Goal: Communication & Community: Answer question/provide support

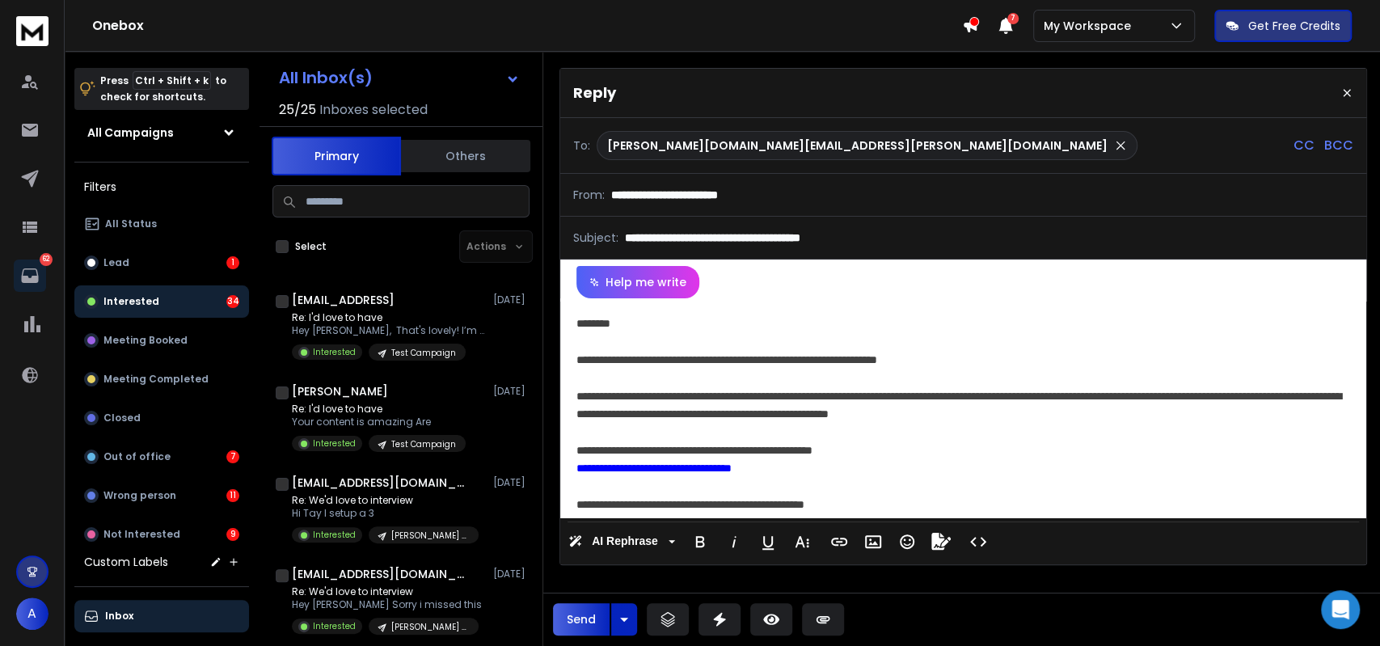
click at [841, 387] on div at bounding box center [964, 378] width 774 height 18
click at [575, 613] on button "Send" at bounding box center [581, 619] width 57 height 32
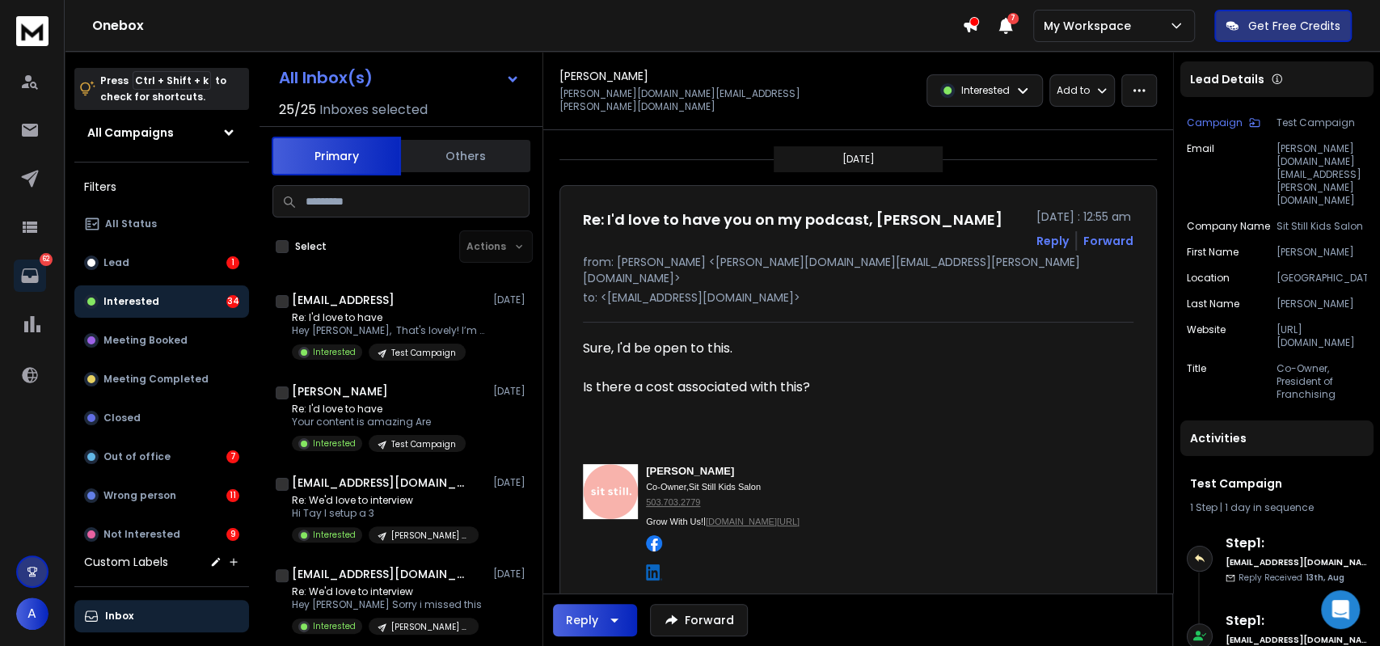
click at [875, 153] on p "[DATE]" at bounding box center [859, 159] width 32 height 13
click at [1016, 25] on div "7 My Workspace Get Free Credits" at bounding box center [1157, 26] width 390 height 32
click at [1008, 25] on icon at bounding box center [1006, 25] width 15 height 16
click at [805, 98] on body "Get only verified leads with our AI-powered Lead Finder, starting at $22/mo Try…" at bounding box center [690, 323] width 1380 height 646
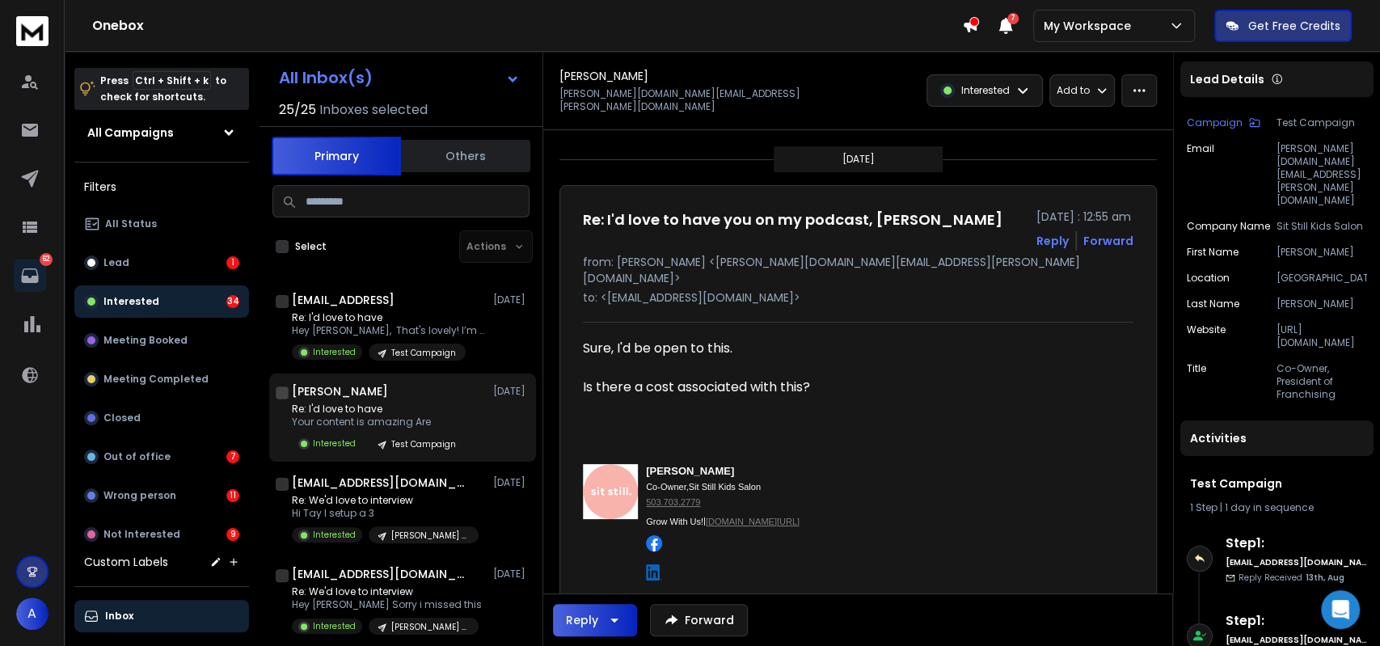
click at [450, 407] on p "Re: I'd love to have" at bounding box center [379, 409] width 174 height 13
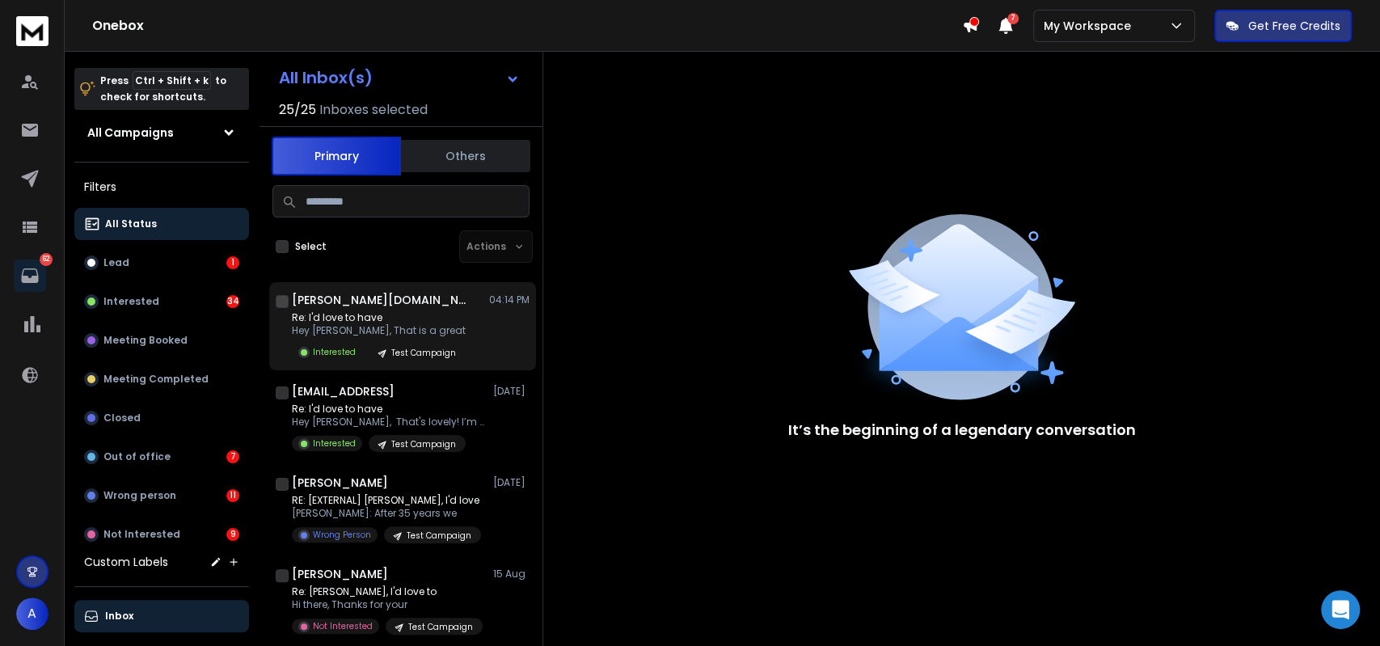
click at [476, 328] on div "Re: I'd love to have Hey [PERSON_NAME], That is a great Interested Test Campaign" at bounding box center [411, 335] width 238 height 49
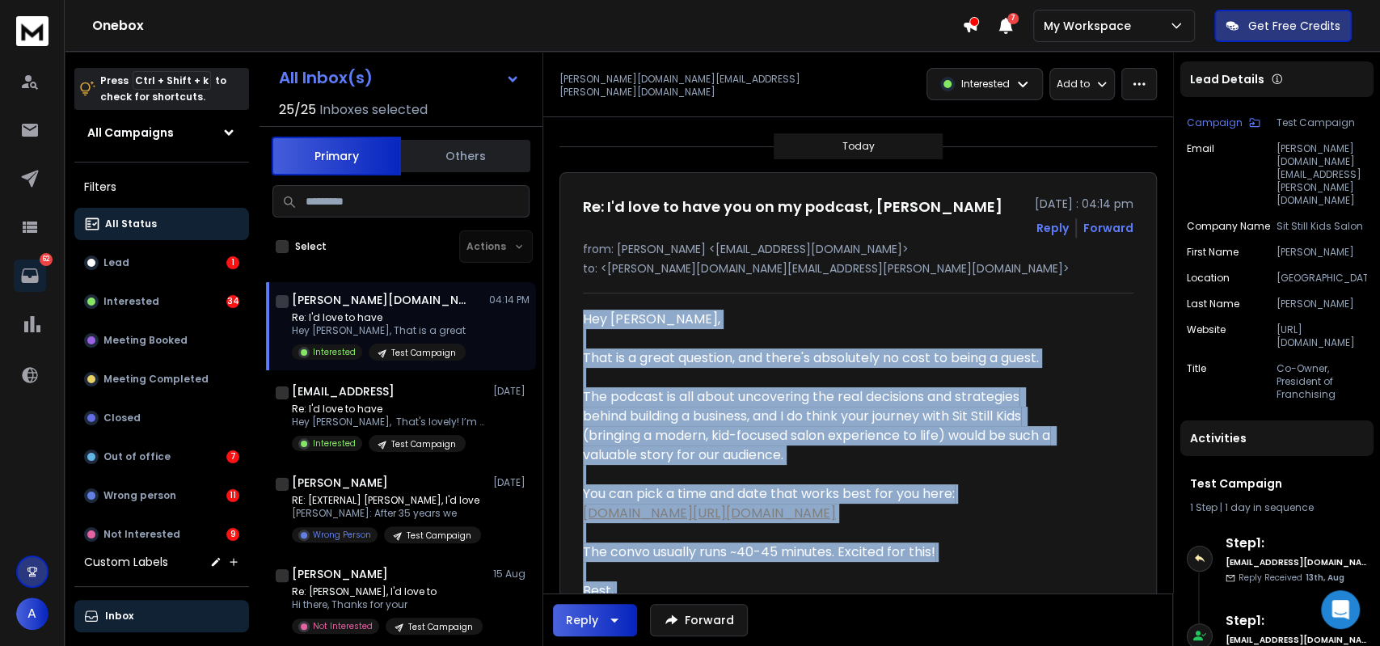
drag, startPoint x: 683, startPoint y: 447, endPoint x: 584, endPoint y: 323, distance: 158.9
copy div "Hey [PERSON_NAME], That is a great question, and there's absolutely no cost to …"
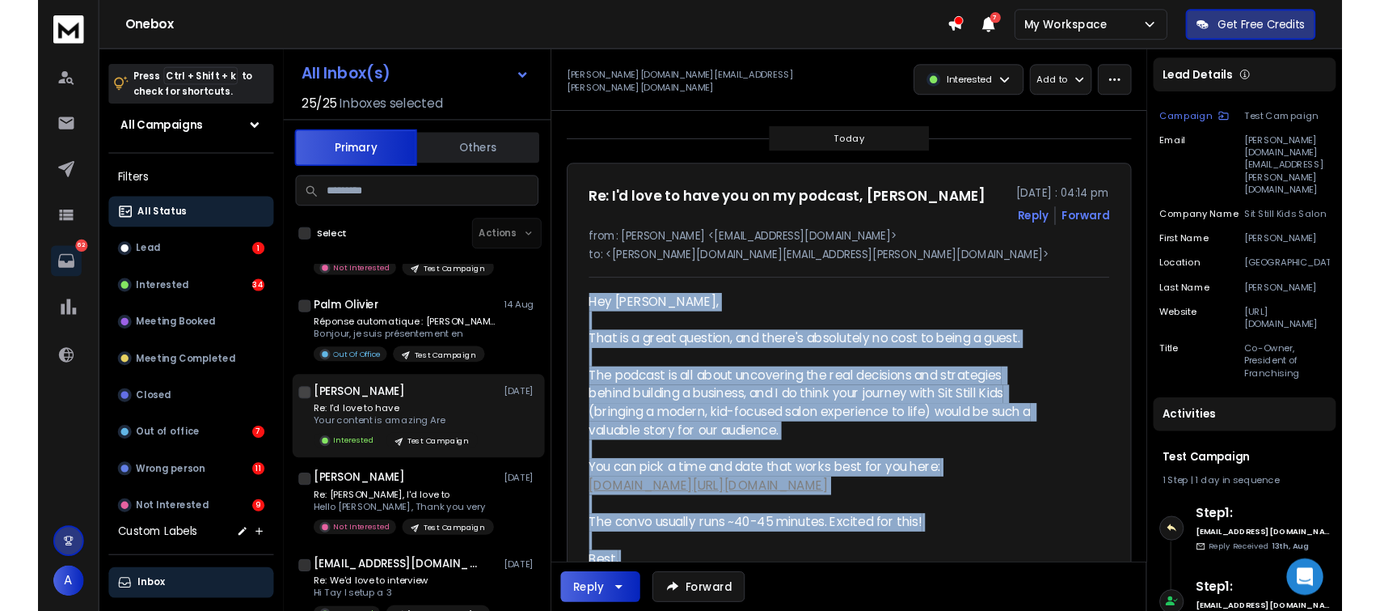
scroll to position [534, 0]
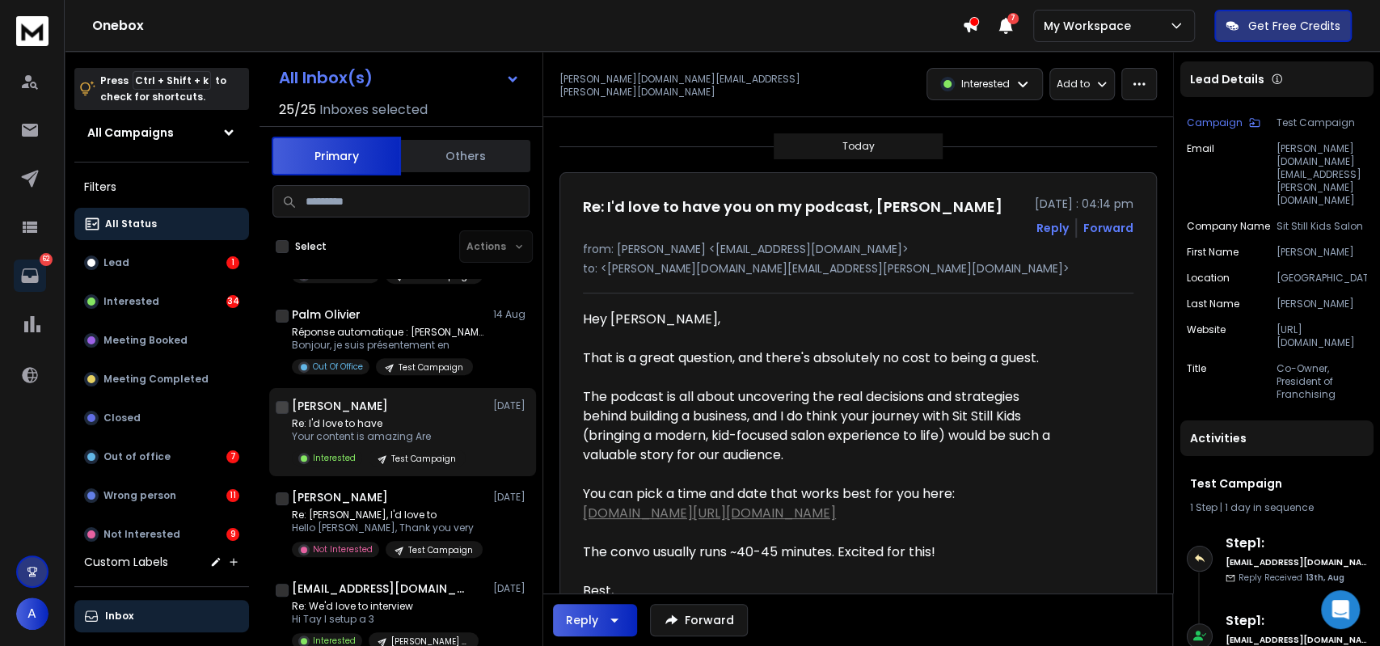
click at [502, 445] on div "Re: I'd love to have Your content is amazing Are Interested Test Campaign" at bounding box center [411, 441] width 238 height 49
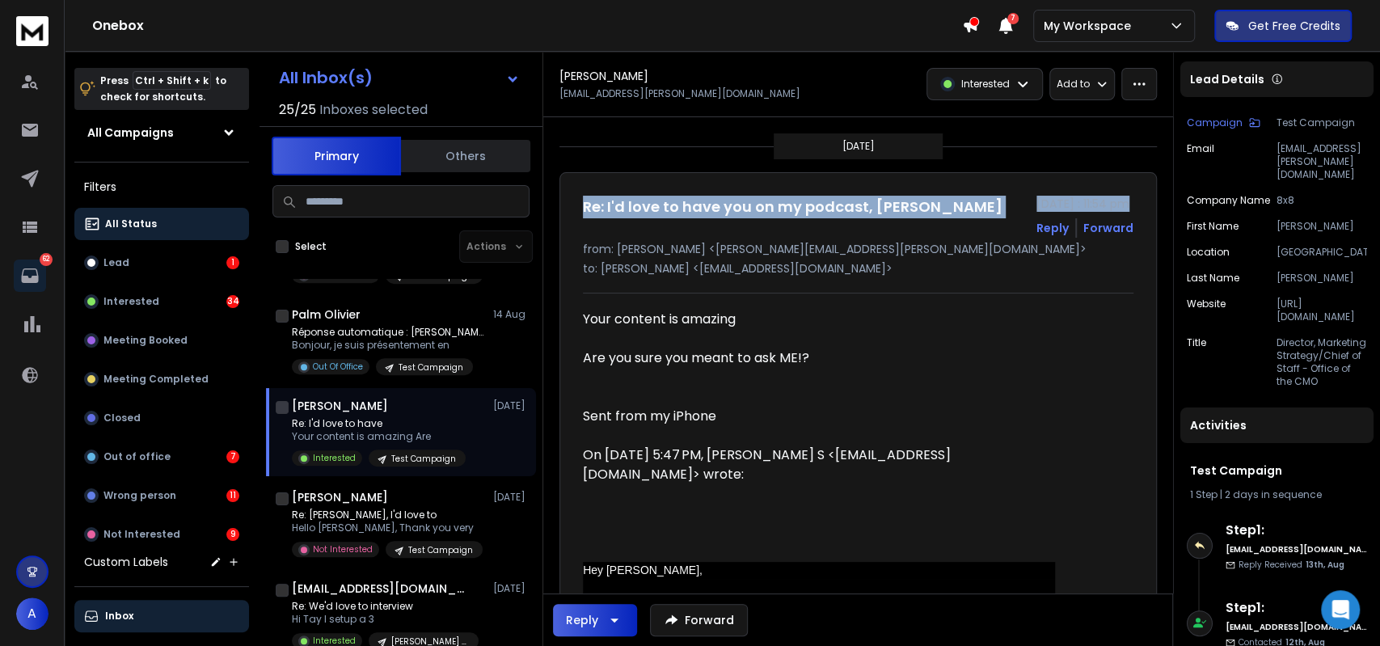
drag, startPoint x: 709, startPoint y: 463, endPoint x: 571, endPoint y: 213, distance: 286.3
click at [583, 310] on div "Your content is amazing Are you sure you meant to ask ME!? Sent from my iPhone …" at bounding box center [825, 649] width 485 height 678
copy div "Re: I'd love to have you on my podcast, Brittany 13 August 2025 : 11:54 pm"
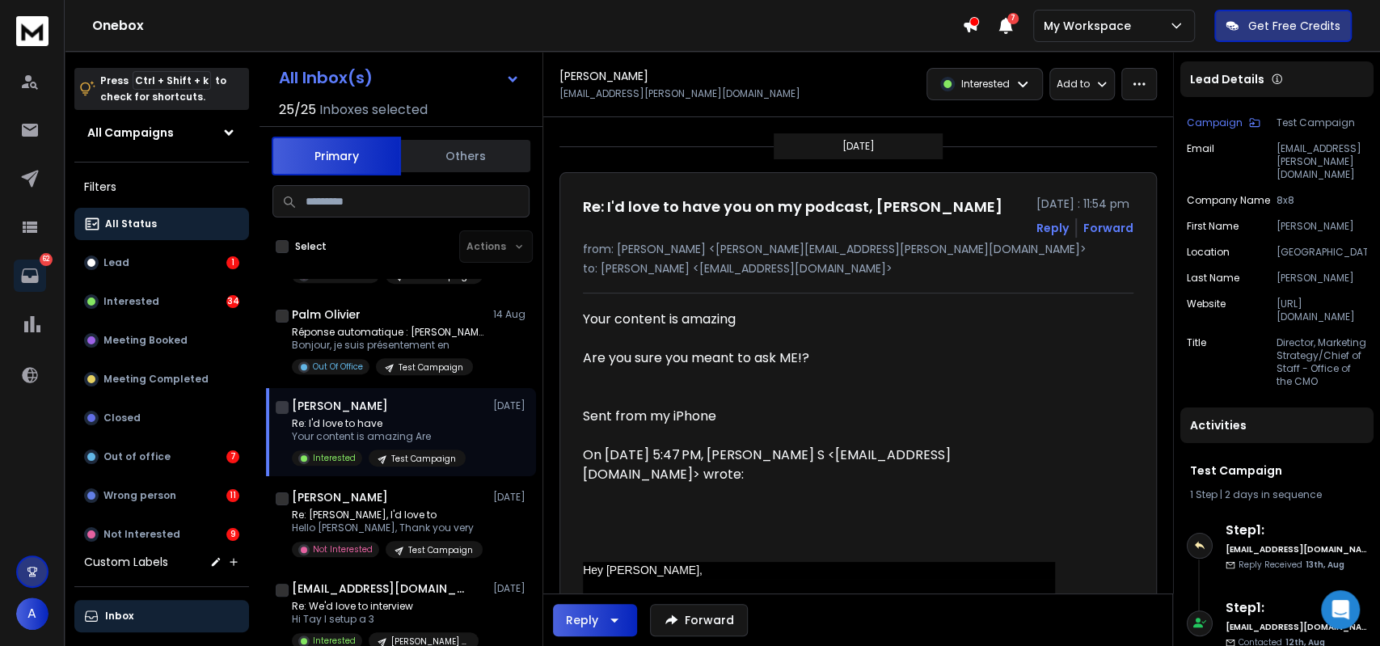
drag, startPoint x: 999, startPoint y: 449, endPoint x: 1043, endPoint y: 459, distance: 45.5
click at [1005, 447] on blockquote "On [DATE] 5:47 PM, [PERSON_NAME] S <[EMAIL_ADDRESS][DOMAIN_NAME]> wrote:" at bounding box center [819, 475] width 472 height 58
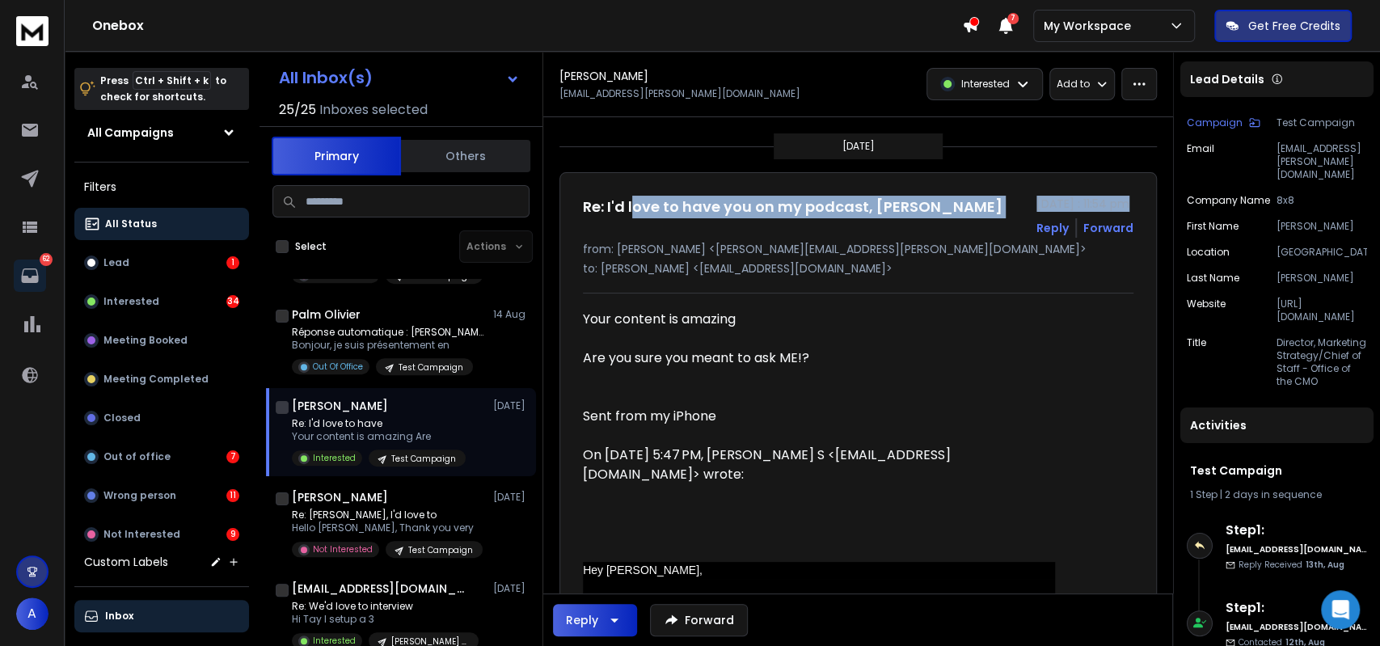
drag, startPoint x: 1068, startPoint y: 473, endPoint x: 689, endPoint y: 251, distance: 439.7
click at [631, 235] on div "Re: I'd love to have you on my podcast, Brittany 13 August 2025 : 11:54 pm Repl…" at bounding box center [858, 592] width 551 height 792
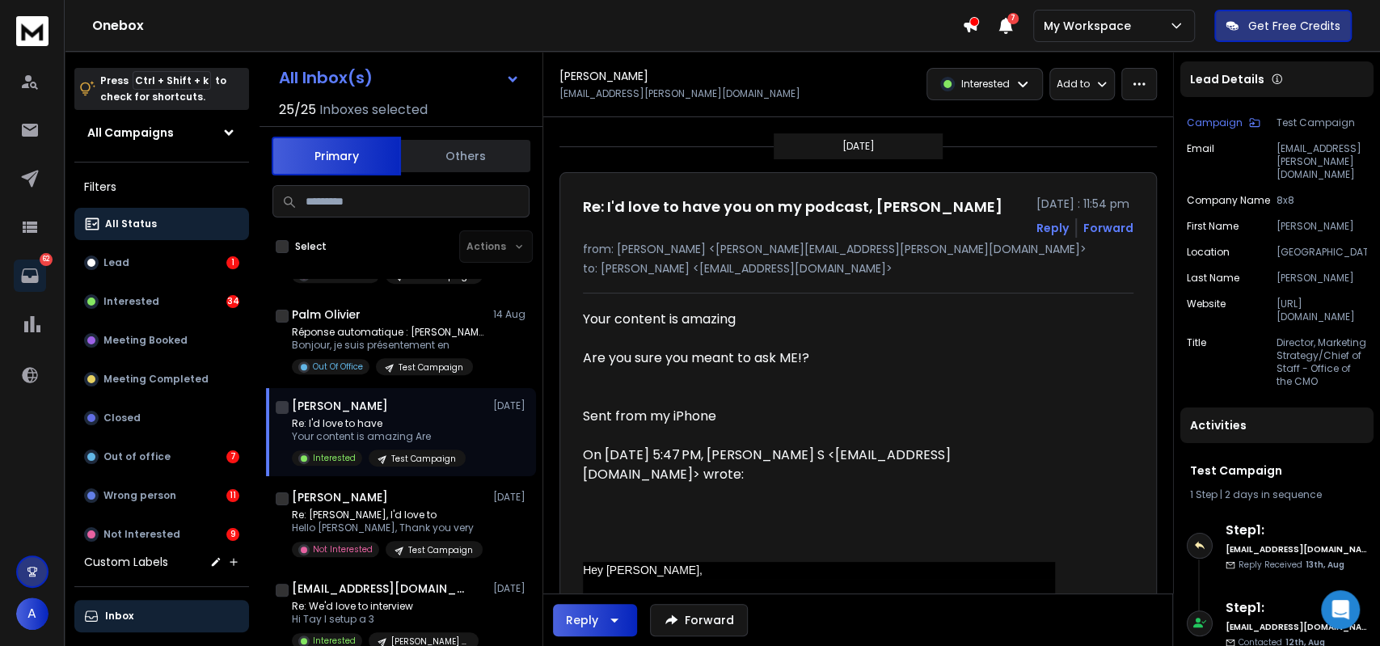
click at [1039, 469] on blockquote "On [DATE] 5:47 PM, [PERSON_NAME] S <[EMAIL_ADDRESS][DOMAIN_NAME]> wrote:" at bounding box center [819, 475] width 472 height 58
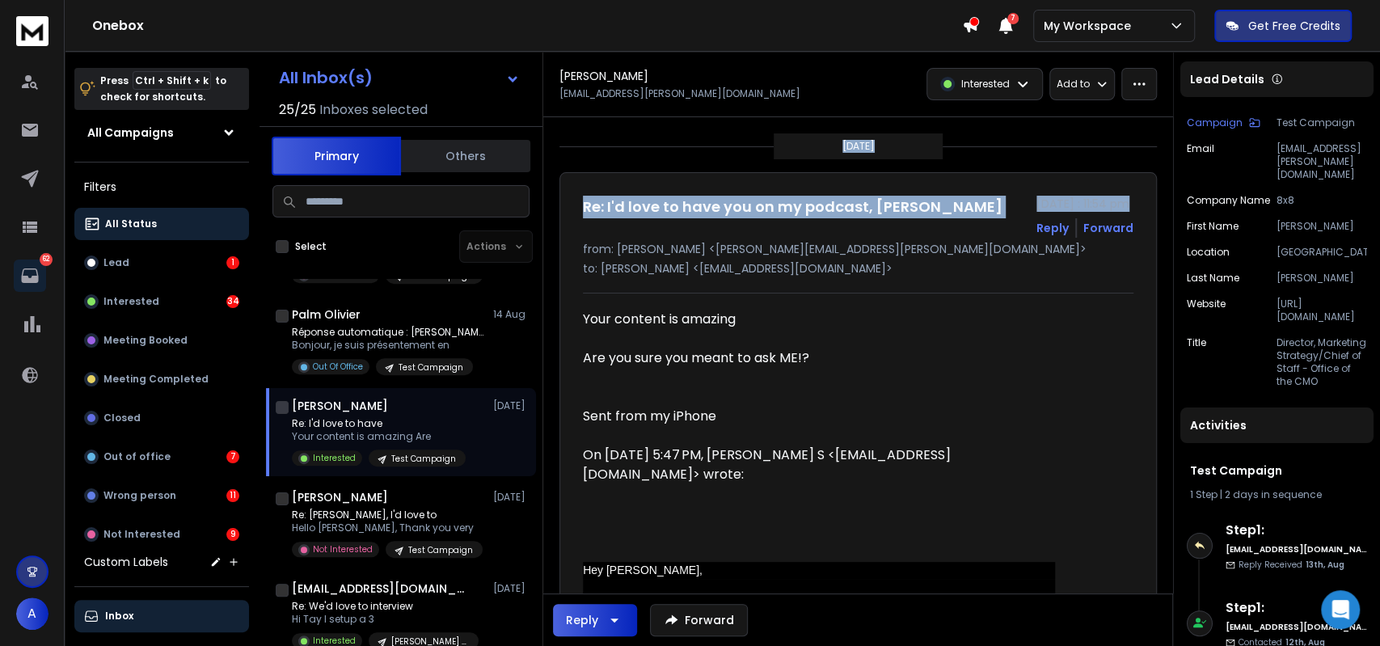
drag, startPoint x: 691, startPoint y: 169, endPoint x: 1016, endPoint y: 435, distance: 420.1
click at [591, 310] on div "Your content is amazing Are you sure you meant to ask ME!? Sent from my iPhone …" at bounding box center [825, 649] width 485 height 678
click at [1075, 468] on div "Re: I'd love to have you on my podcast, Brittany 13 August 2025 : 11:54 pm Repl…" at bounding box center [858, 592] width 551 height 792
drag, startPoint x: 763, startPoint y: 394, endPoint x: 556, endPoint y: 190, distance: 290.5
click at [583, 310] on div "Your content is amazing Are you sure you meant to ask ME!? Sent from my iPhone …" at bounding box center [825, 649] width 485 height 678
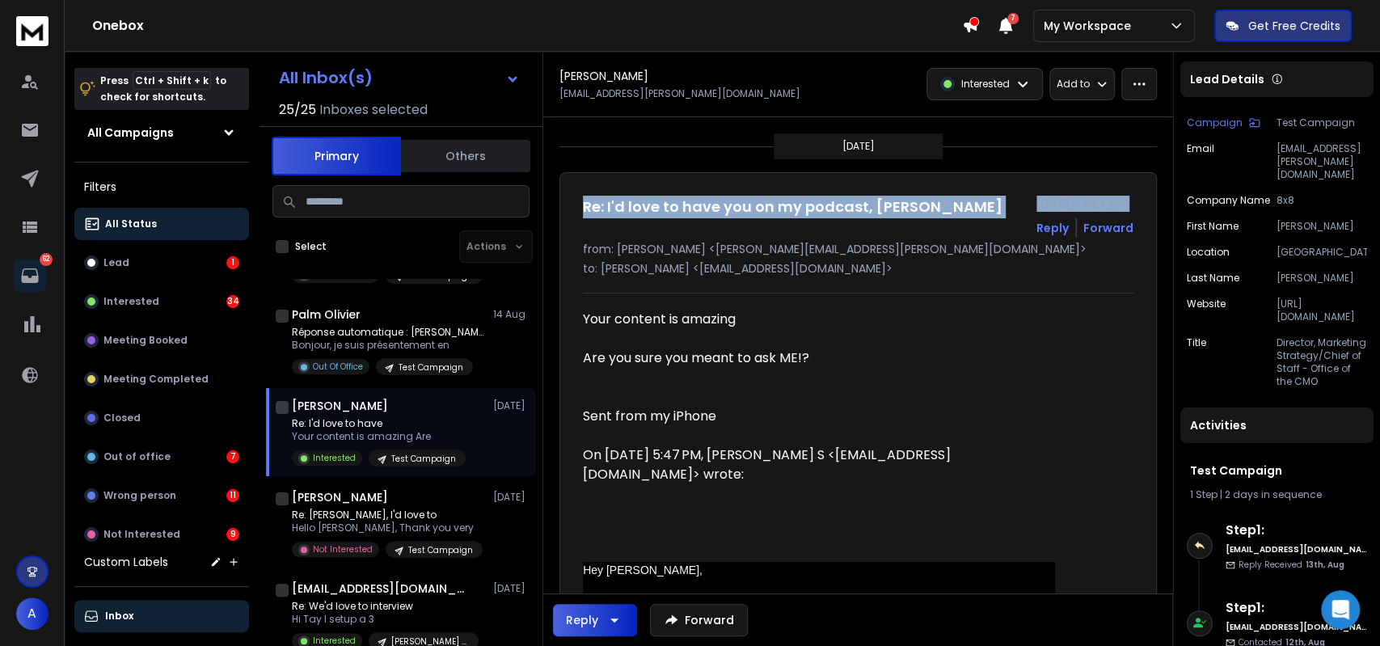
copy div "Re: I'd love to have you on my podcast, Brittany 13 August 2025 : 11:54 pm"
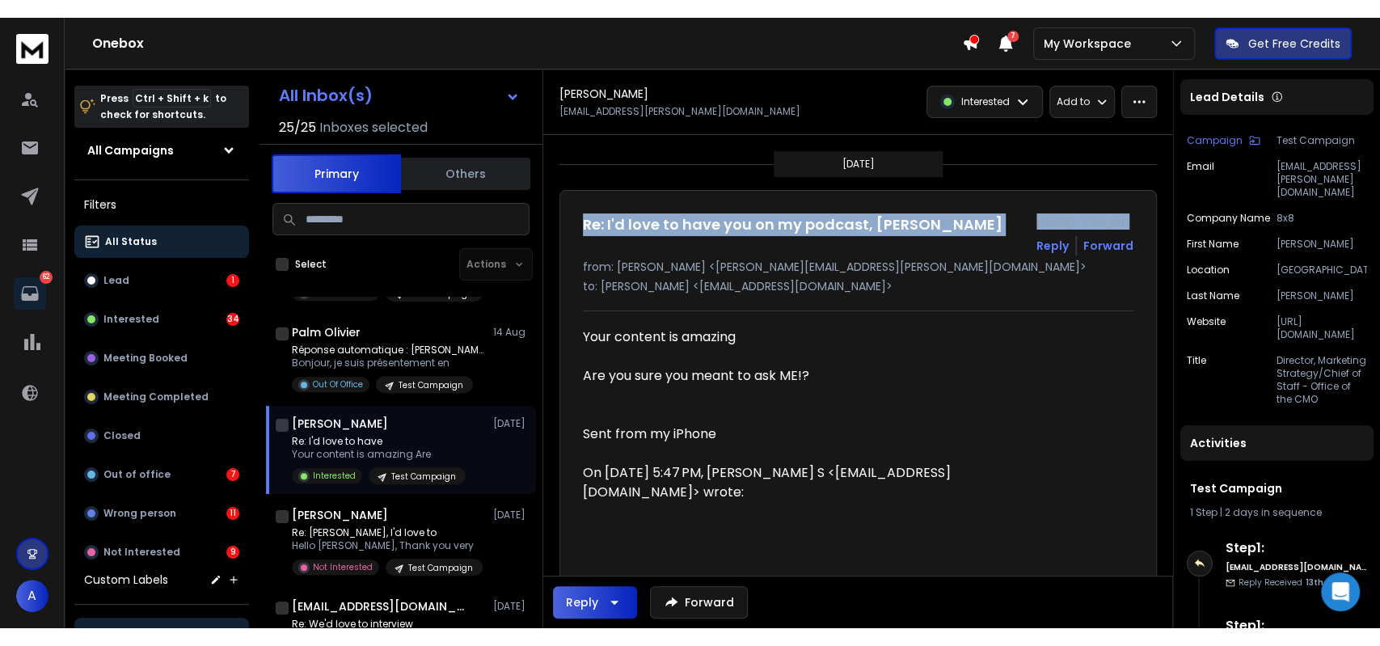
scroll to position [0, 0]
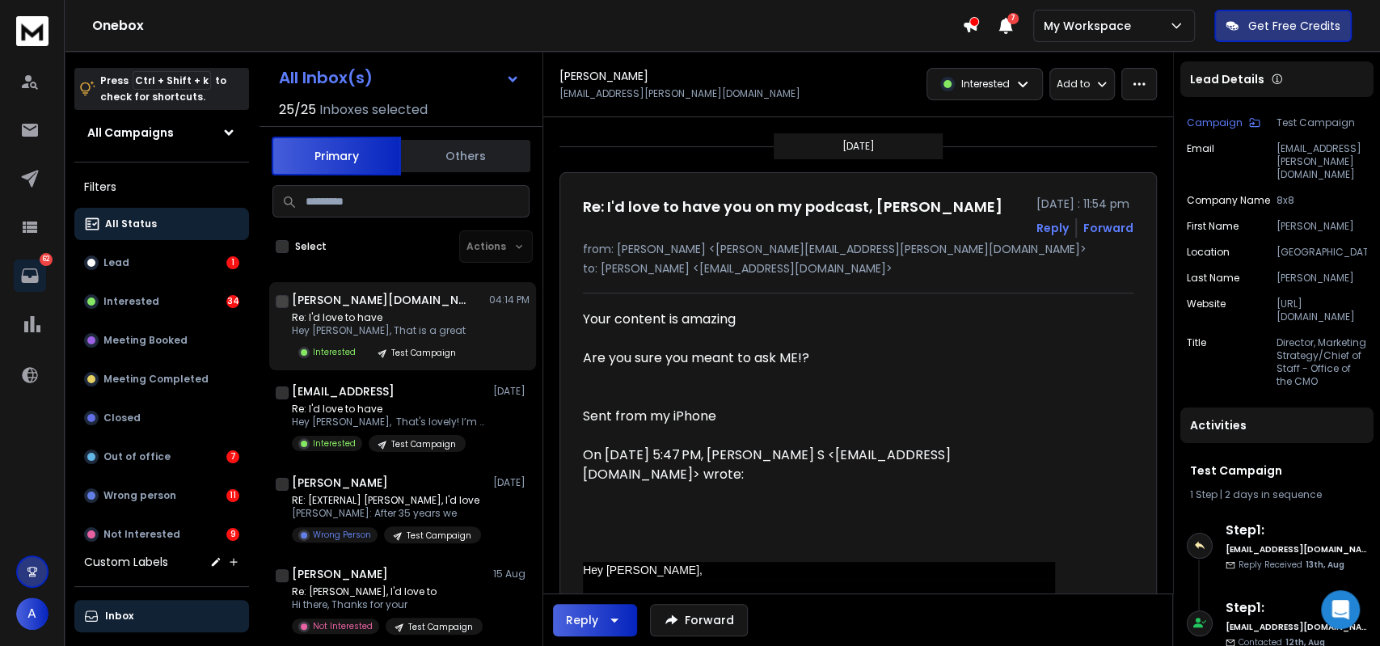
click at [499, 297] on p "04:14 PM" at bounding box center [509, 300] width 40 height 13
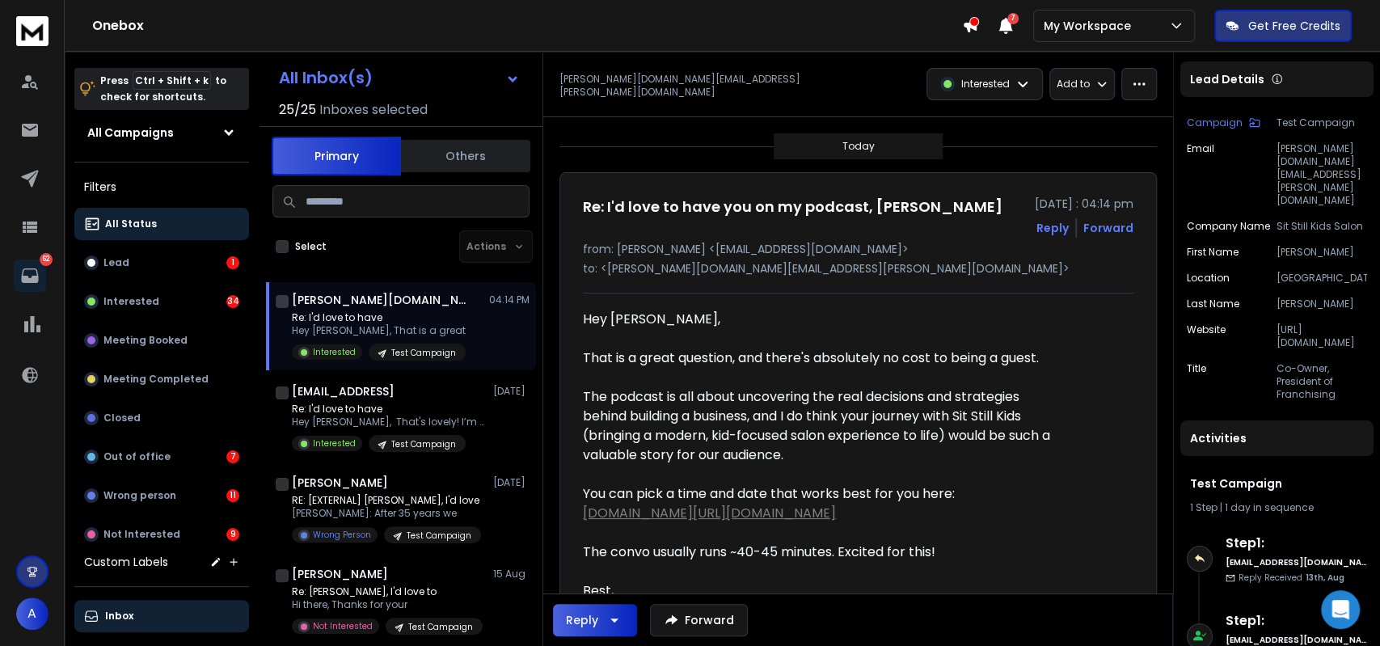
click at [615, 614] on icon "button" at bounding box center [614, 620] width 19 height 19
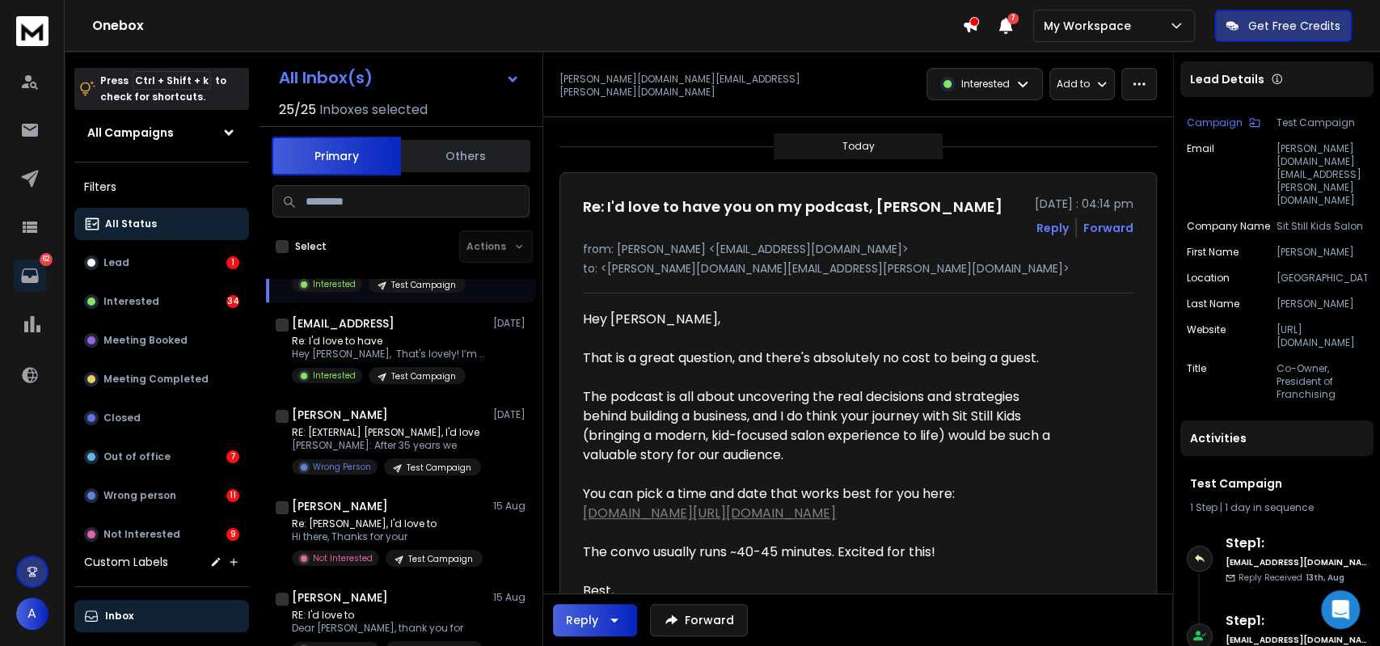
scroll to position [178, 0]
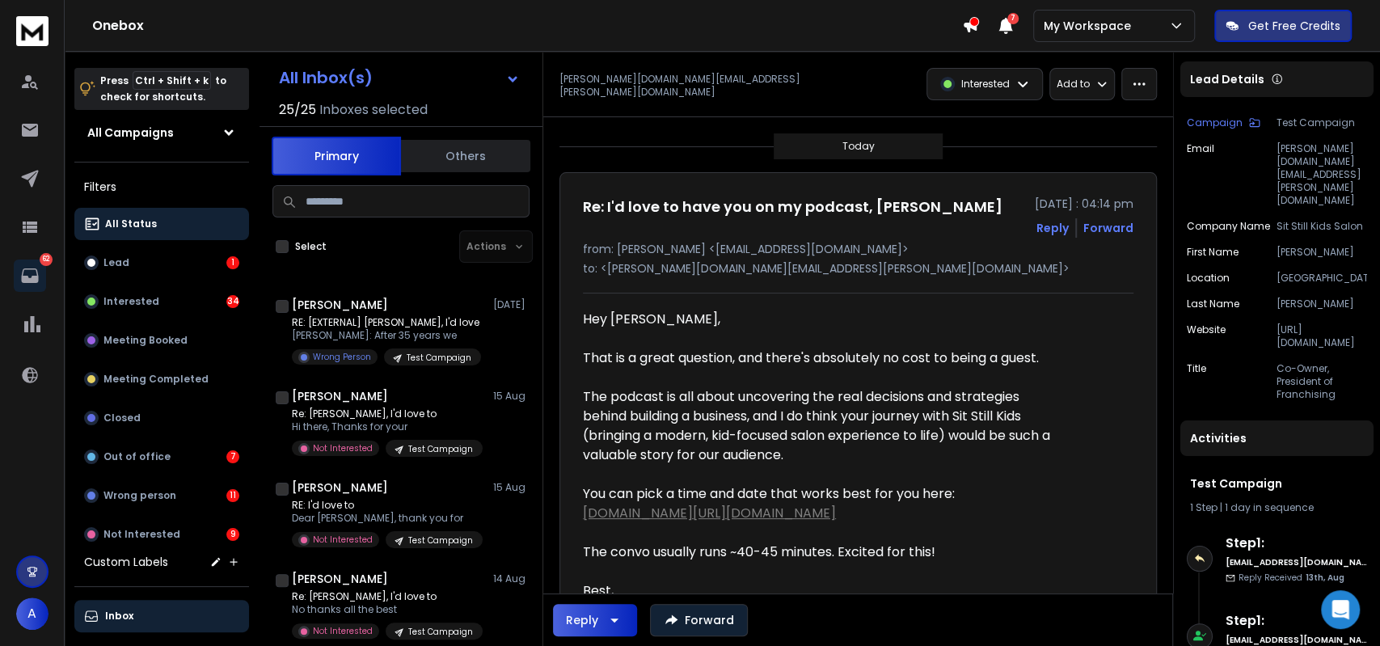
click at [718, 617] on button "Forward" at bounding box center [699, 620] width 98 height 32
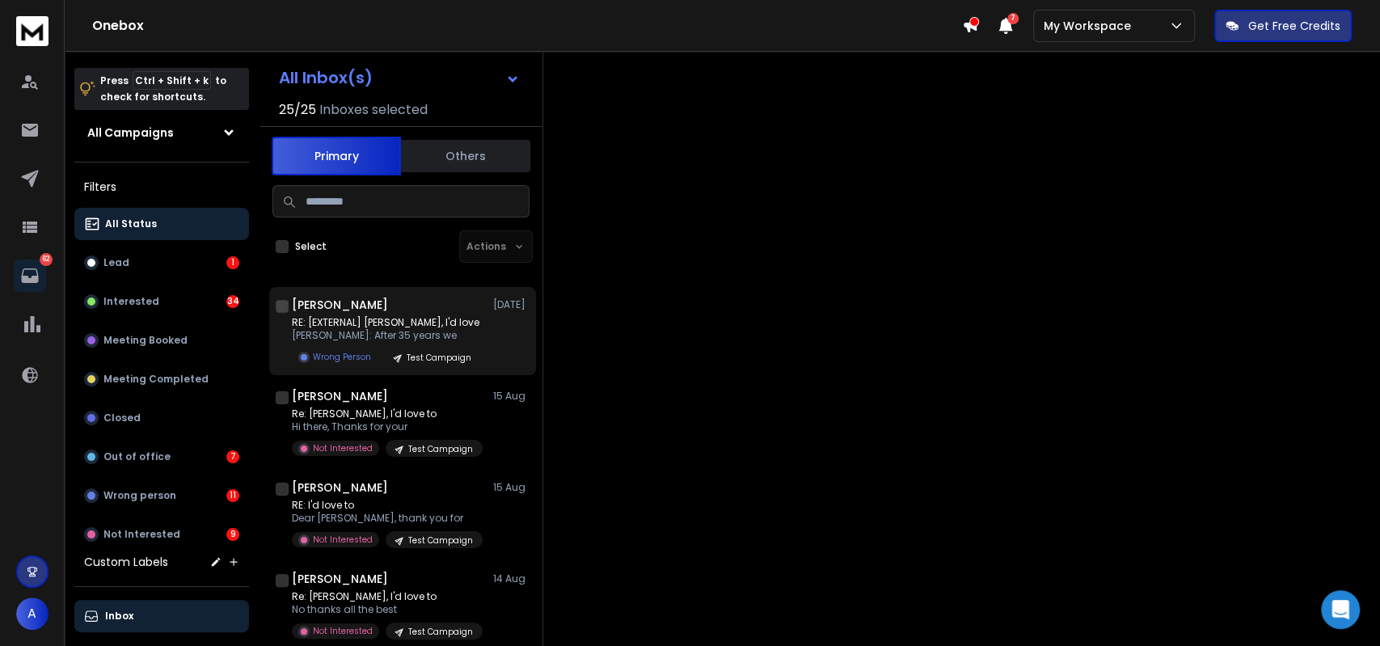
scroll to position [0, 0]
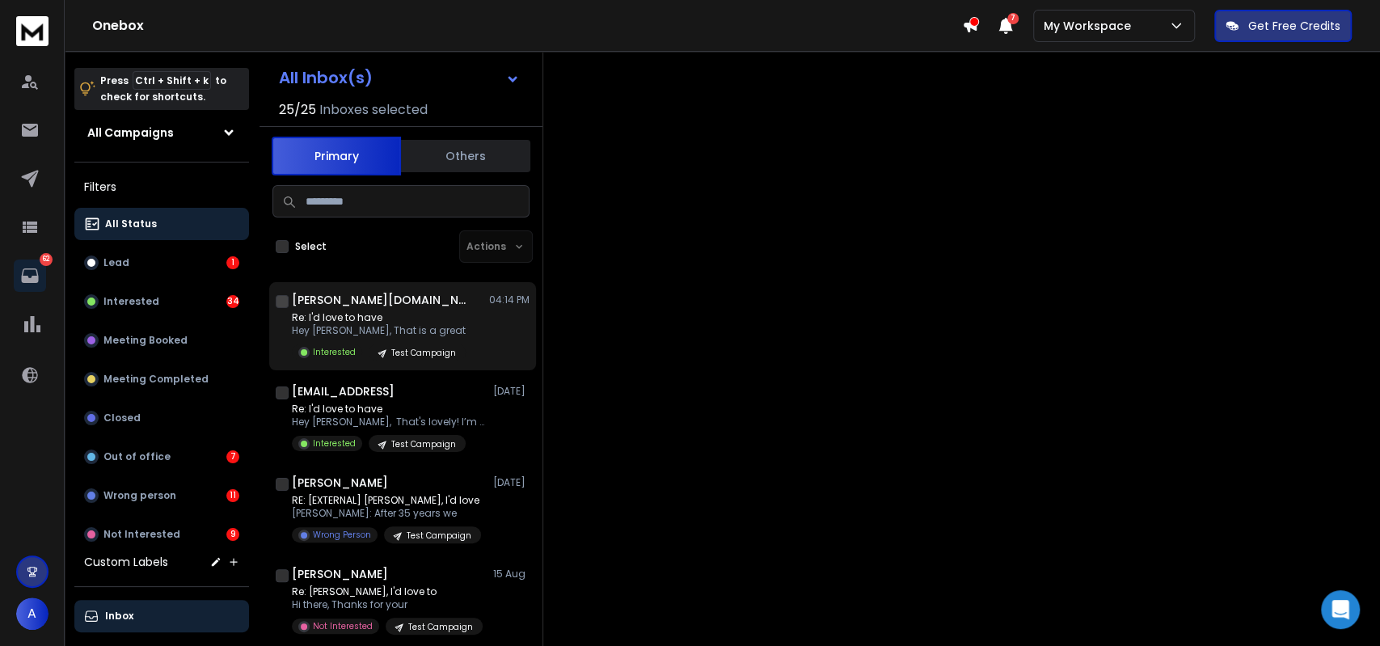
click at [484, 314] on div "Re: I'd love to have Hey Amy, That is a great Interested Test Campaign" at bounding box center [411, 335] width 238 height 49
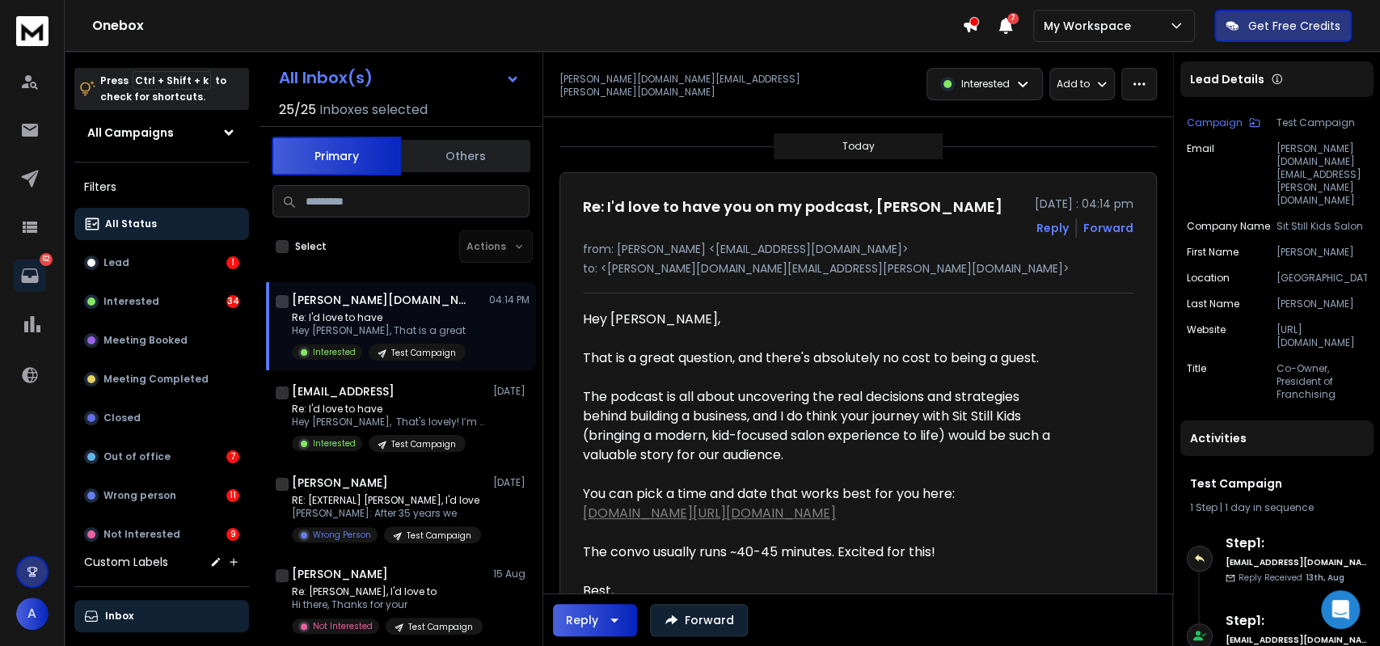
click at [694, 611] on button "Forward" at bounding box center [699, 620] width 98 height 32
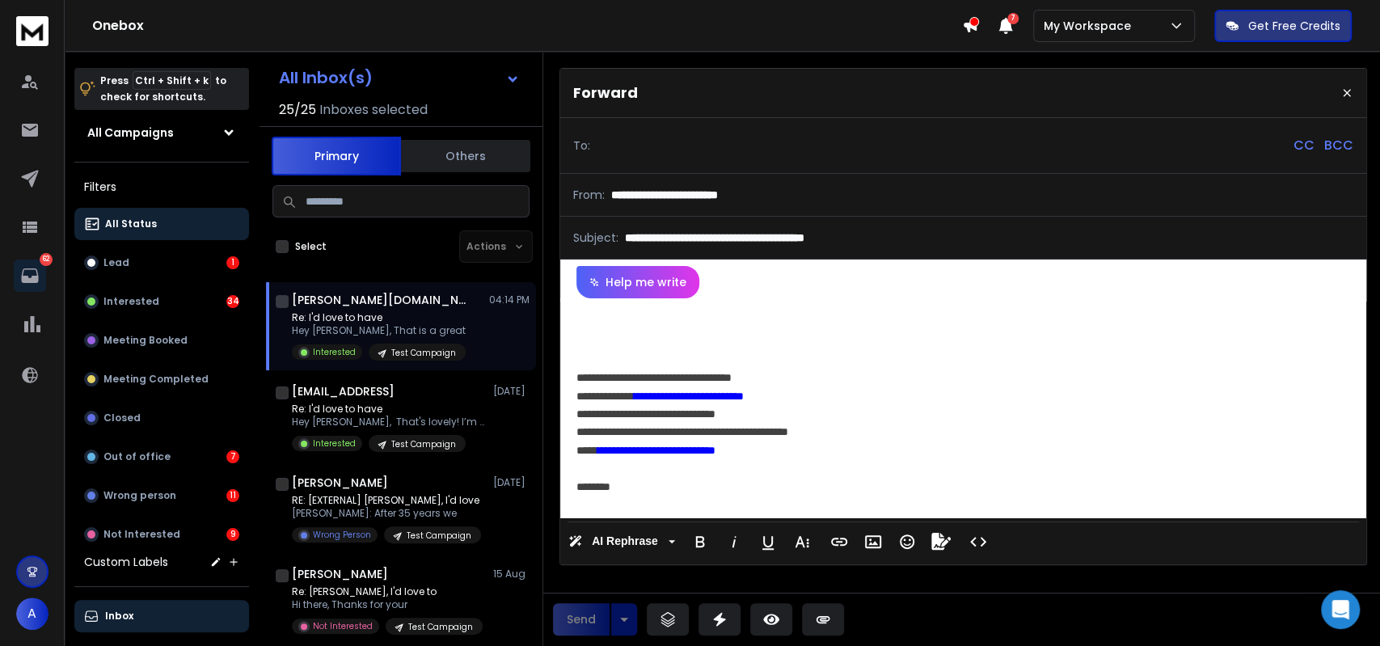
click at [1298, 146] on p "CC" at bounding box center [1304, 145] width 21 height 19
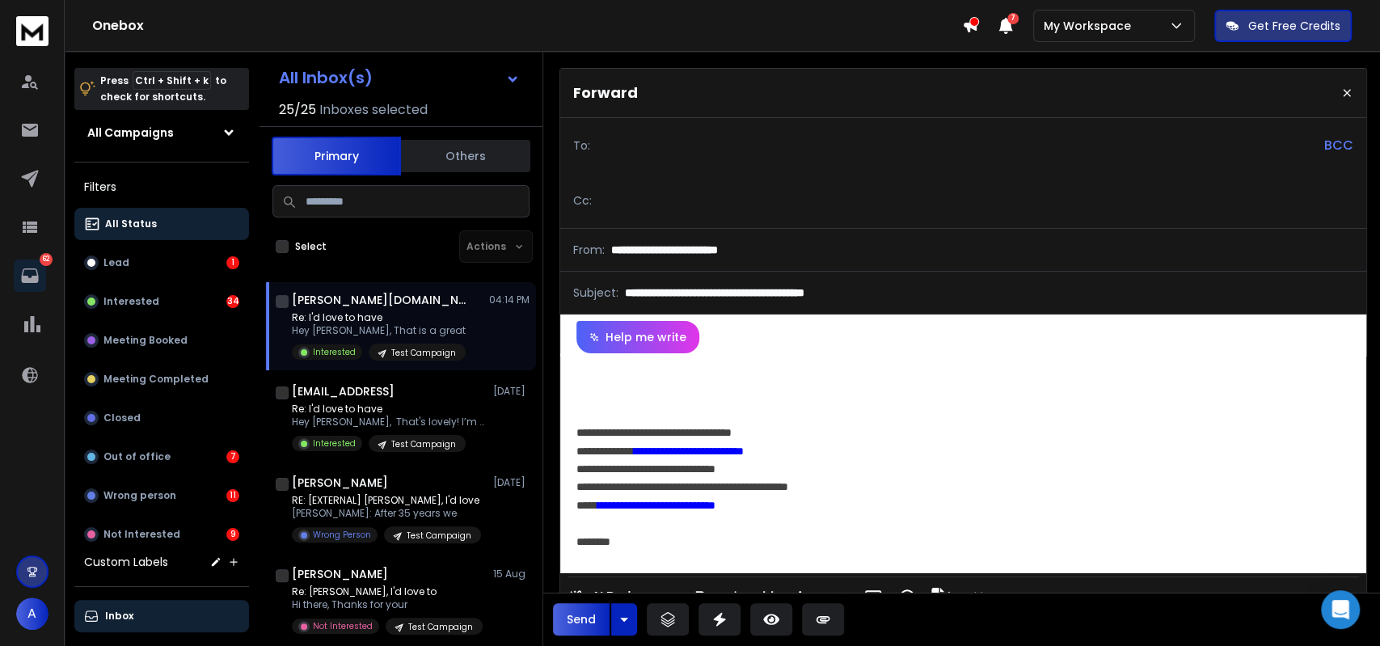
click at [682, 125] on div "To: BCC" at bounding box center [963, 145] width 806 height 55
click at [636, 143] on input at bounding box center [653, 145] width 113 height 29
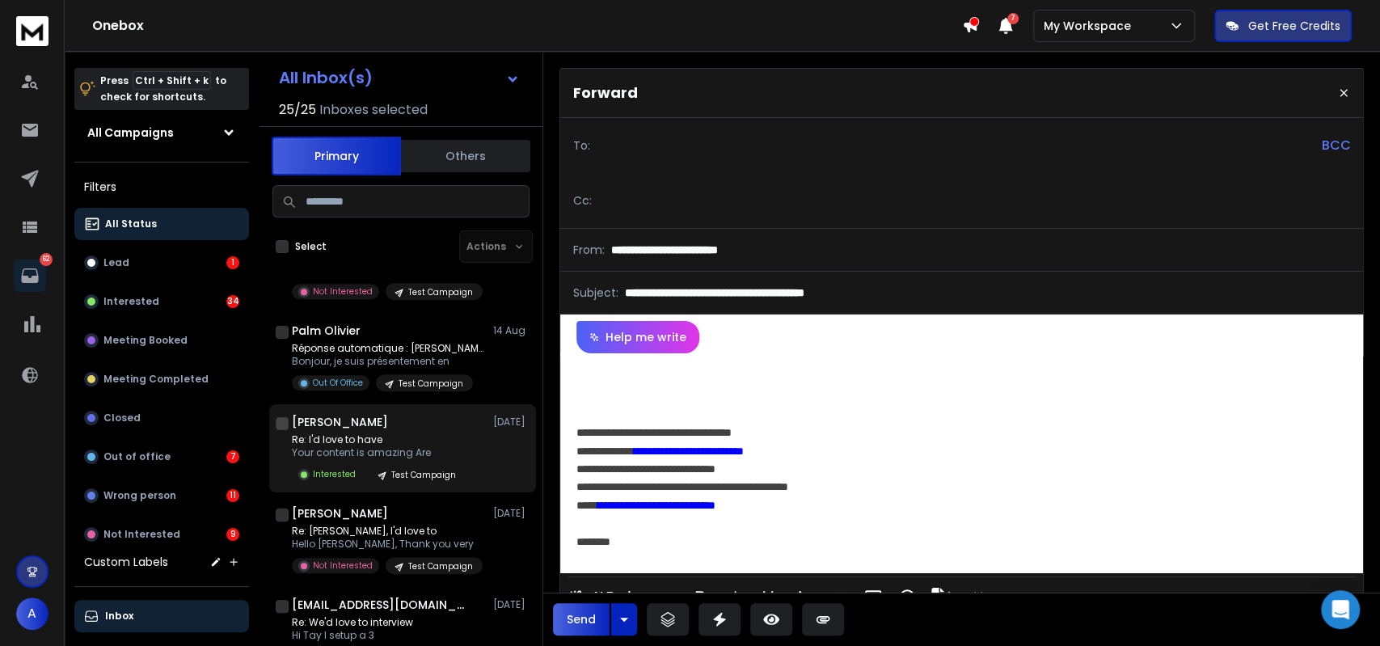
scroll to position [534, 0]
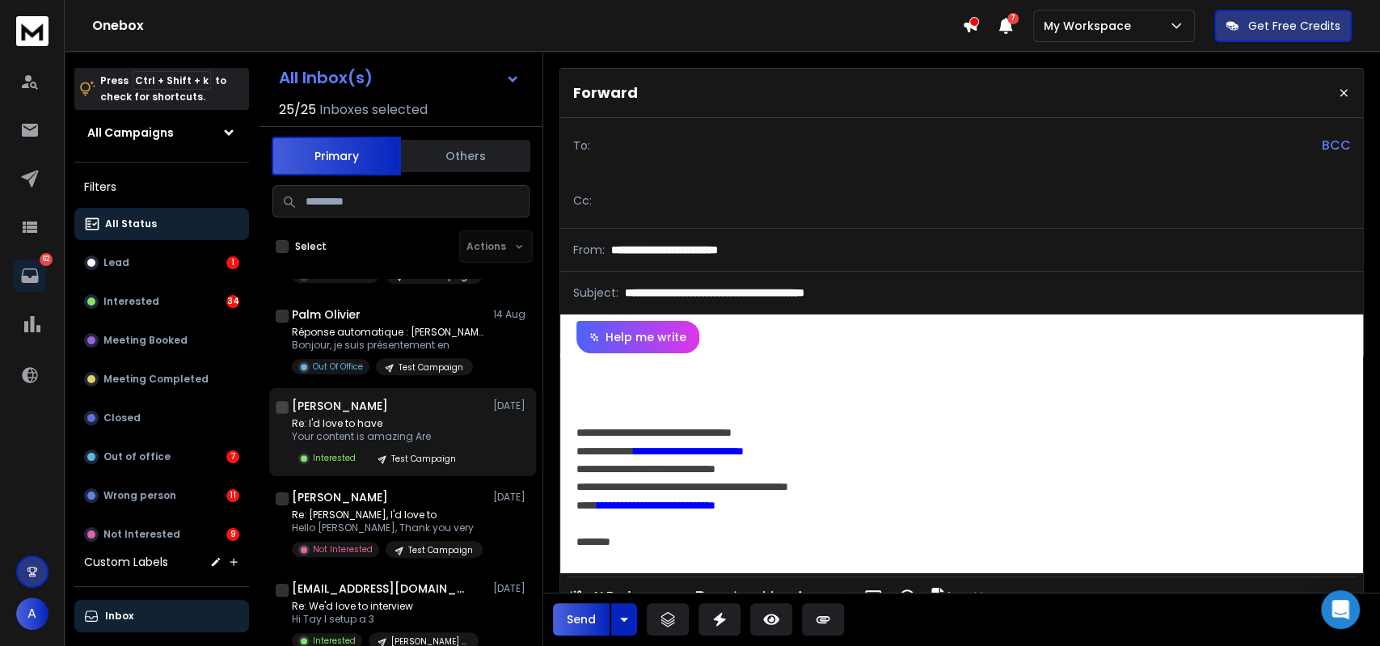
click at [447, 421] on p "Re: I'd love to have" at bounding box center [379, 423] width 174 height 13
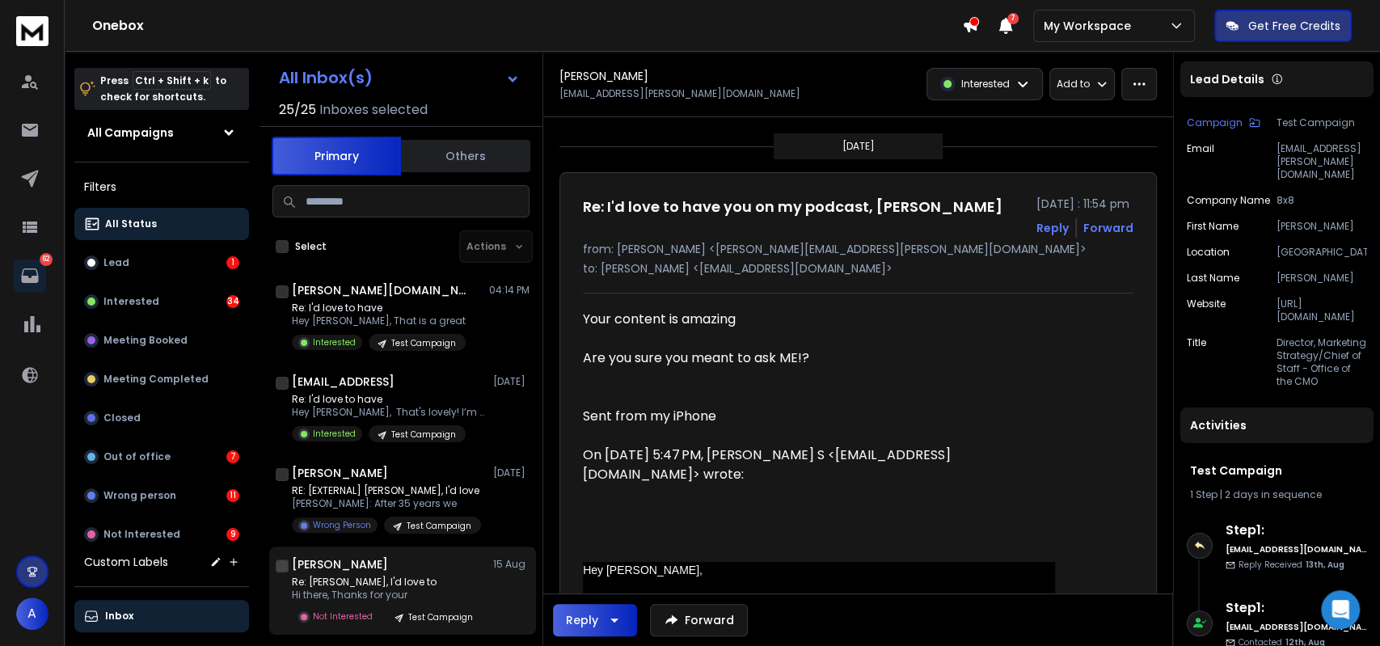
scroll to position [0, 0]
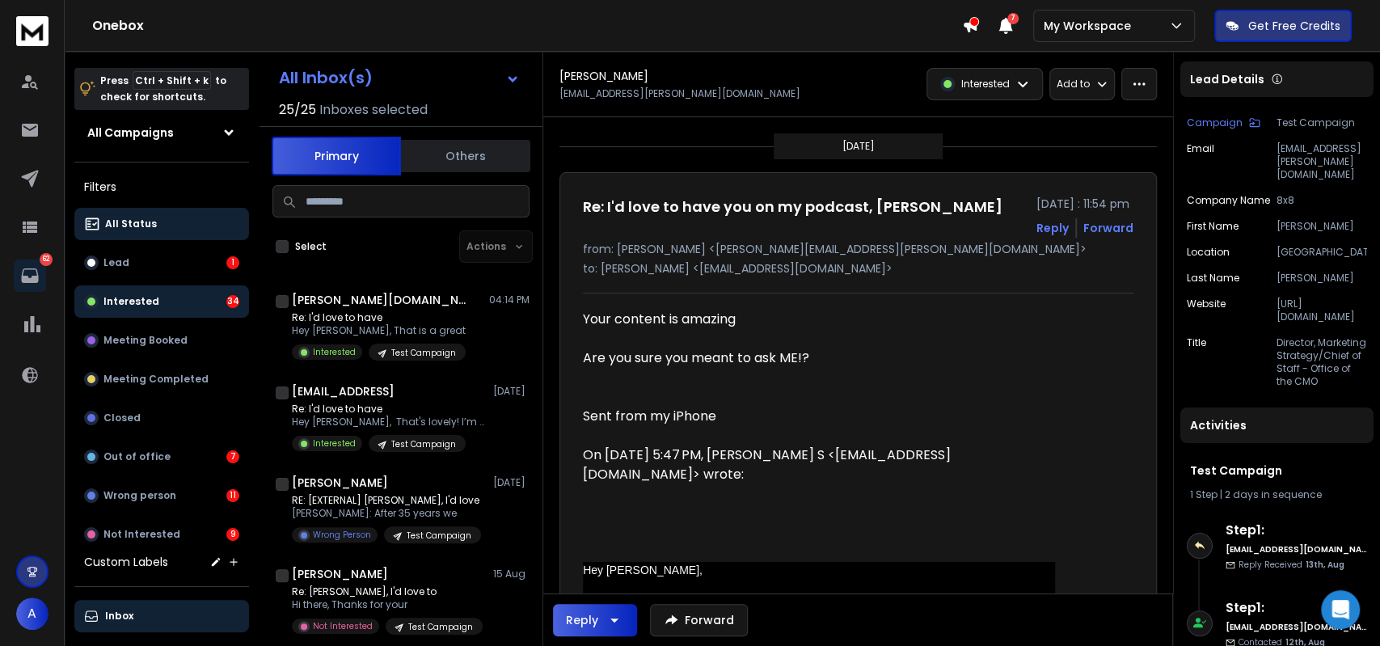
click at [116, 297] on p "Interested" at bounding box center [132, 301] width 56 height 13
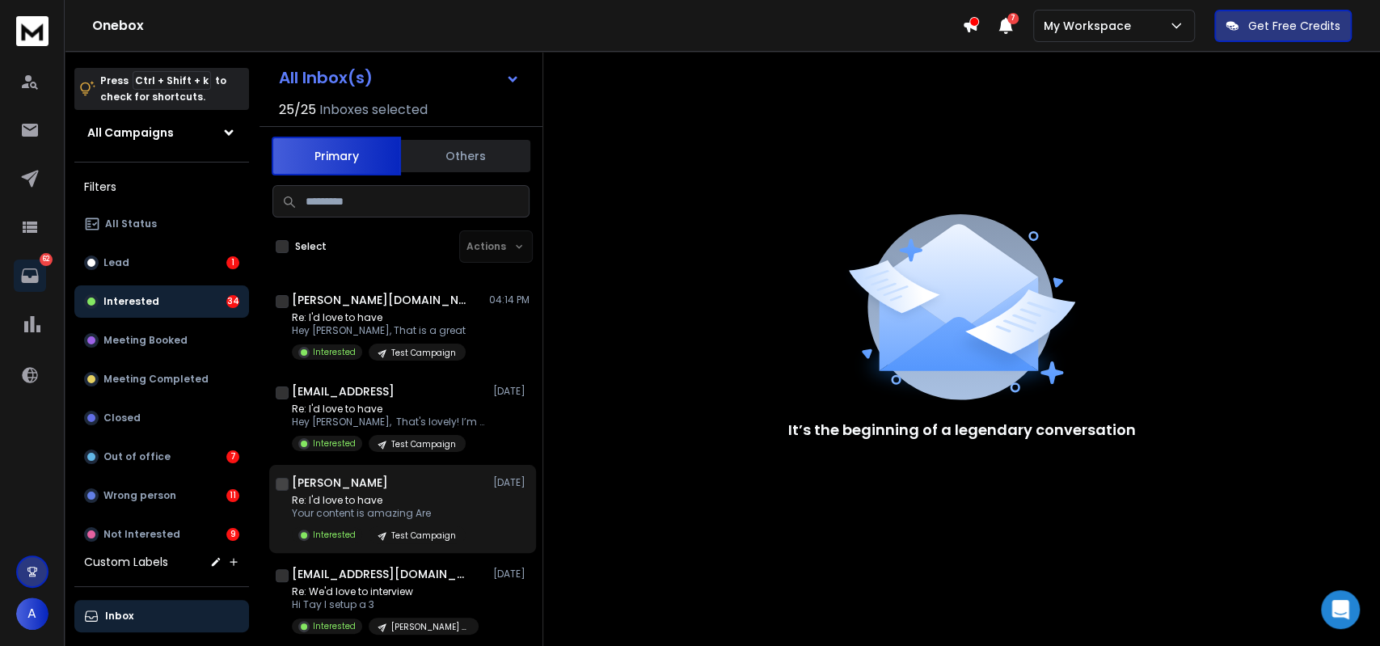
click at [471, 504] on div "Re: I'd love to have Your content is amazing Are Interested Test Campaign" at bounding box center [411, 518] width 238 height 49
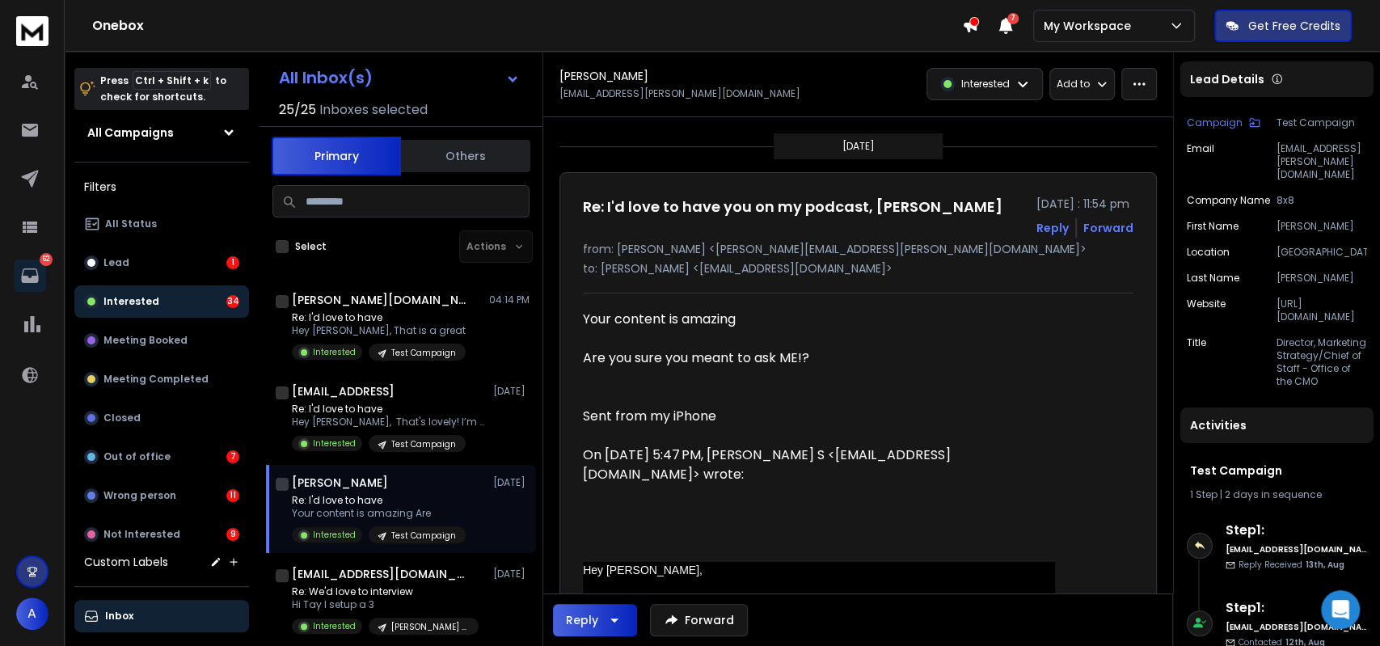
click at [575, 623] on div "Reply" at bounding box center [582, 620] width 32 height 16
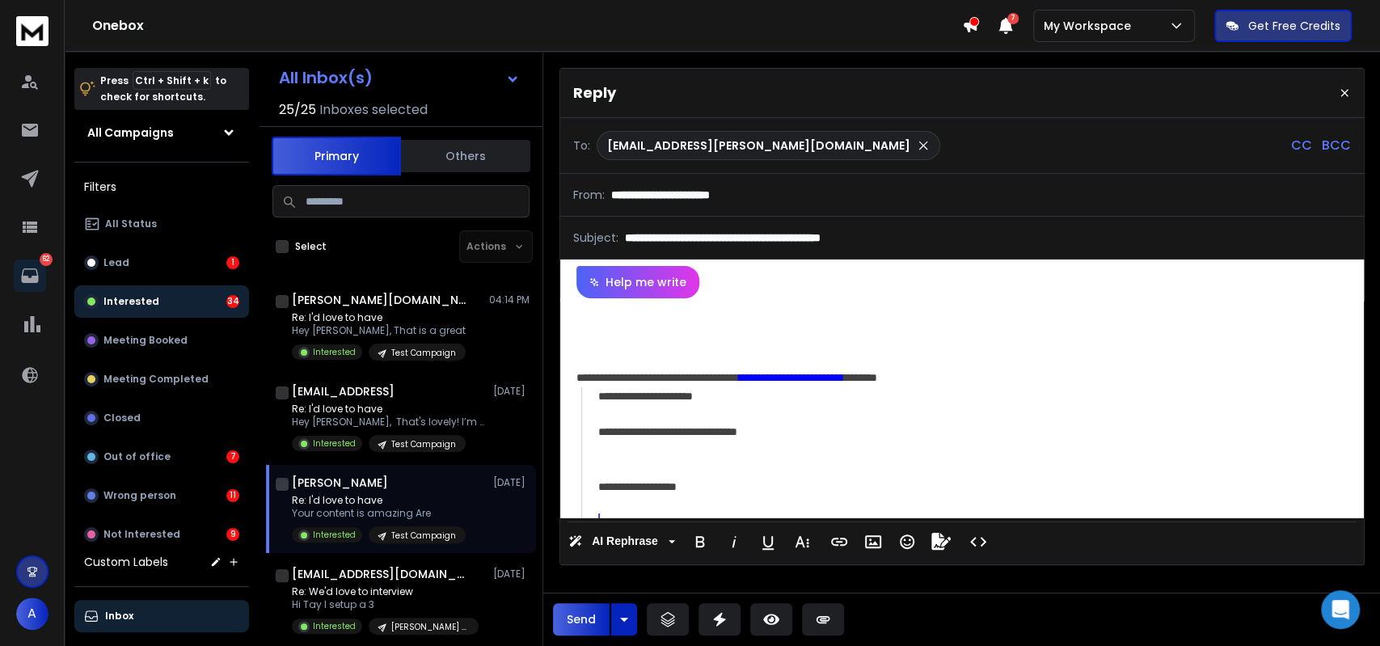
click at [1303, 146] on p "CC" at bounding box center [1301, 145] width 21 height 19
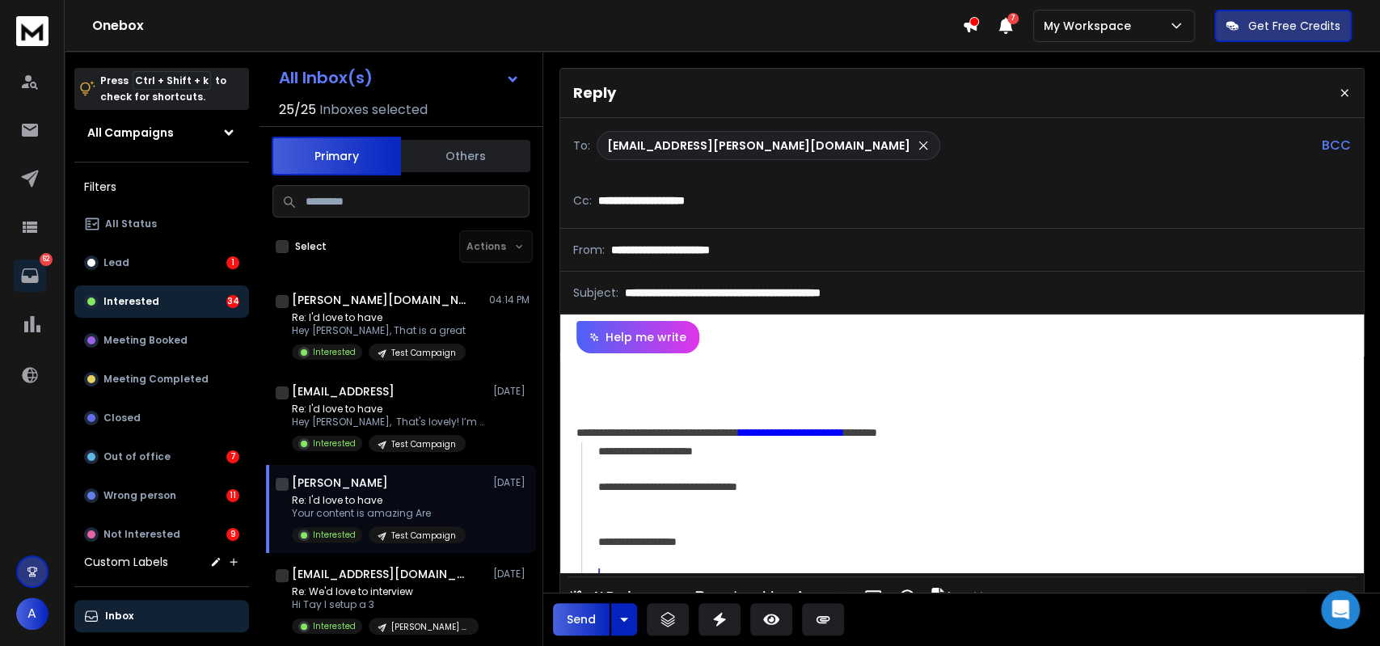
type input "**********"
click at [690, 369] on div "**********" at bounding box center [962, 463] width 804 height 220
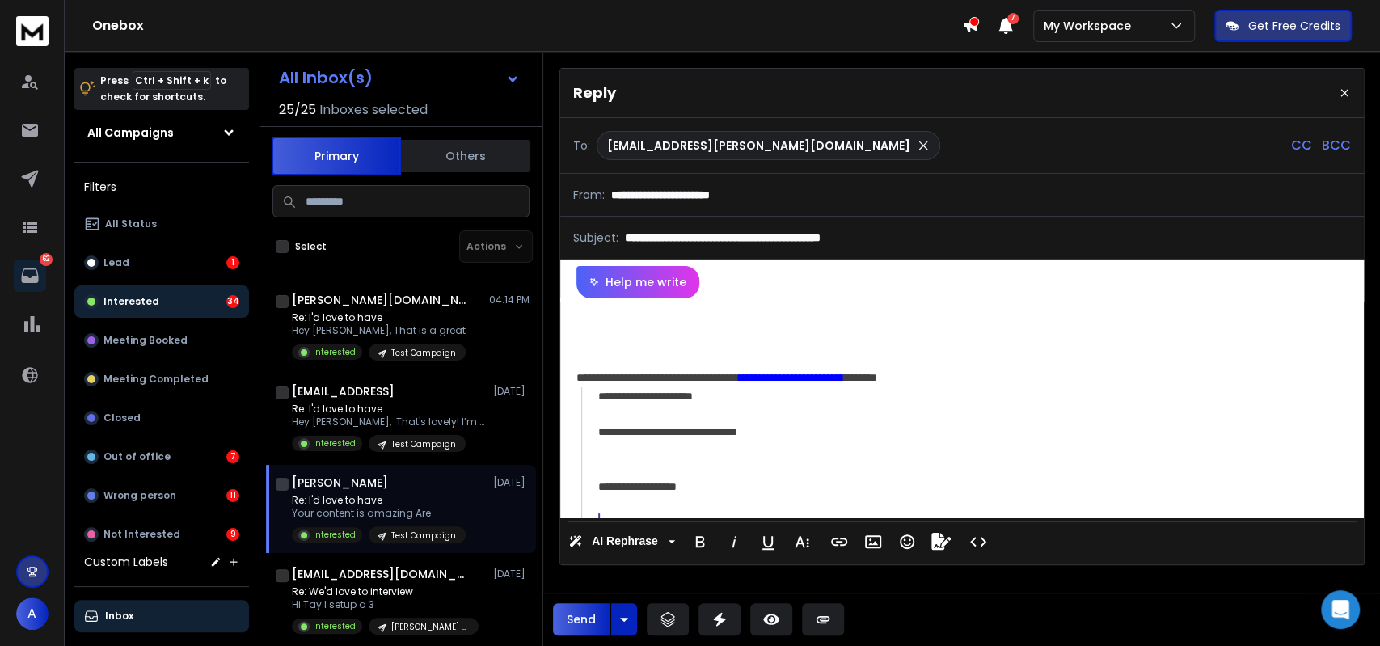
click at [691, 329] on div at bounding box center [962, 324] width 771 height 18
click at [697, 320] on div at bounding box center [962, 324] width 771 height 18
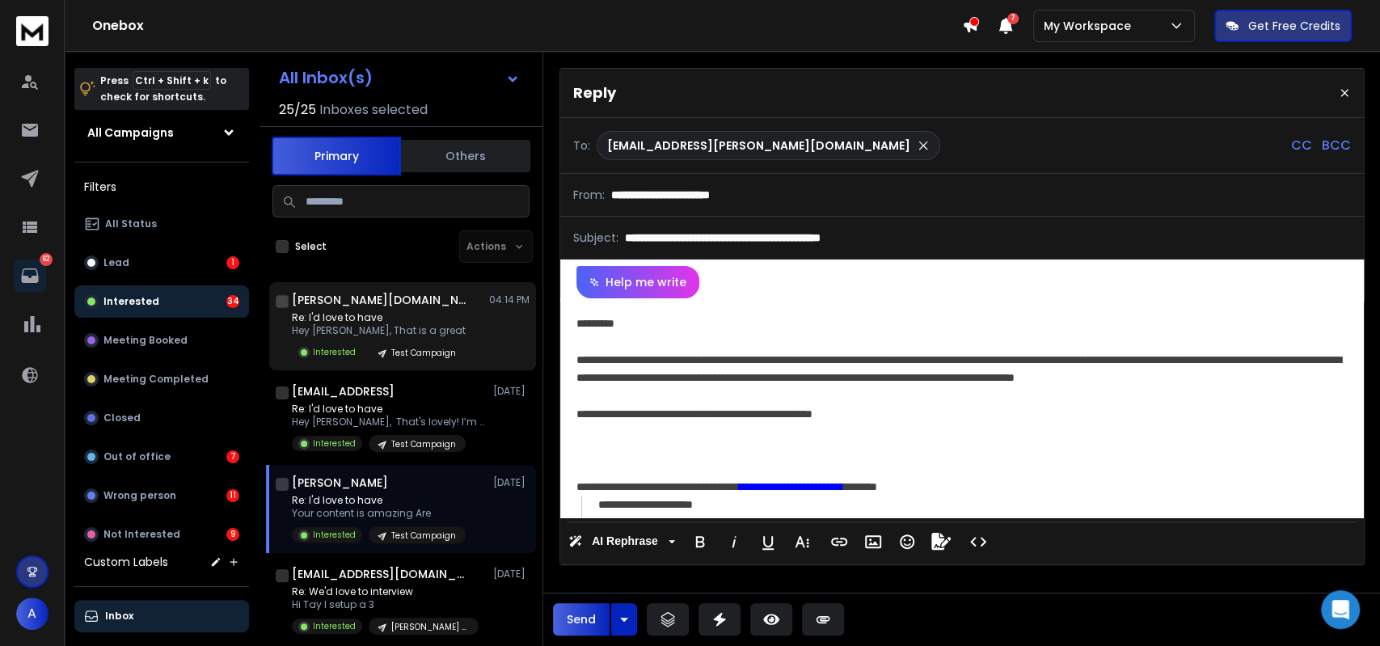
click at [470, 290] on div "amy.leclerc@sitstillkids.com 04:14 PM Re: I'd love to have Hey Amy, That is a g…" at bounding box center [402, 326] width 267 height 88
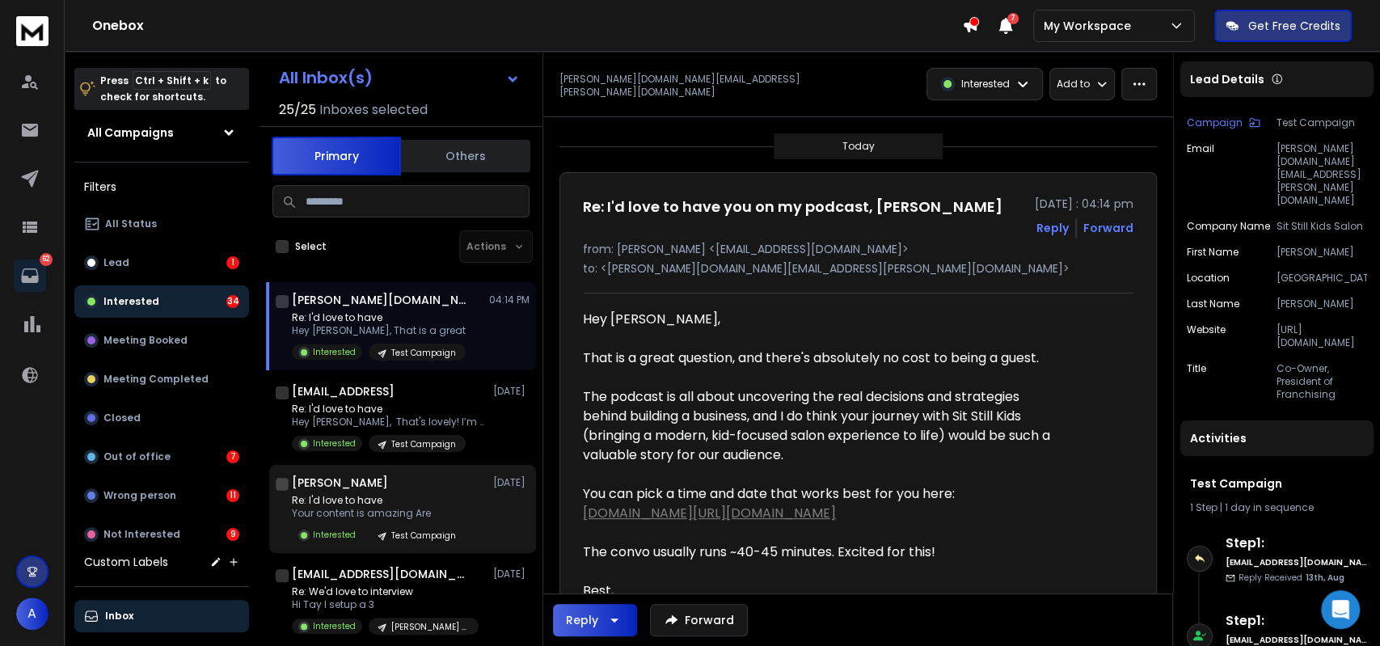
click at [427, 505] on p "Re: I'd love to have" at bounding box center [379, 500] width 174 height 13
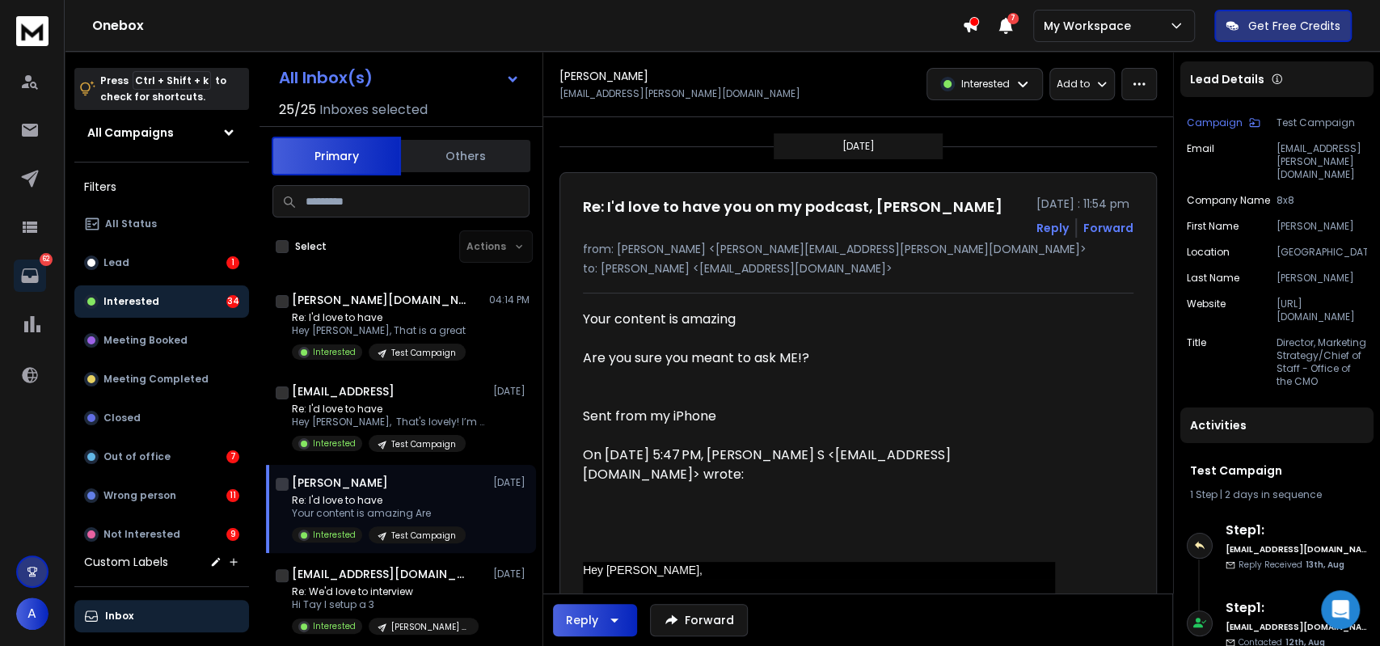
click at [571, 623] on div "Reply" at bounding box center [582, 620] width 32 height 16
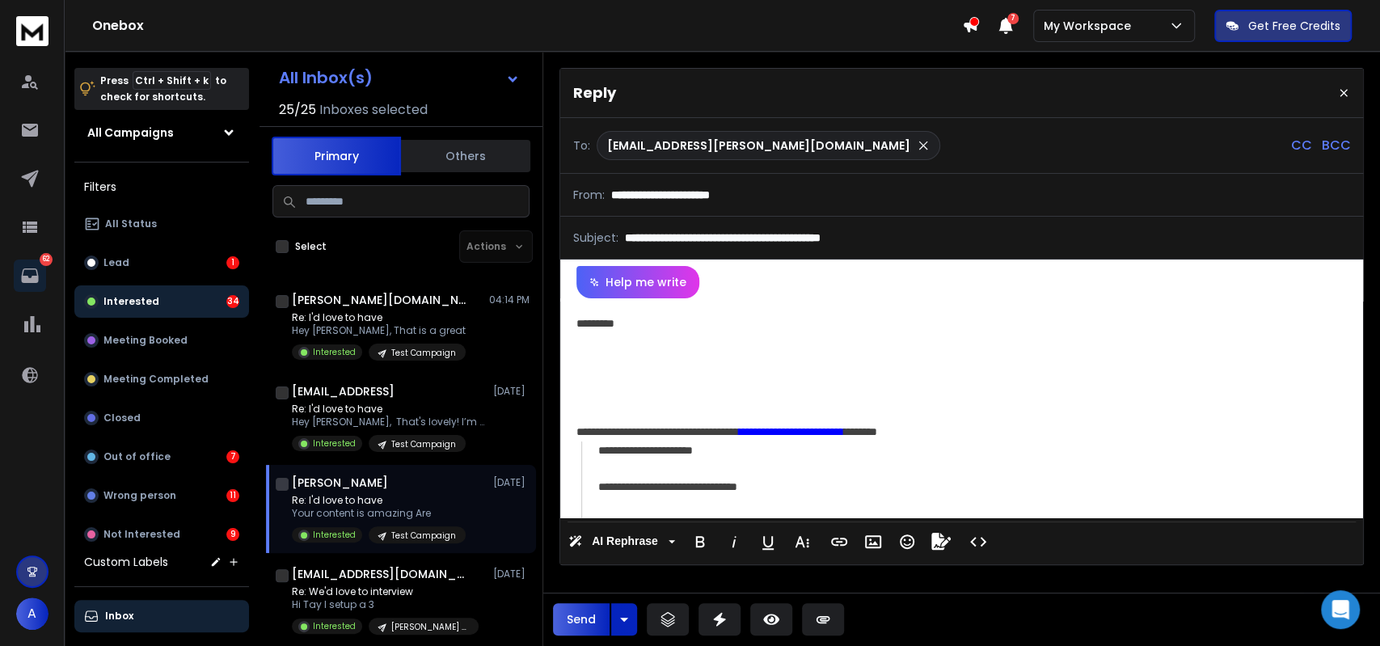
click at [611, 365] on div at bounding box center [962, 360] width 771 height 18
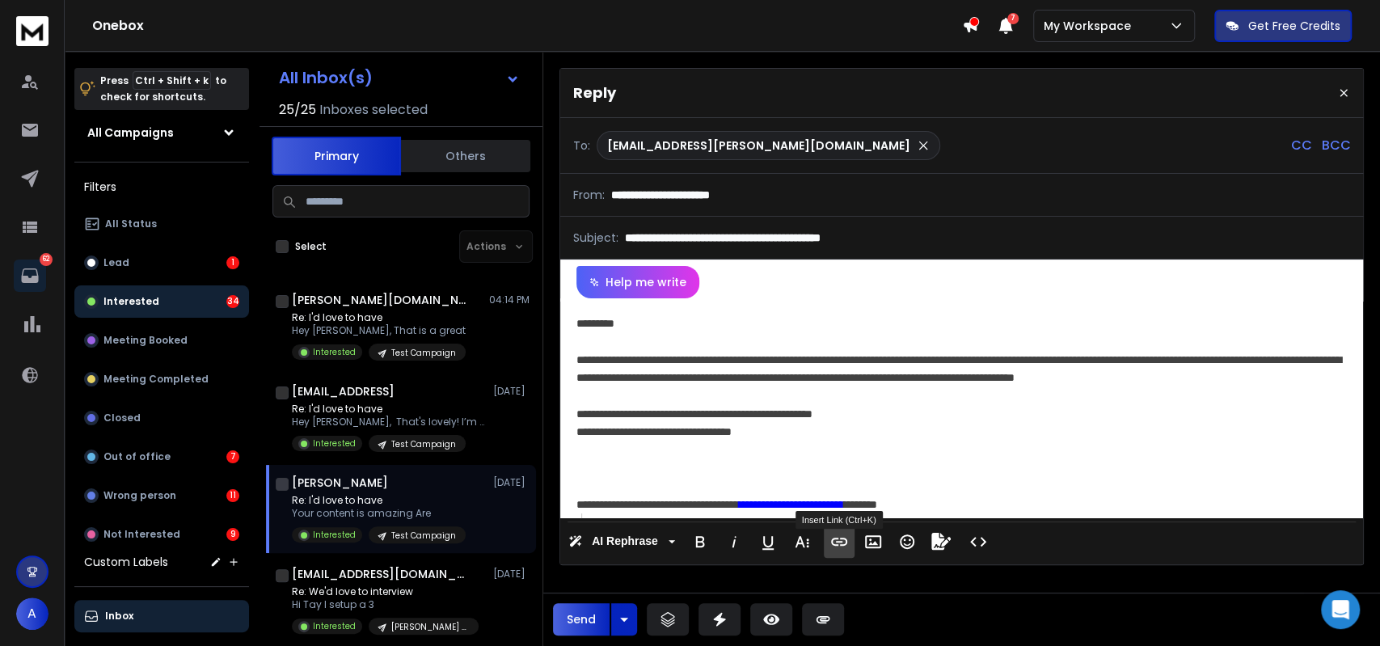
click at [838, 532] on button "Insert Link" at bounding box center [839, 542] width 31 height 32
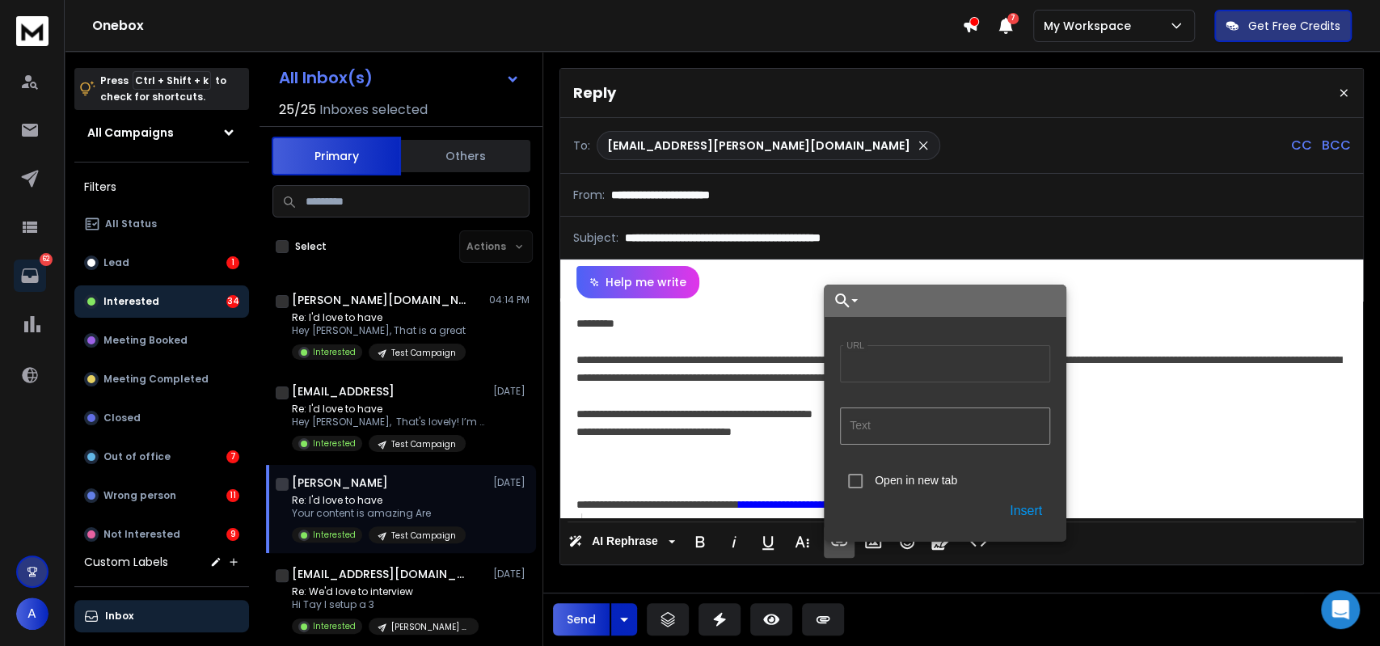
click at [884, 372] on input "URL" at bounding box center [945, 363] width 210 height 37
type input "**********"
click at [864, 426] on label "Text" at bounding box center [860, 426] width 21 height 14
click at [864, 426] on input "Text" at bounding box center [945, 426] width 210 height 37
paste input "**********"
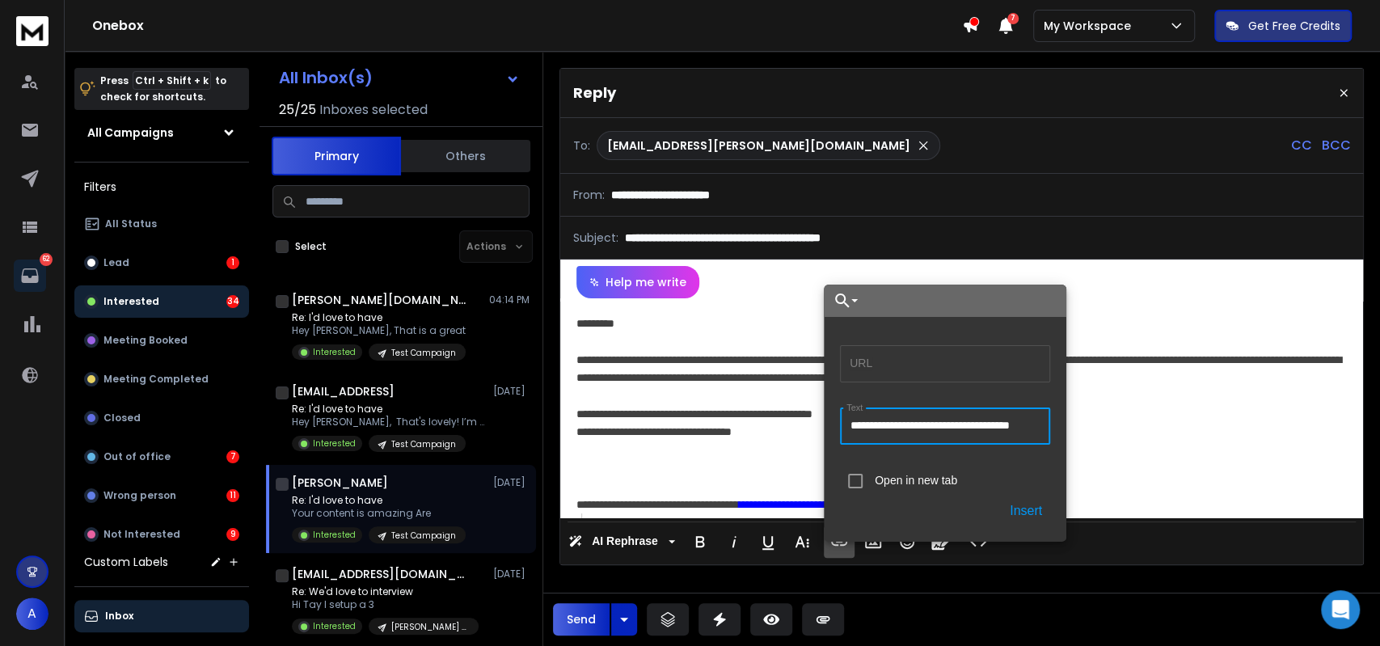
scroll to position [0, 15]
type input "**********"
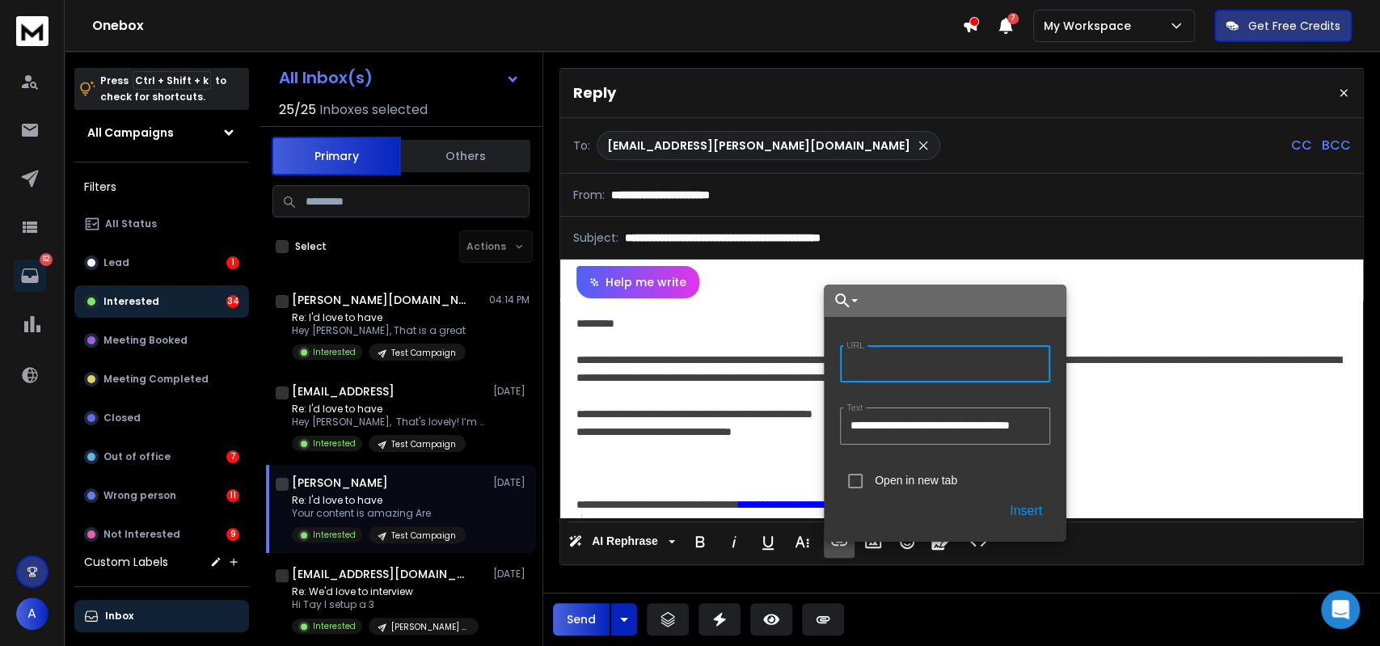
click at [858, 373] on input "URL" at bounding box center [945, 363] width 210 height 37
paste input "**********"
type input "**********"
click at [1021, 514] on button "Insert" at bounding box center [1026, 511] width 49 height 29
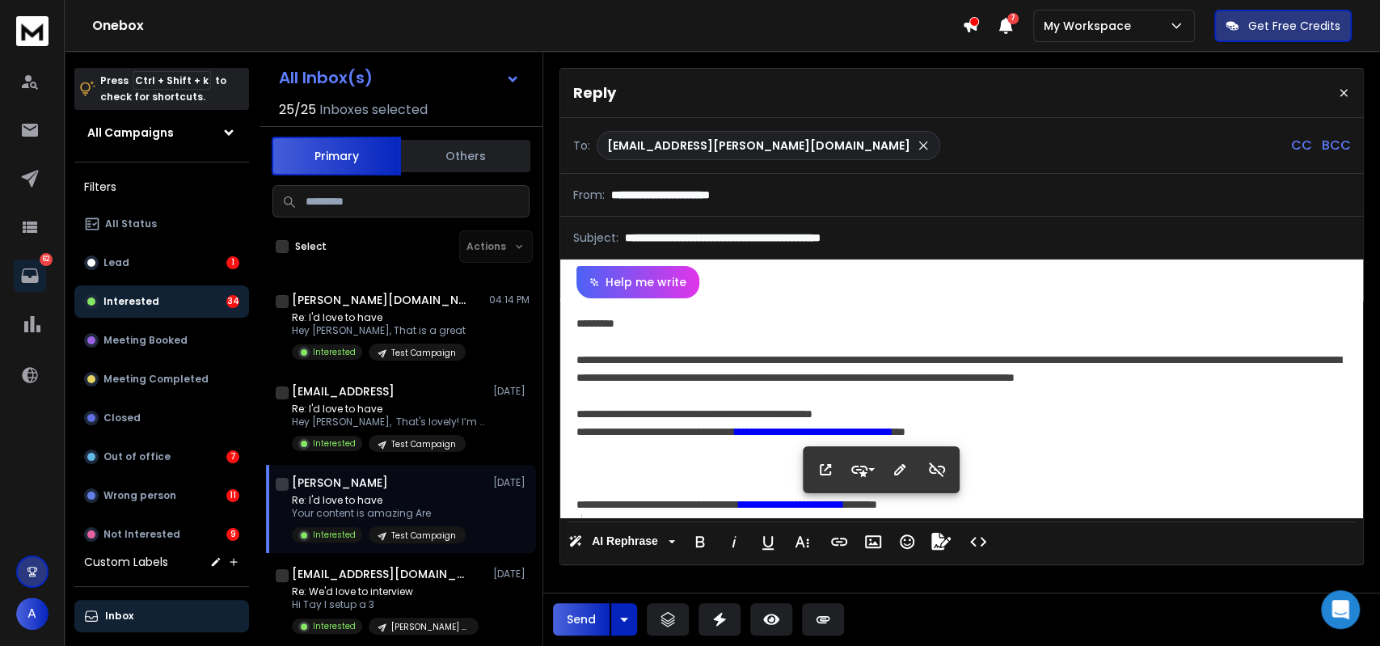
click at [797, 428] on div "**********" at bounding box center [962, 432] width 771 height 18
drag, startPoint x: 784, startPoint y: 439, endPoint x: 556, endPoint y: 432, distance: 228.2
click at [560, 432] on div "**********" at bounding box center [961, 408] width 803 height 220
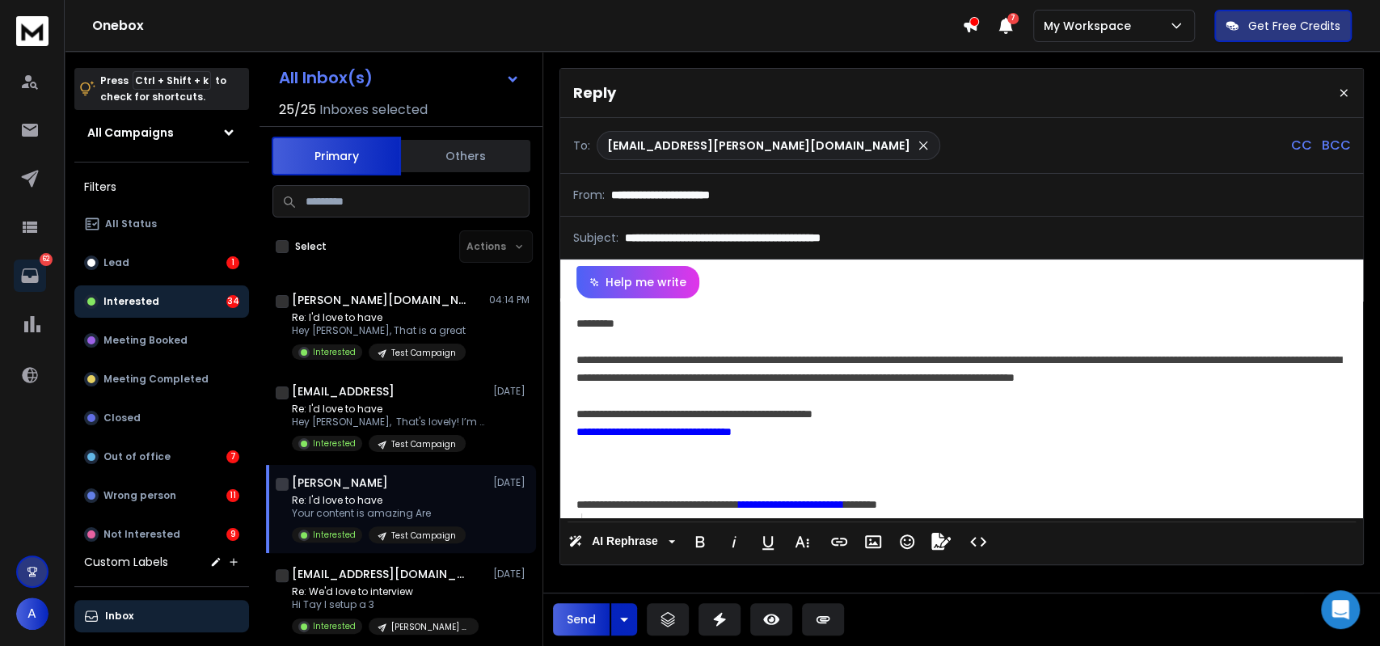
click at [800, 446] on div at bounding box center [962, 451] width 771 height 18
click at [674, 471] on p at bounding box center [962, 468] width 771 height 18
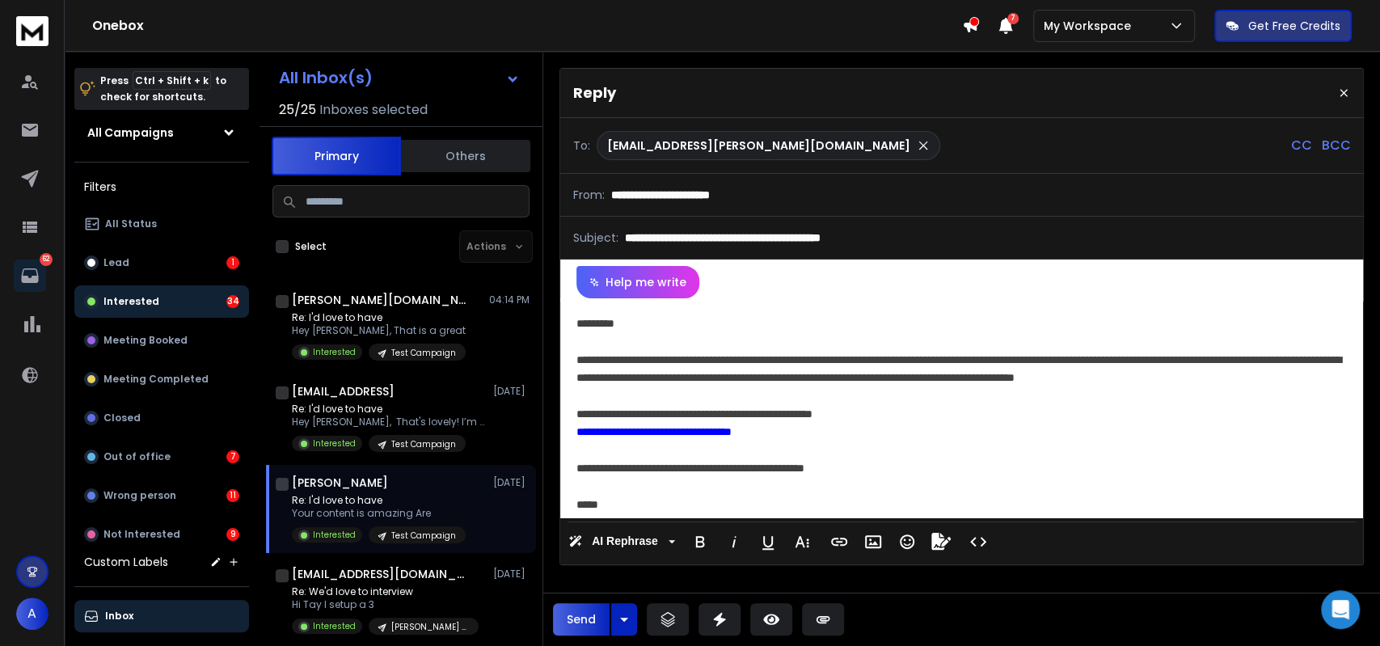
click at [1294, 148] on p "CC" at bounding box center [1301, 145] width 21 height 19
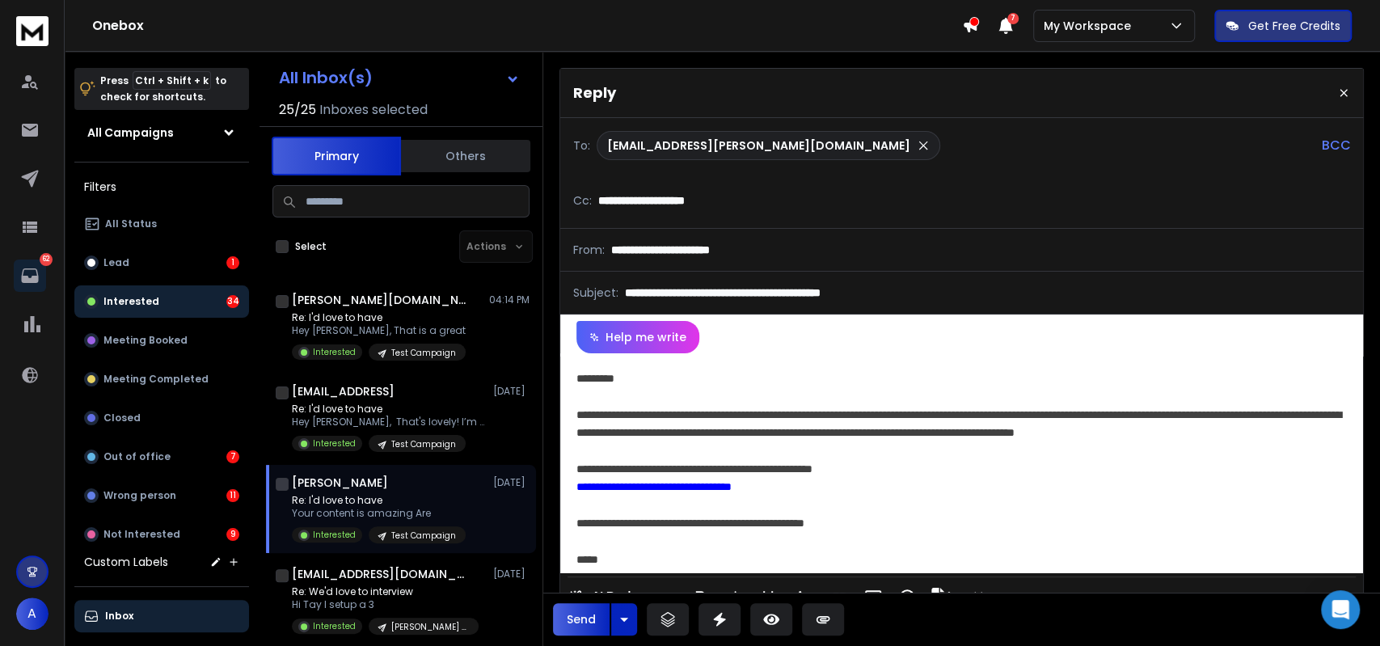
type input "**********"
click at [682, 395] on div "**********" at bounding box center [961, 463] width 803 height 220
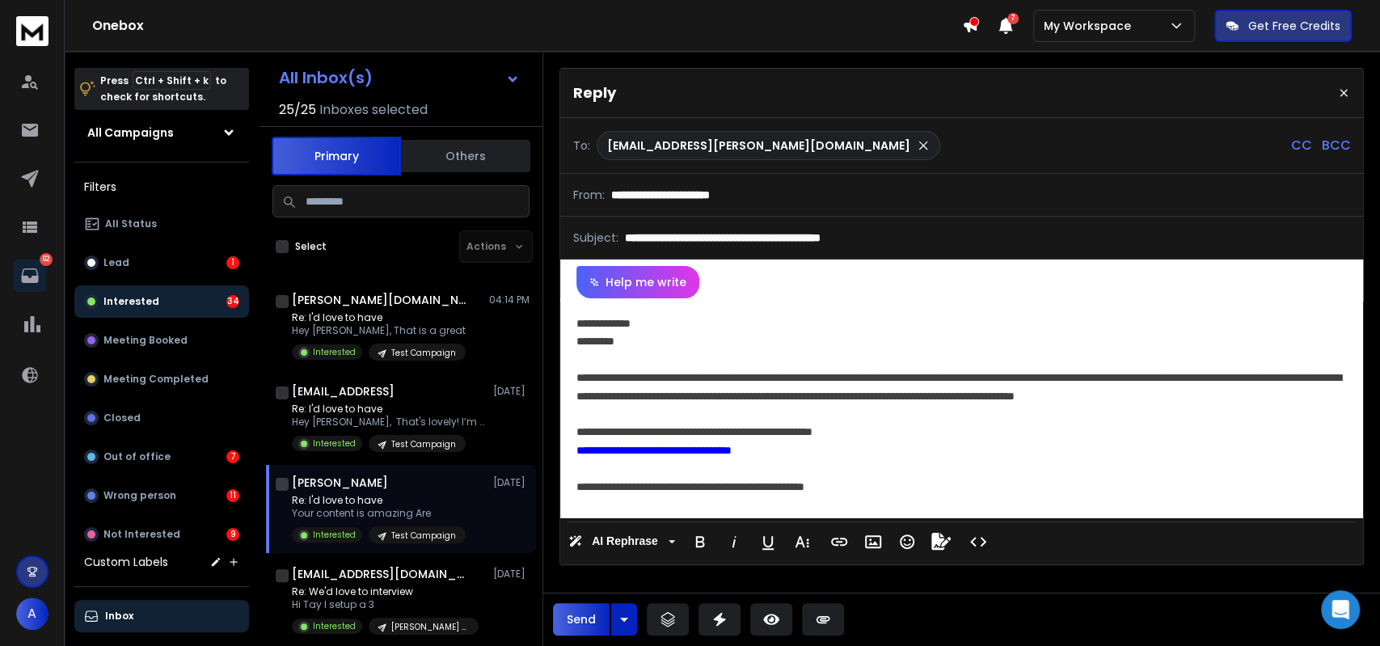
click at [1305, 137] on p "CC" at bounding box center [1301, 145] width 21 height 19
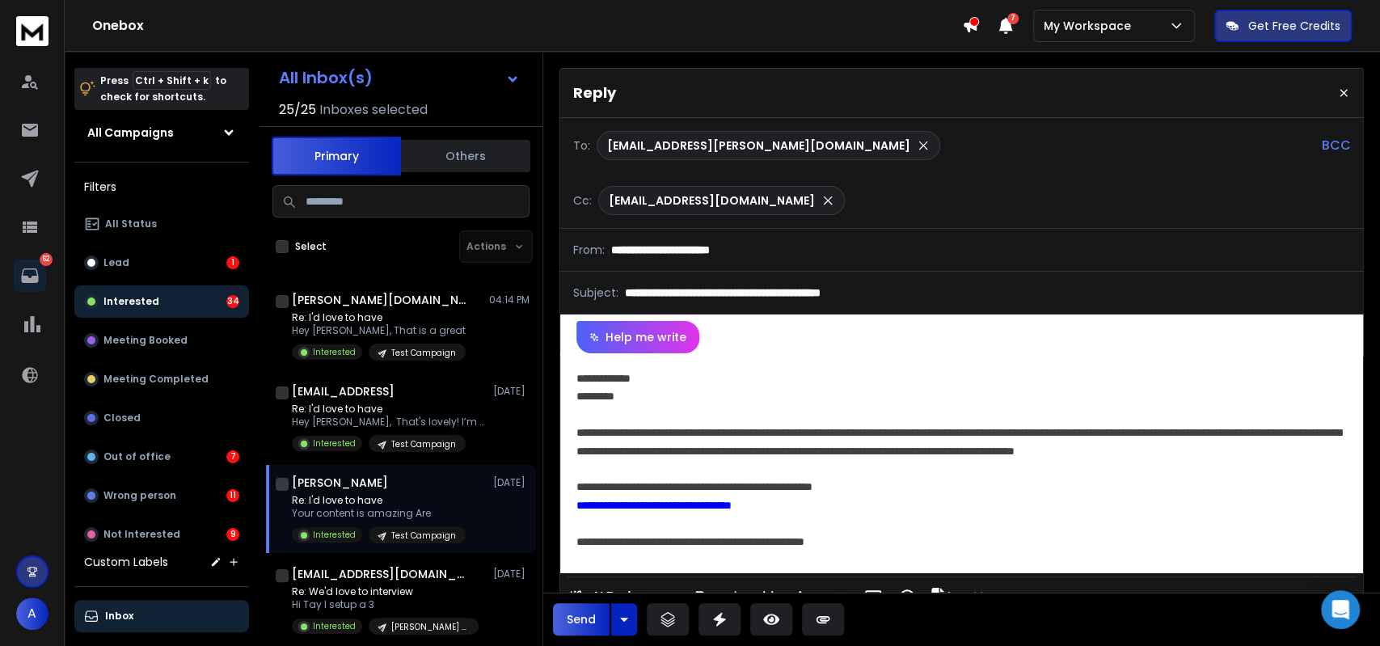
click at [583, 627] on button "Send" at bounding box center [581, 619] width 57 height 32
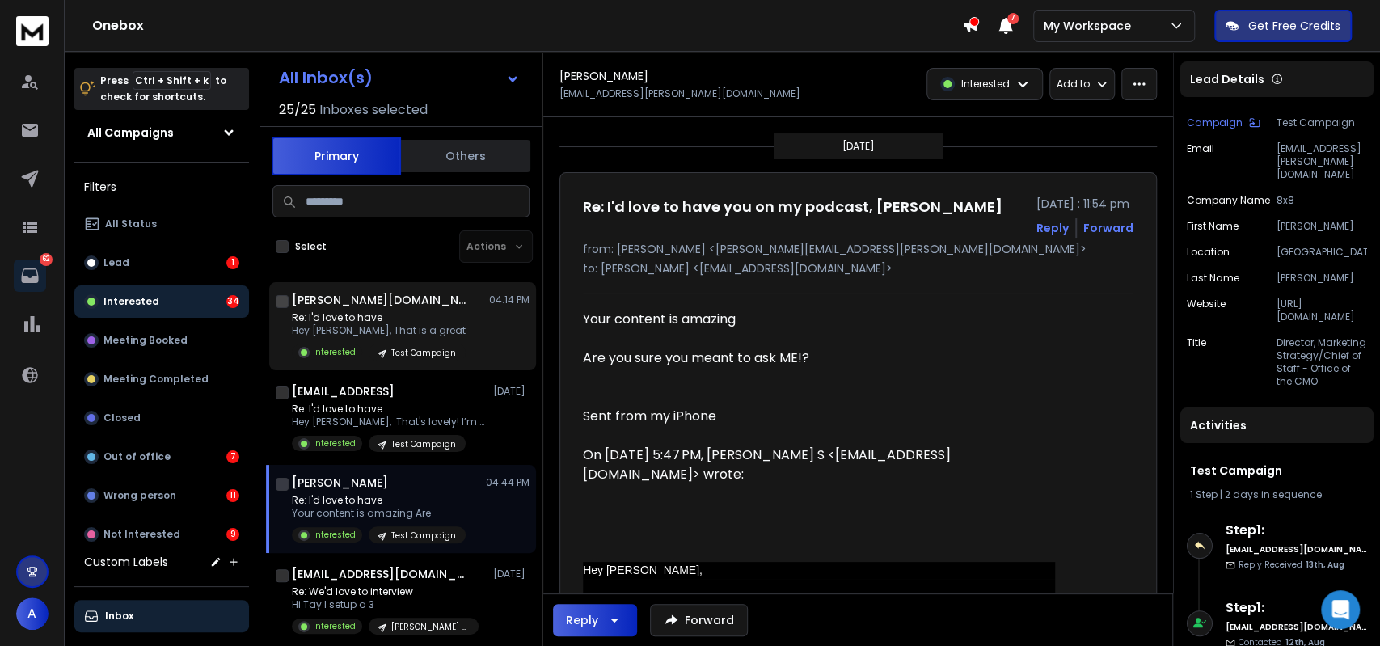
click at [463, 317] on div "Re: I'd love to have Hey Amy, That is a great Interested Test Campaign" at bounding box center [411, 335] width 238 height 49
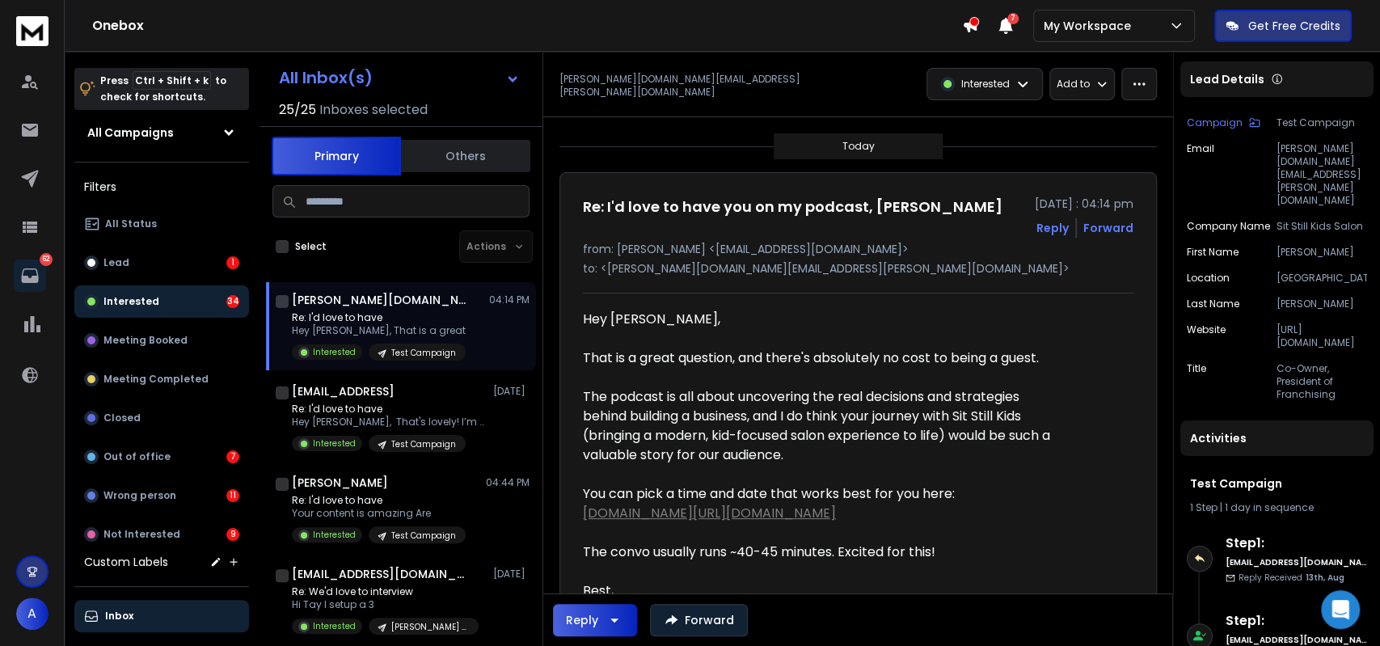
click at [681, 630] on button "Forward" at bounding box center [699, 620] width 98 height 32
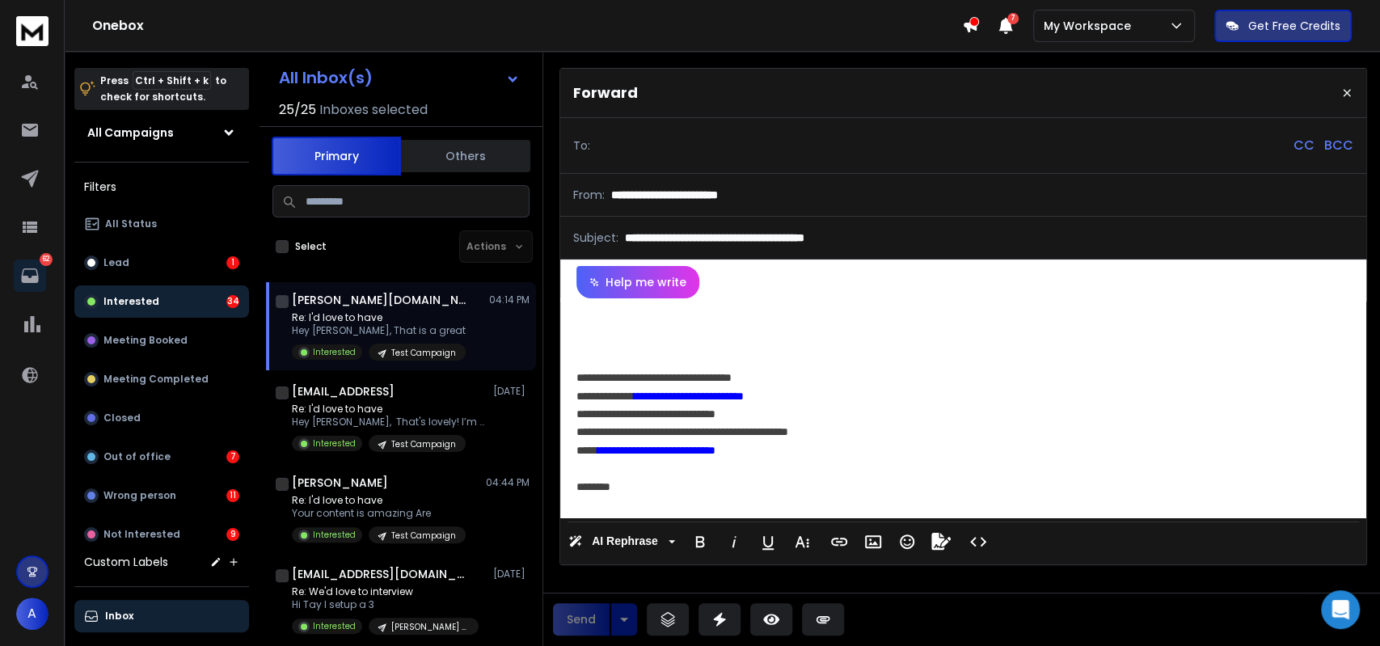
click at [819, 163] on div "To: CC BCC" at bounding box center [963, 145] width 806 height 55
click at [831, 146] on div at bounding box center [942, 145] width 691 height 29
click at [826, 142] on div at bounding box center [942, 145] width 691 height 29
drag, startPoint x: 819, startPoint y: 138, endPoint x: 583, endPoint y: 148, distance: 236.3
click at [818, 138] on div at bounding box center [942, 145] width 691 height 29
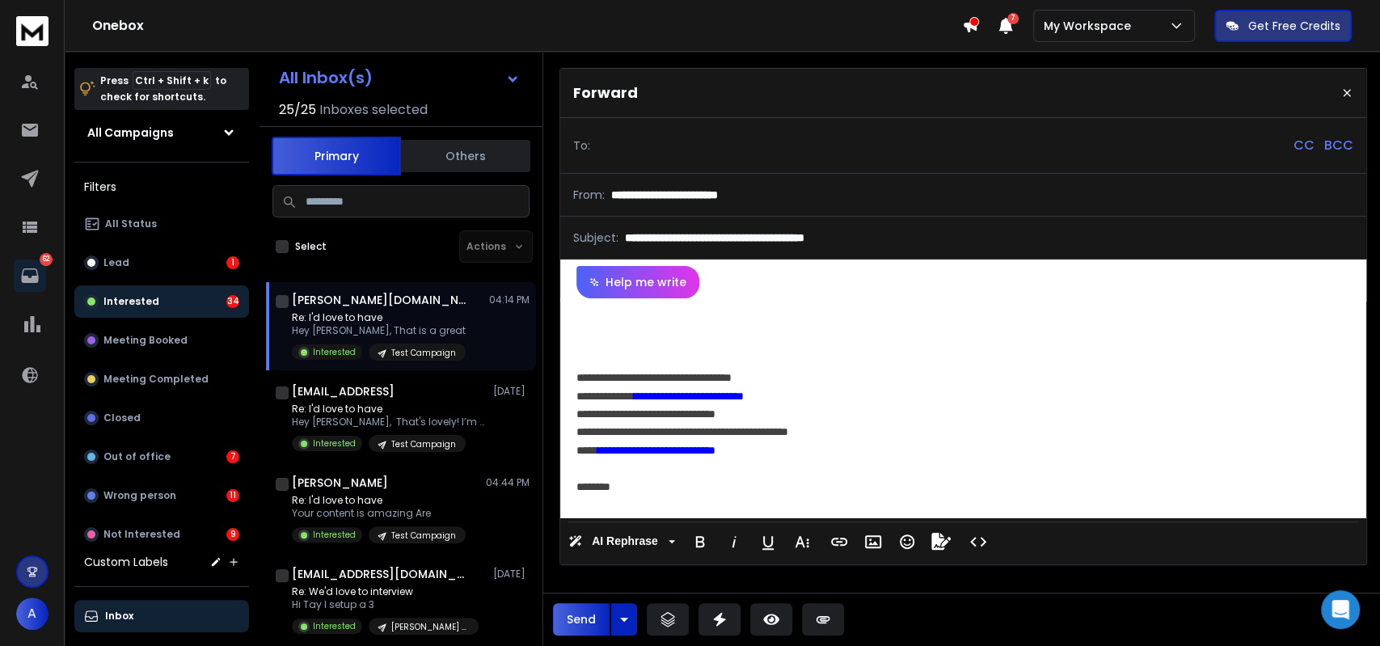
click at [611, 135] on input at bounding box center [653, 145] width 113 height 29
type input "**********"
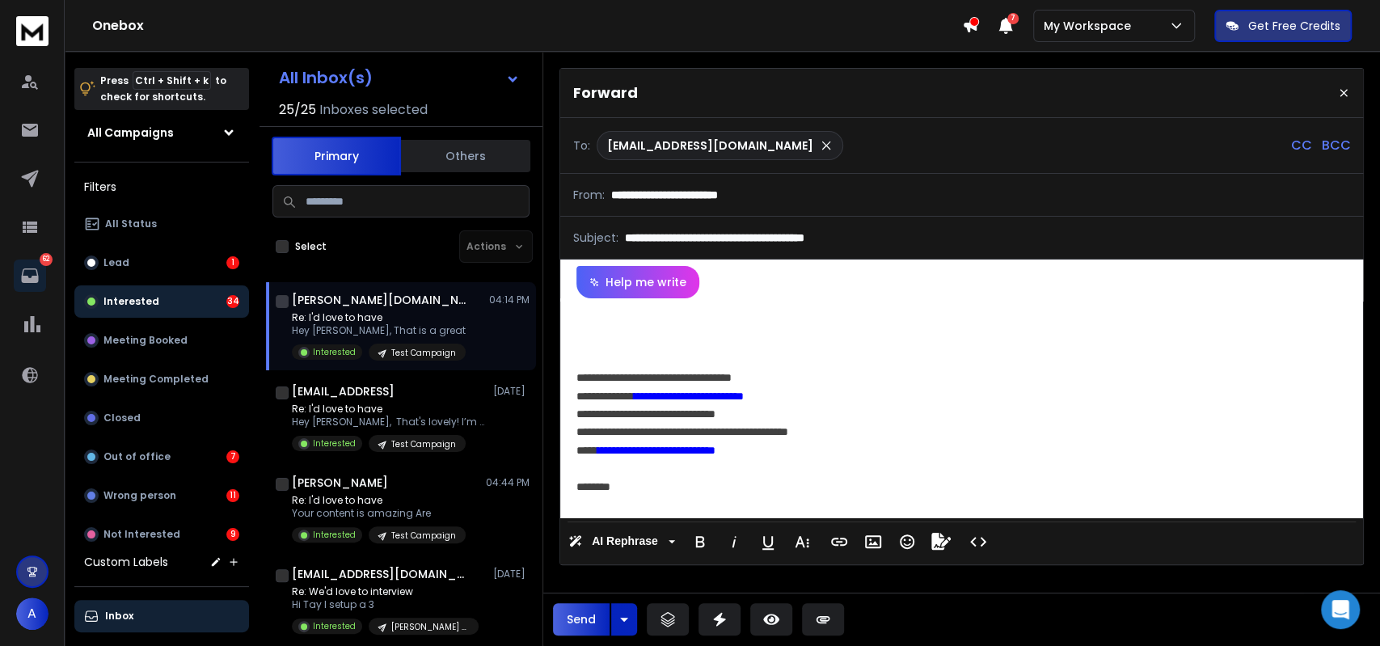
click at [577, 620] on button "Send" at bounding box center [581, 619] width 57 height 32
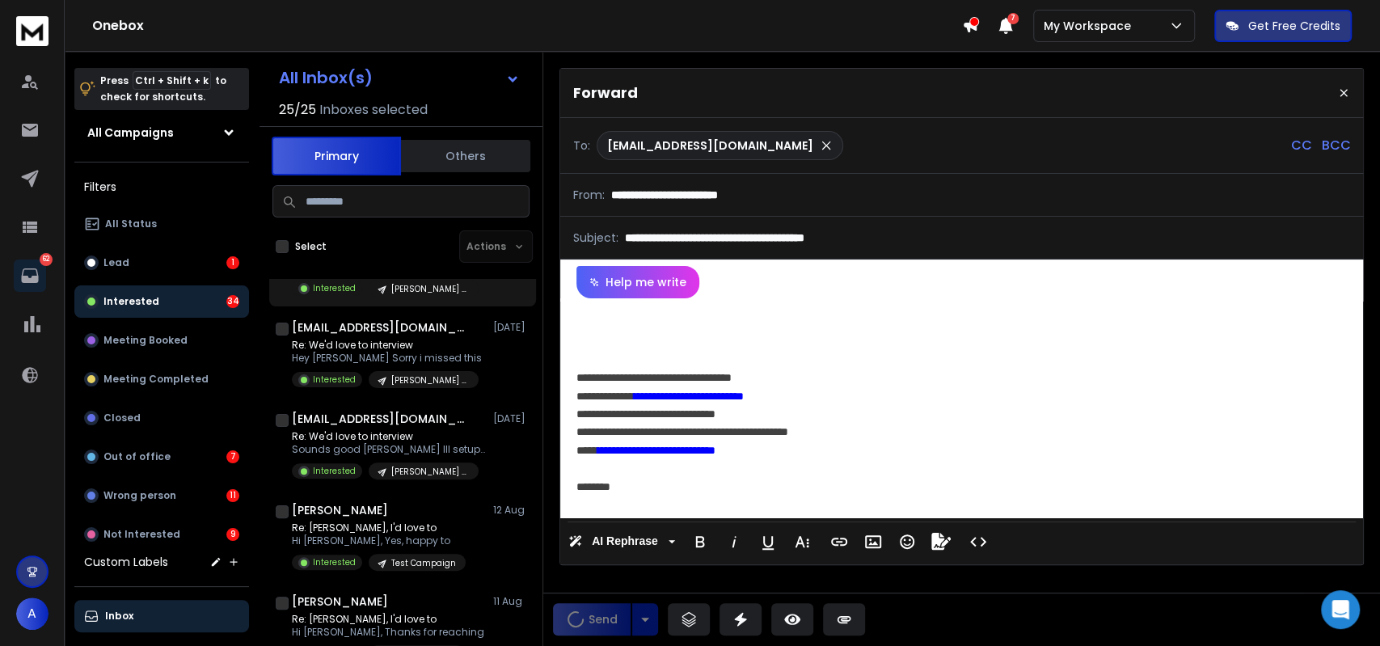
scroll to position [356, 0]
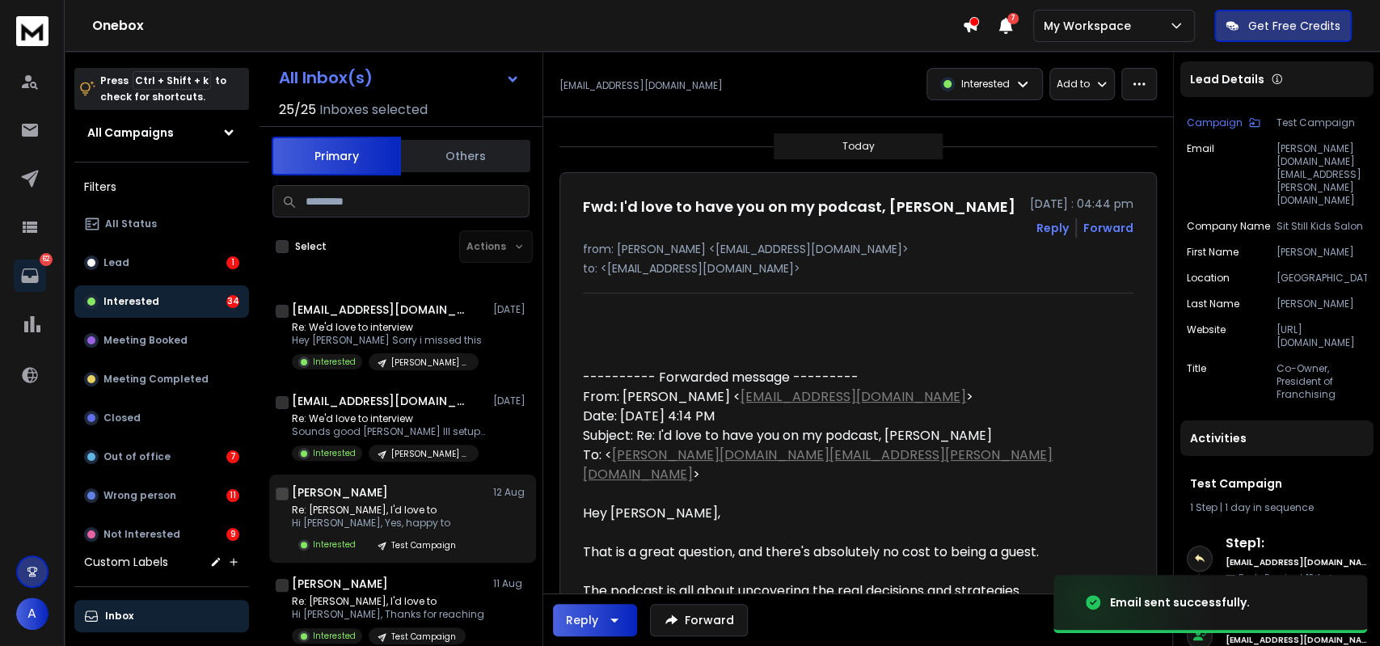
click at [431, 493] on div "Andrea Niles 12 Aug" at bounding box center [411, 492] width 238 height 16
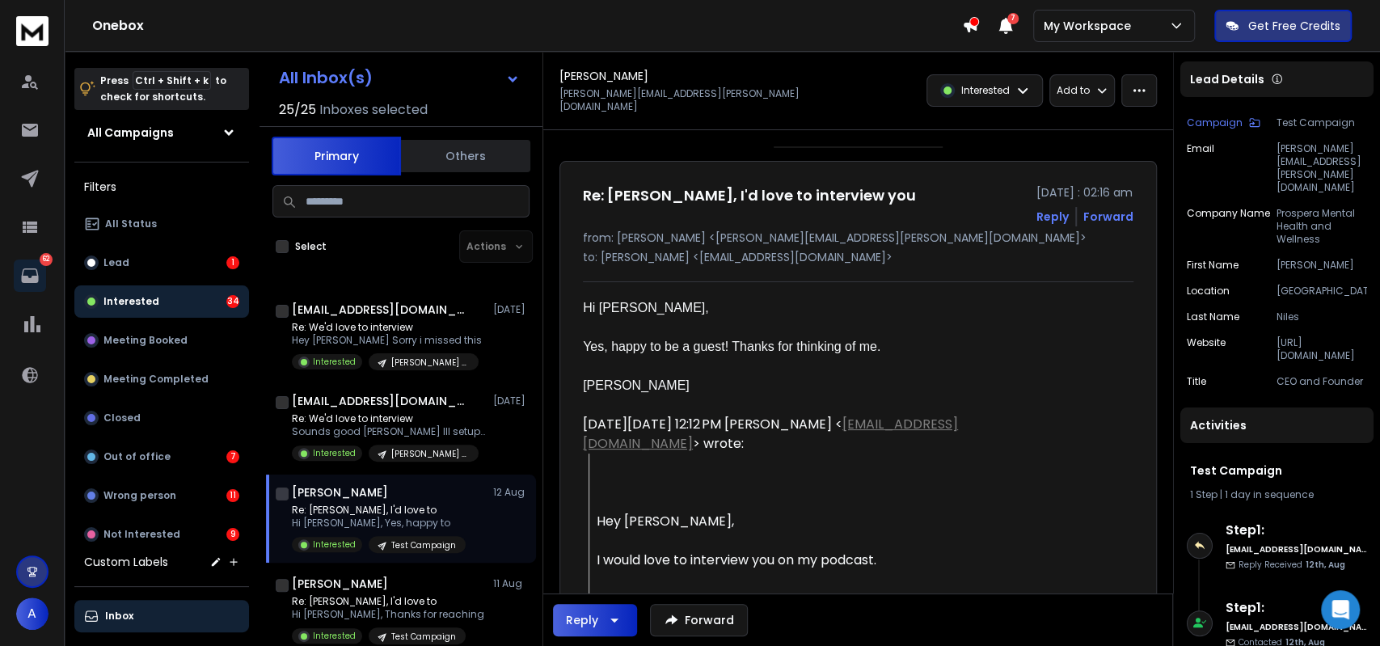
scroll to position [0, 0]
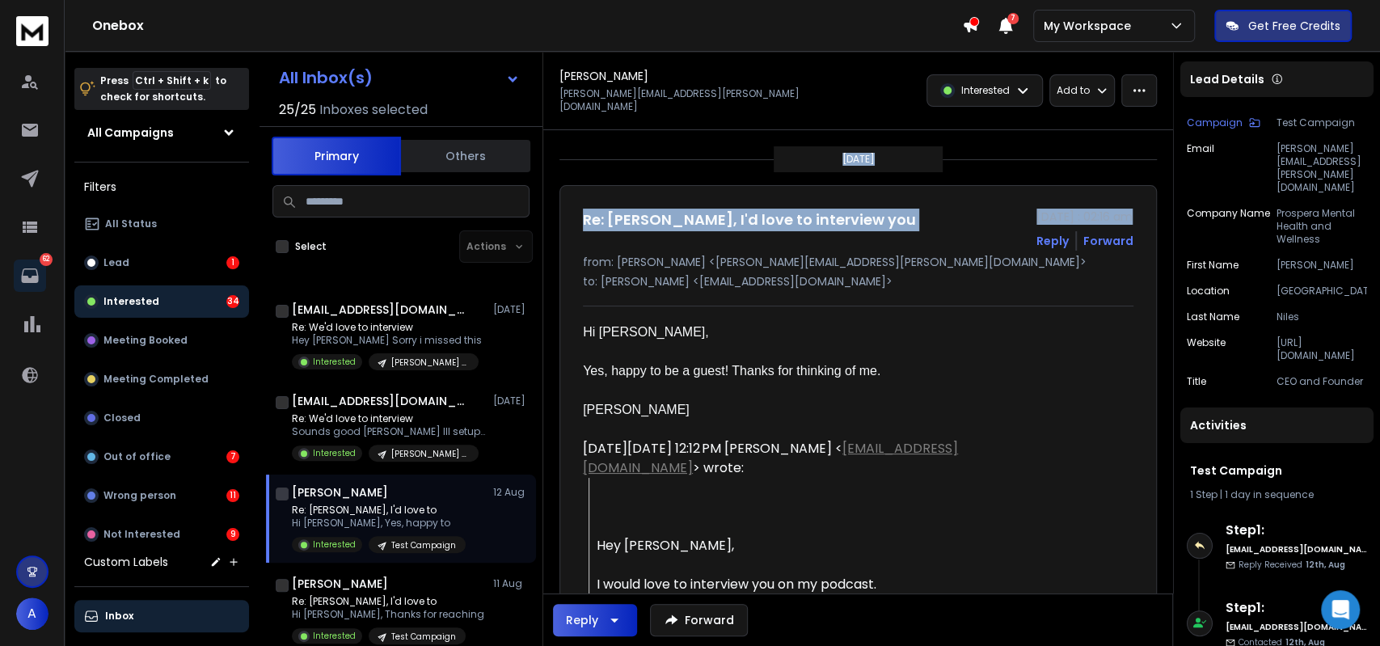
drag, startPoint x: 659, startPoint y: 402, endPoint x: 565, endPoint y: 159, distance: 260.1
click at [687, 400] on div "Andrea" at bounding box center [819, 409] width 472 height 19
drag, startPoint x: 632, startPoint y: 358, endPoint x: 572, endPoint y: 203, distance: 166.4
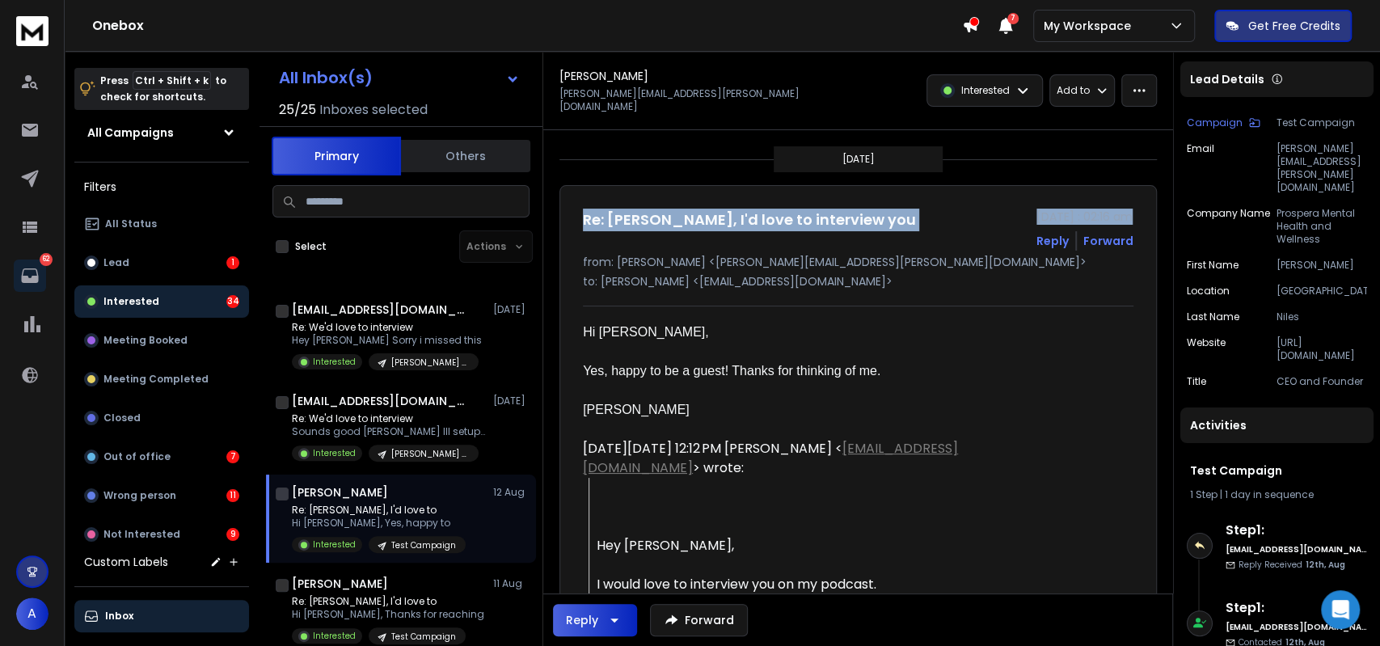
copy div "Re: Andrea, I'd love to interview you 12 August 2025 : 02:16 am"
click at [806, 342] on div at bounding box center [819, 351] width 472 height 19
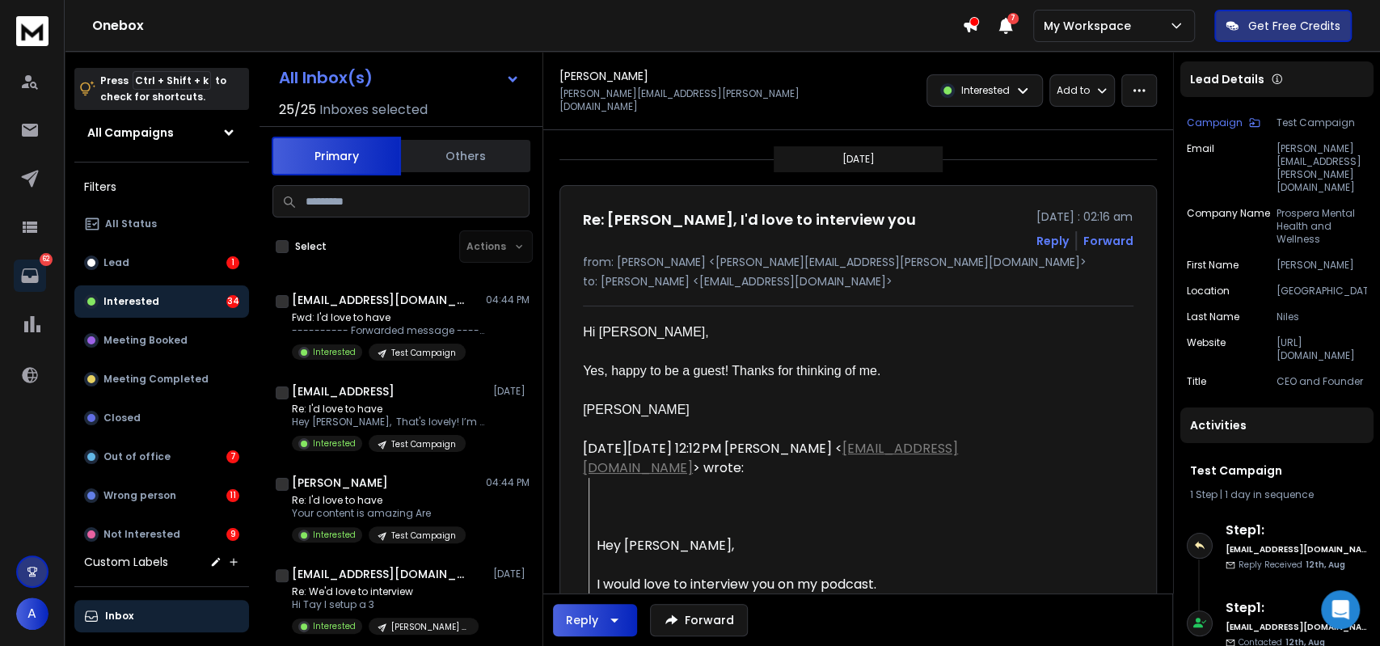
click at [581, 625] on div "Reply" at bounding box center [582, 620] width 32 height 16
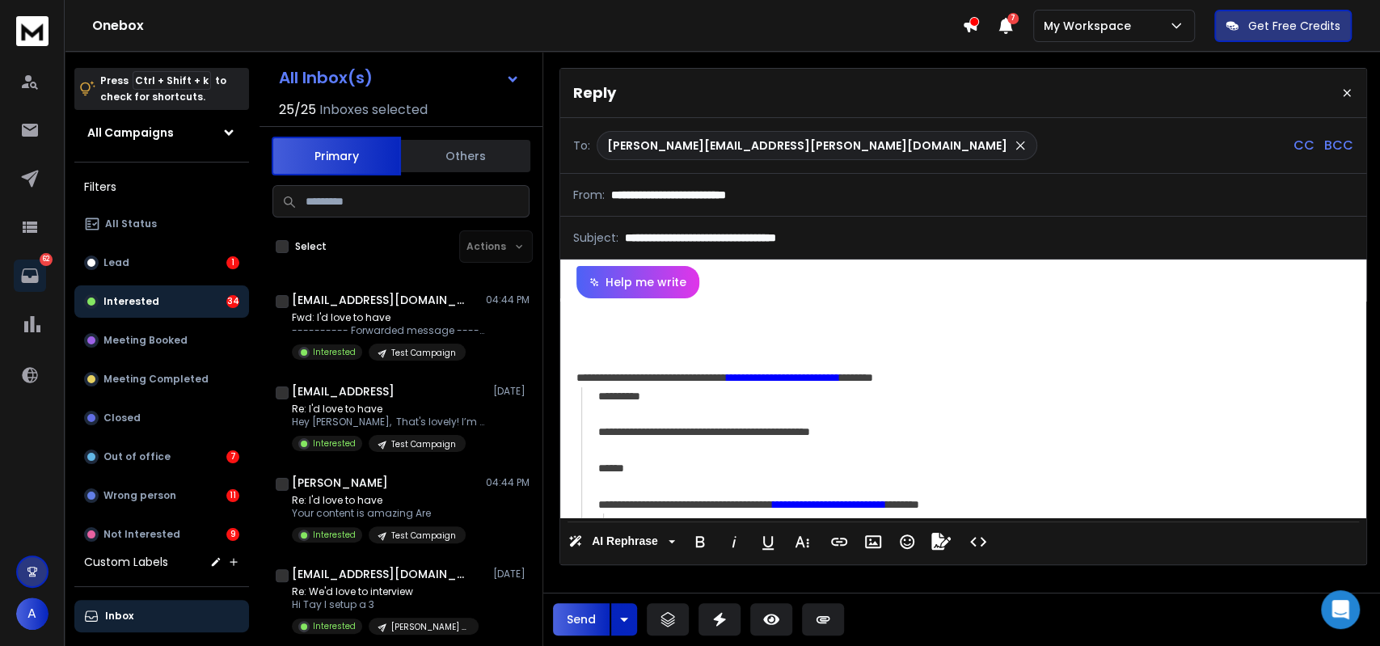
click at [1301, 148] on p "CC" at bounding box center [1304, 145] width 21 height 19
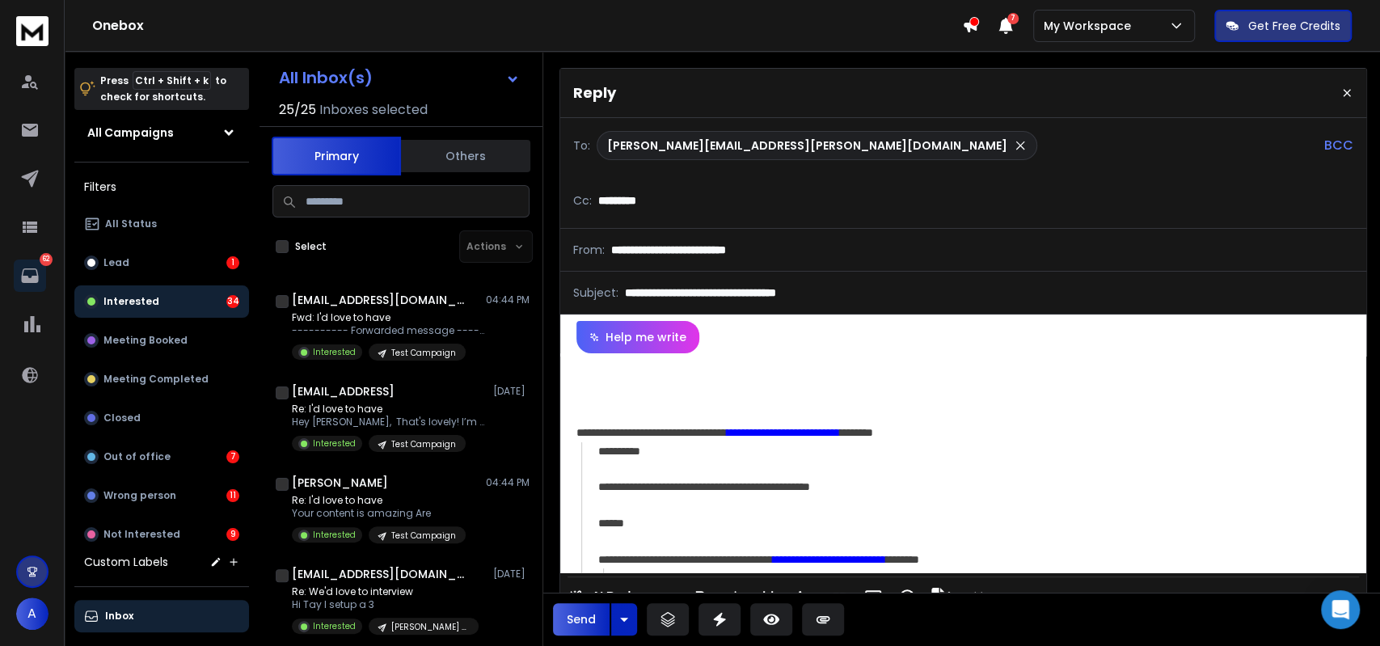
type input "*********"
type input "*"
click at [700, 201] on div "bookings@" at bounding box center [652, 200] width 108 height 29
click at [687, 201] on icon at bounding box center [690, 201] width 9 height 9
click at [699, 201] on input at bounding box center [654, 200] width 113 height 29
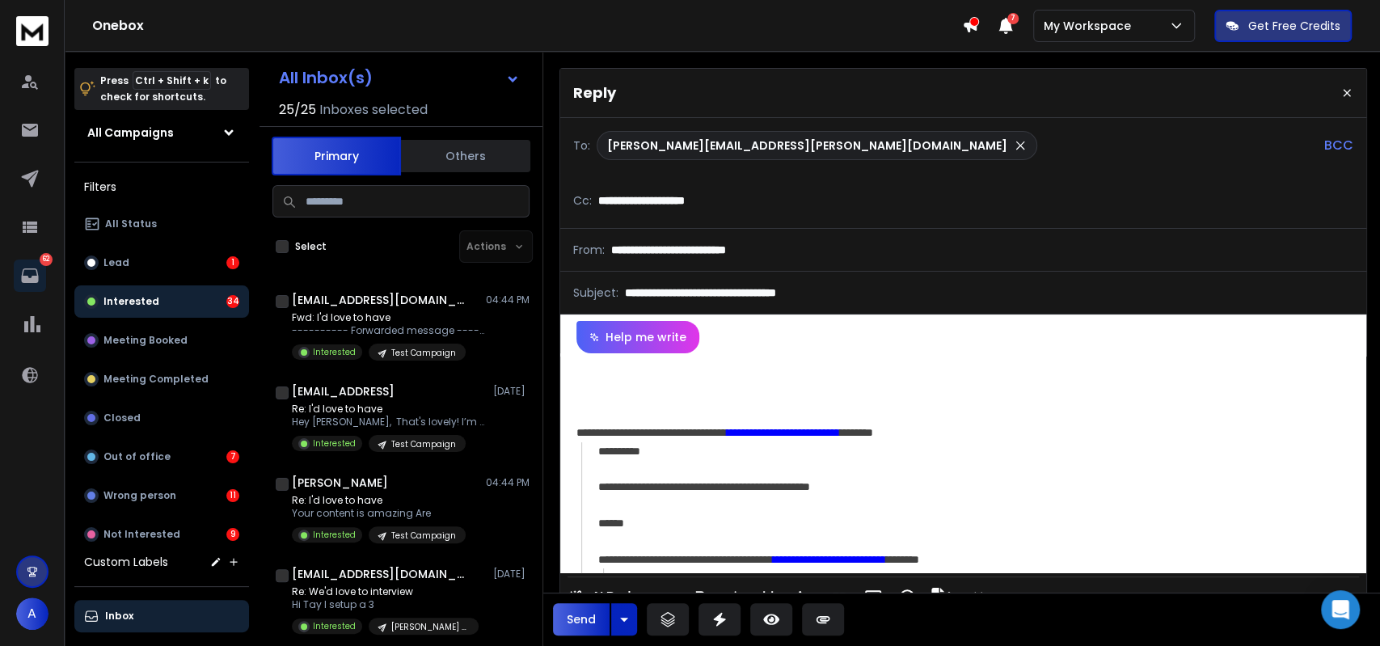
type input "**********"
click at [656, 365] on div "**********" at bounding box center [963, 463] width 806 height 220
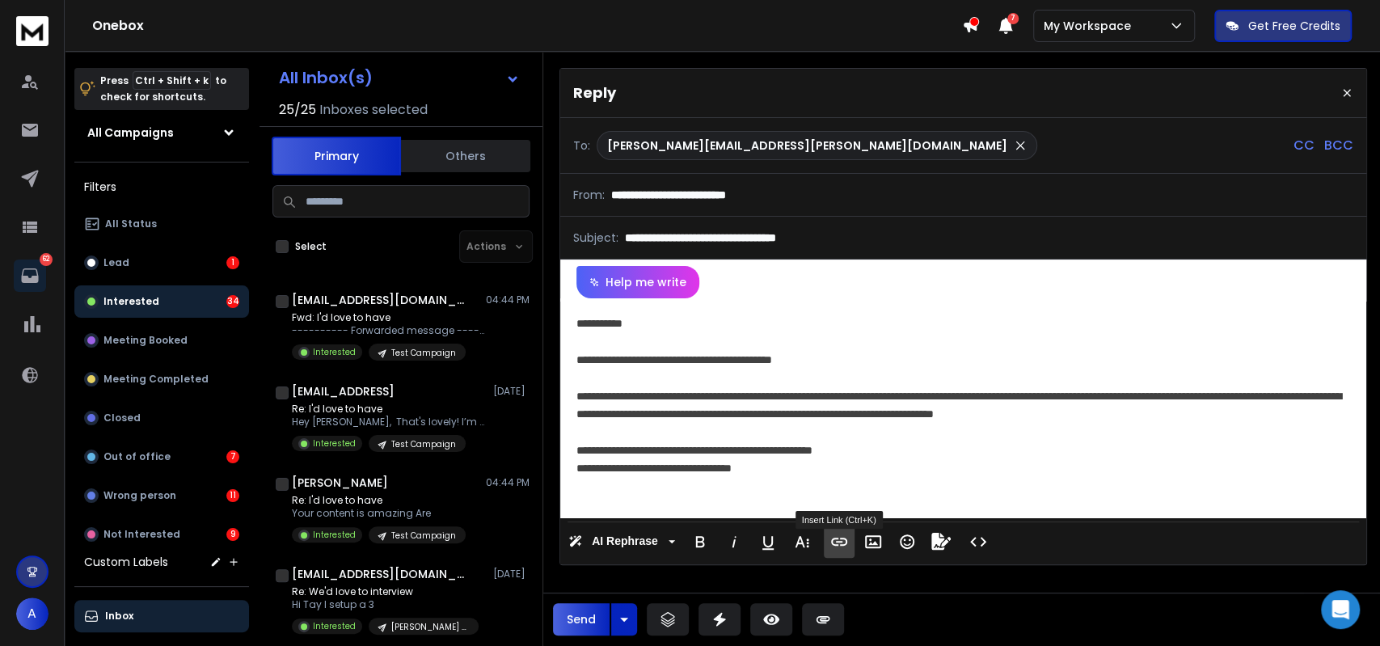
click at [831, 549] on icon "button" at bounding box center [839, 541] width 19 height 19
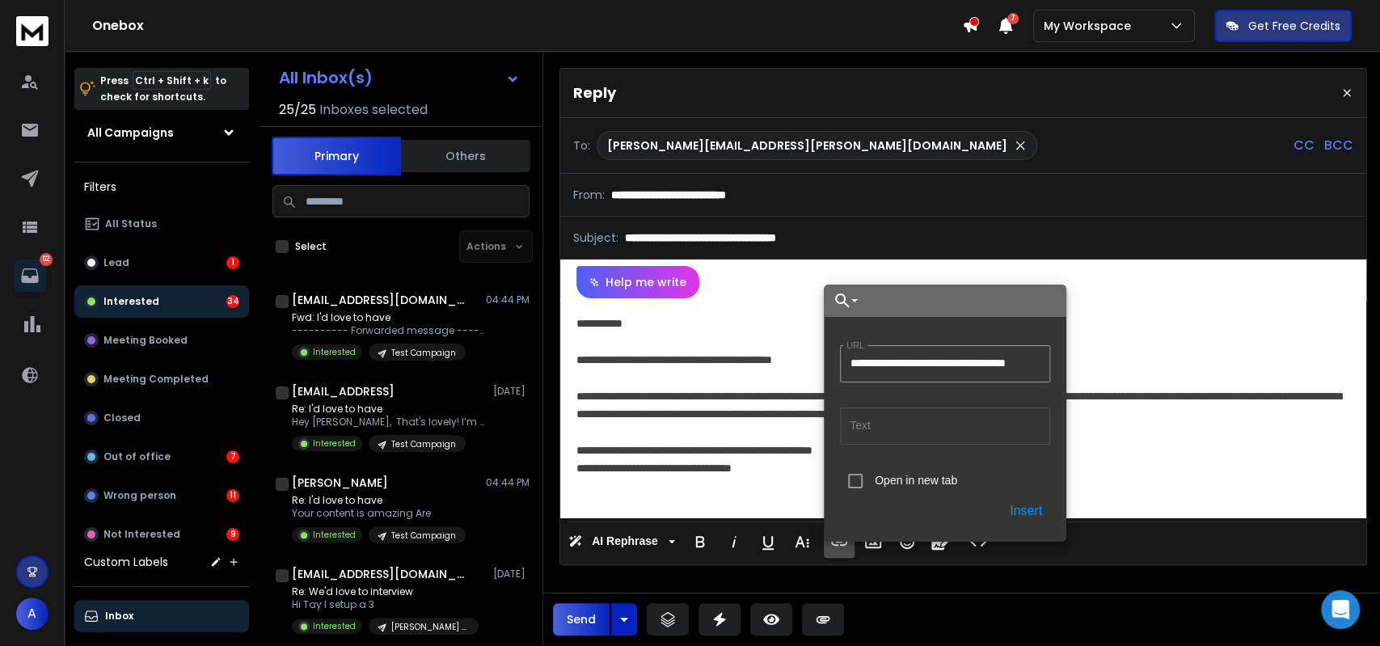
type input "**********"
click at [898, 430] on input "Text" at bounding box center [945, 426] width 210 height 37
paste input "**********"
type input "**********"
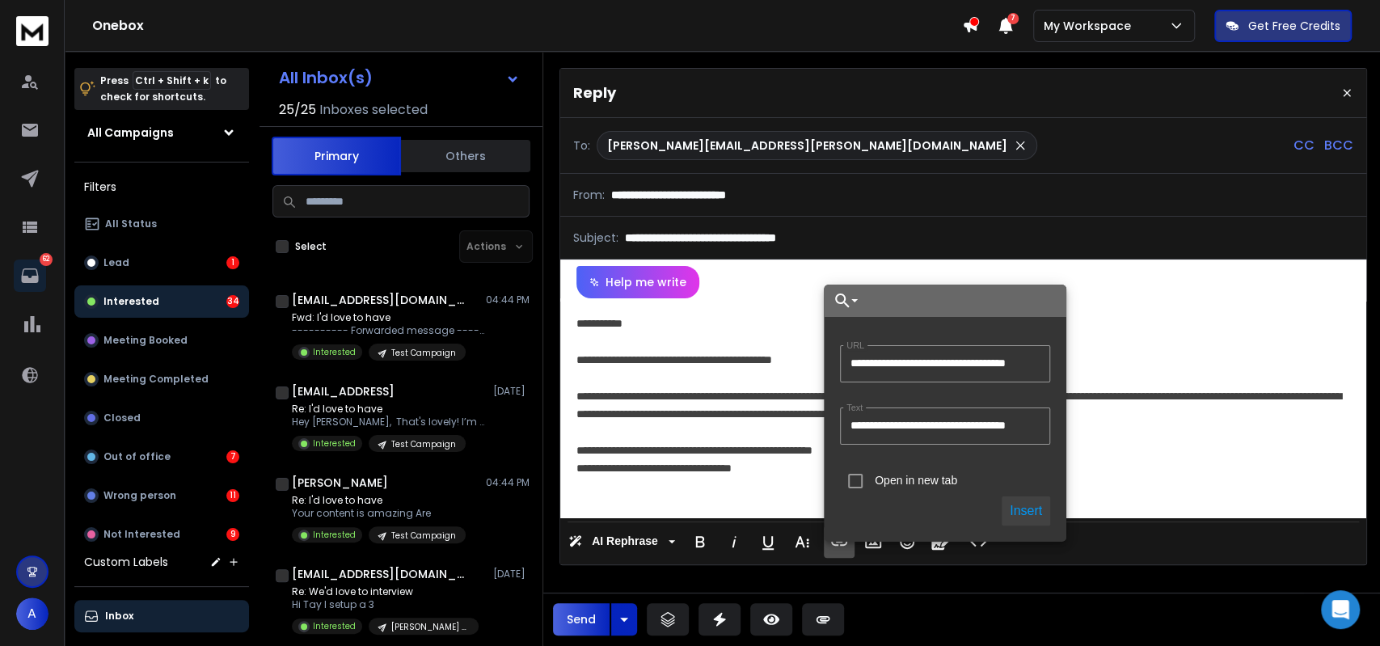
click at [1015, 514] on button "Insert" at bounding box center [1026, 511] width 49 height 29
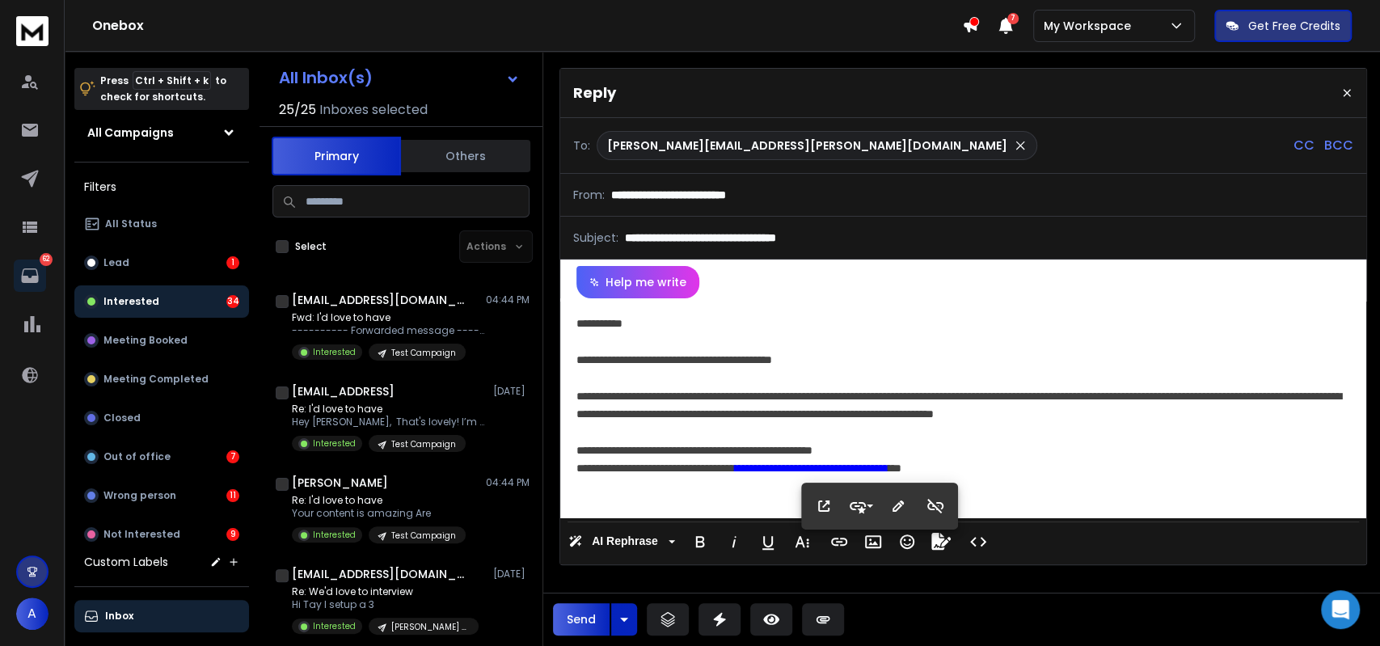
click at [777, 472] on div "**********" at bounding box center [962, 460] width 771 height 36
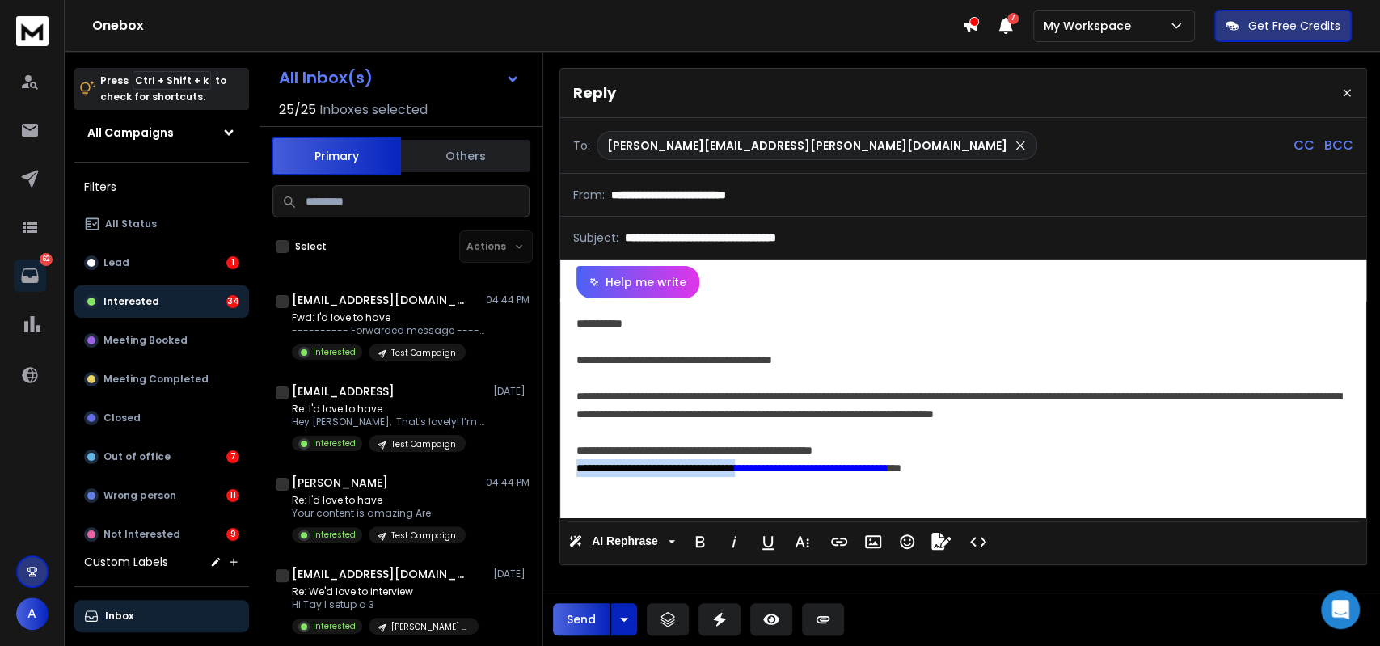
drag, startPoint x: 777, startPoint y: 472, endPoint x: 568, endPoint y: 475, distance: 209.5
click at [568, 475] on div "**********" at bounding box center [963, 408] width 806 height 220
click at [874, 474] on div "**********" at bounding box center [962, 460] width 771 height 36
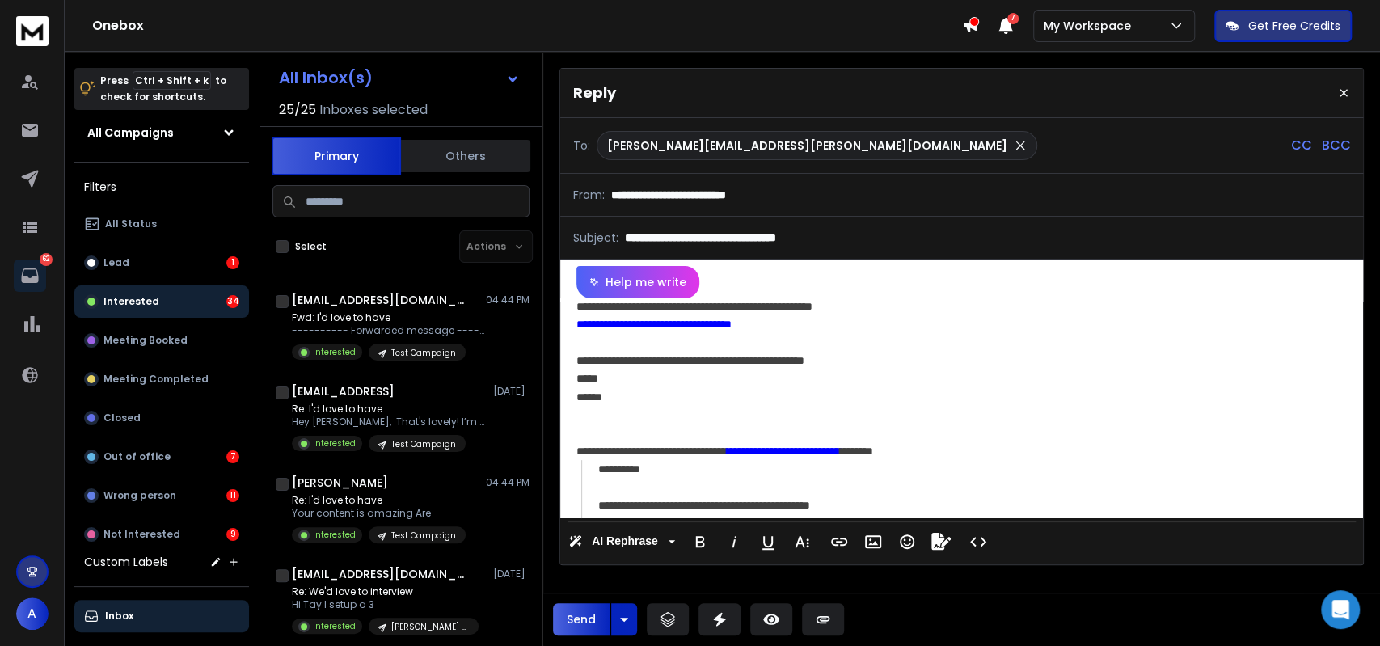
scroll to position [124, 0]
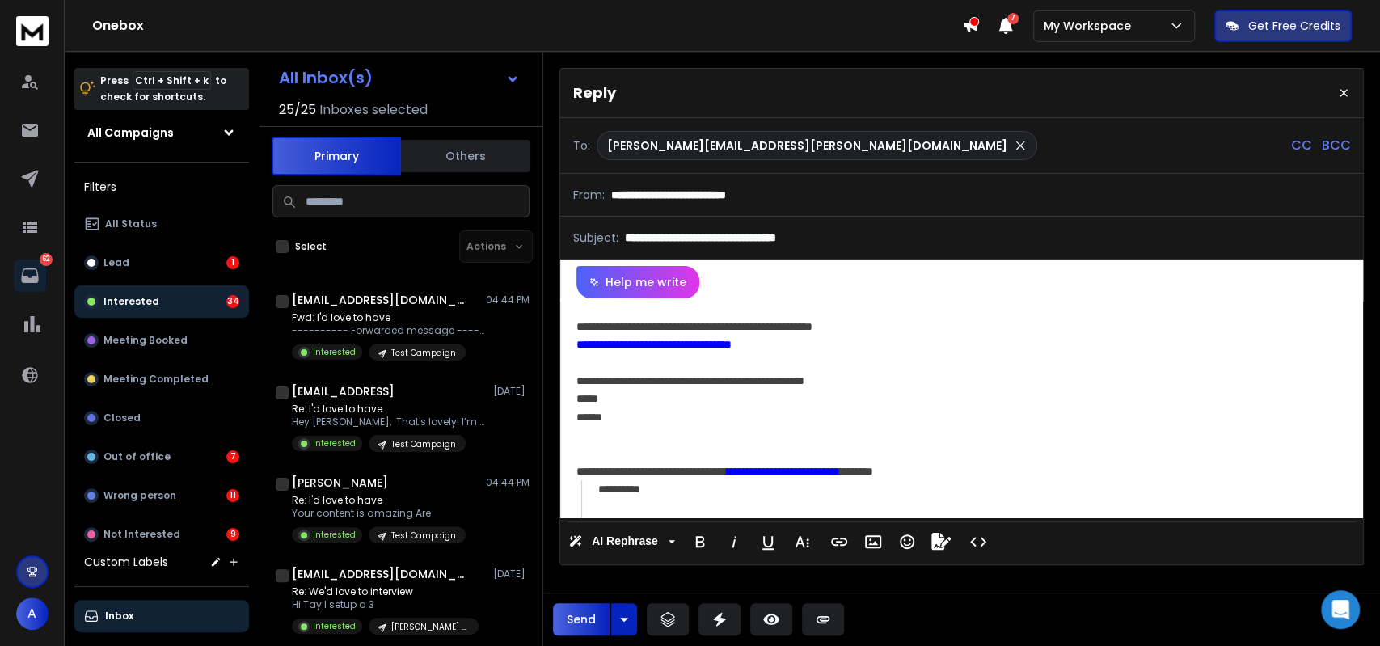
click at [624, 454] on div at bounding box center [962, 454] width 771 height 18
click at [1044, 140] on input at bounding box center [1100, 145] width 113 height 29
click at [1296, 137] on p "CC" at bounding box center [1301, 145] width 21 height 19
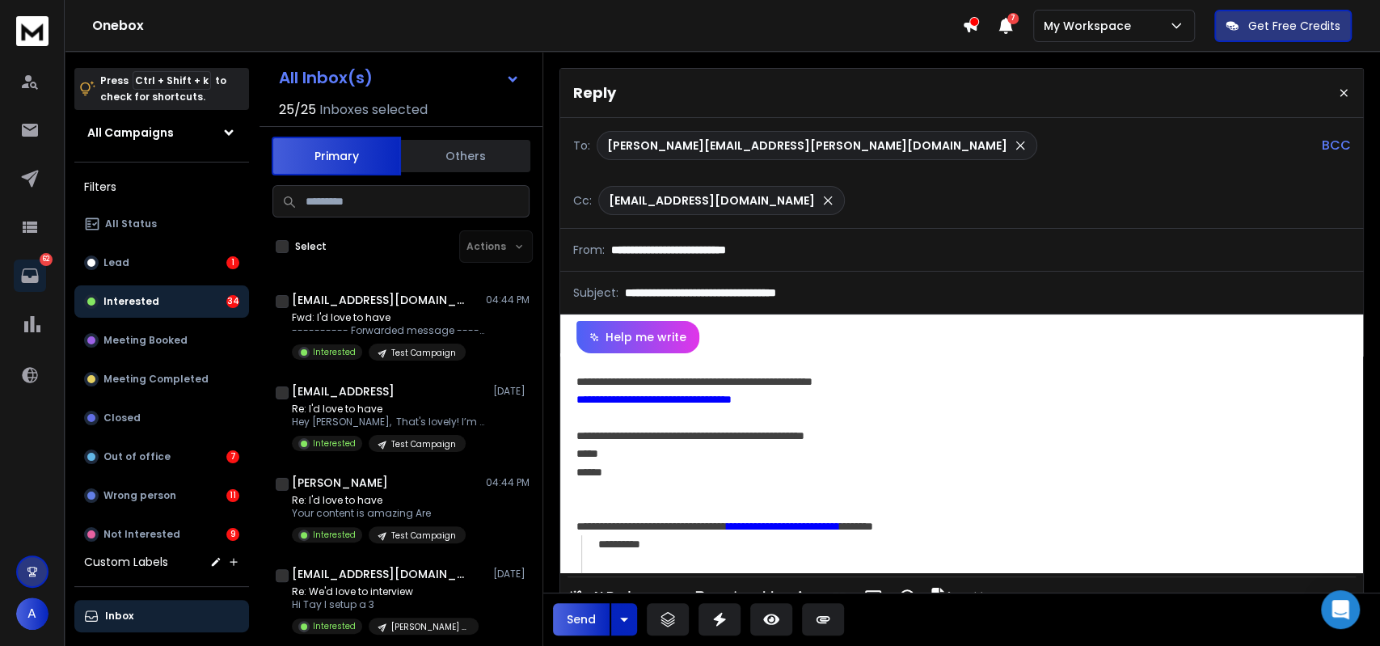
click at [965, 193] on input at bounding box center [908, 200] width 113 height 29
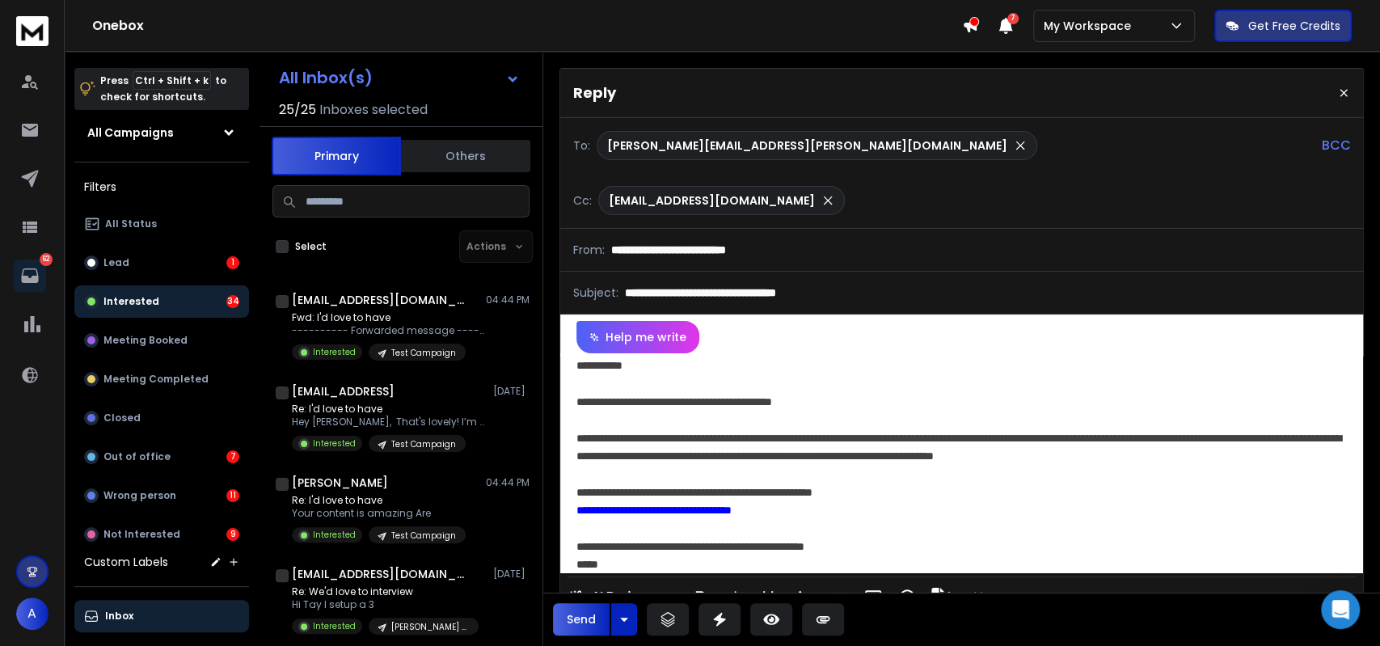
scroll to position [0, 0]
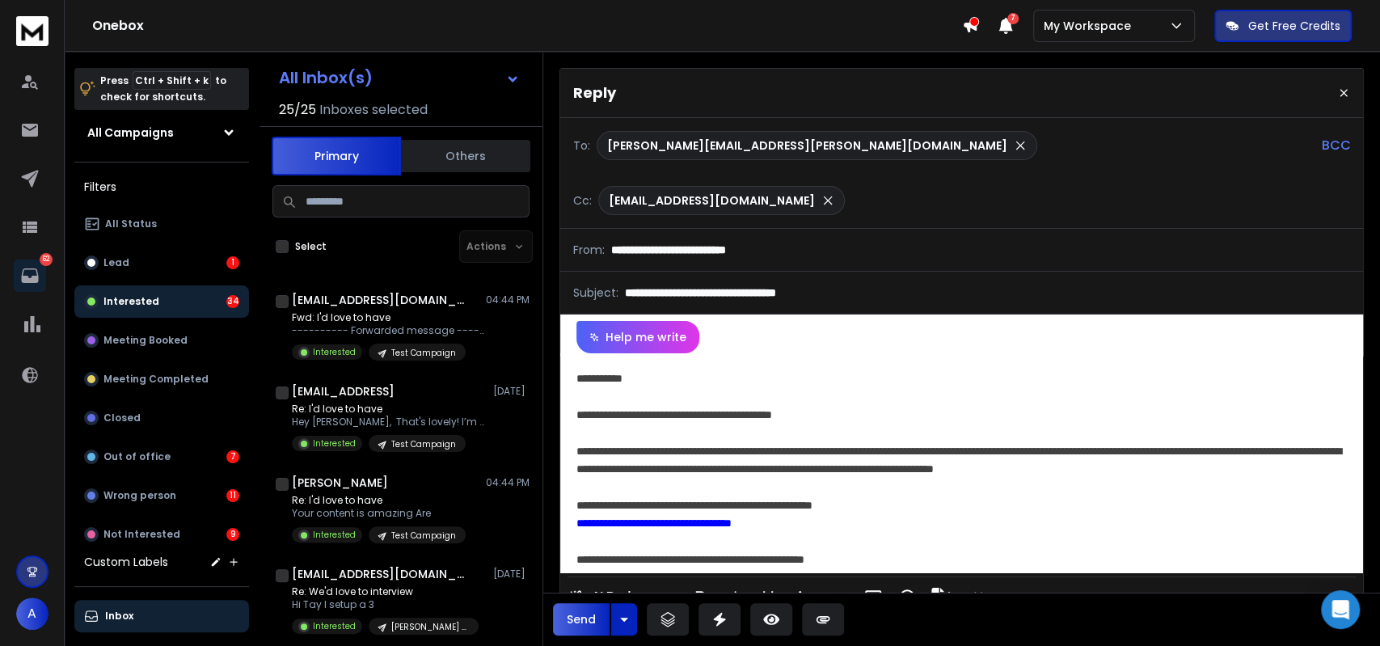
click at [1097, 454] on div "**********" at bounding box center [961, 463] width 803 height 220
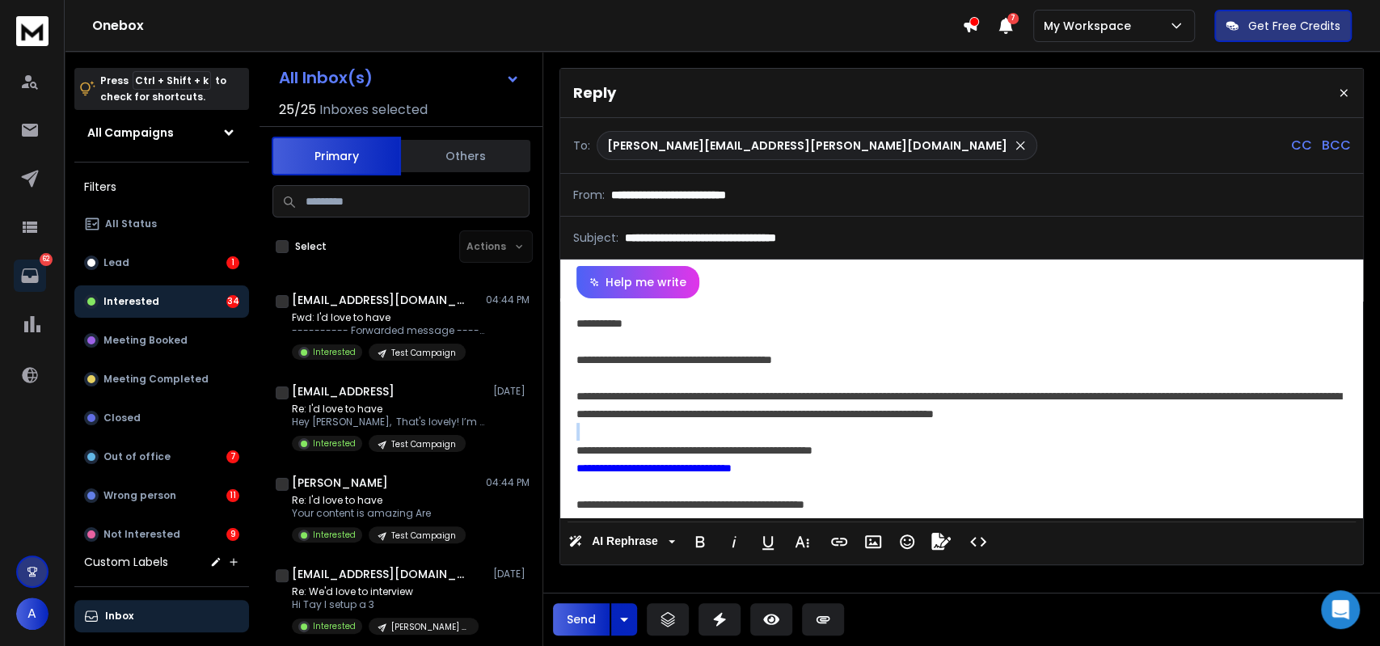
click at [1097, 454] on div "**********" at bounding box center [962, 460] width 771 height 36
click at [1099, 398] on div "**********" at bounding box center [962, 405] width 771 height 36
click at [590, 627] on button "Send" at bounding box center [581, 619] width 57 height 32
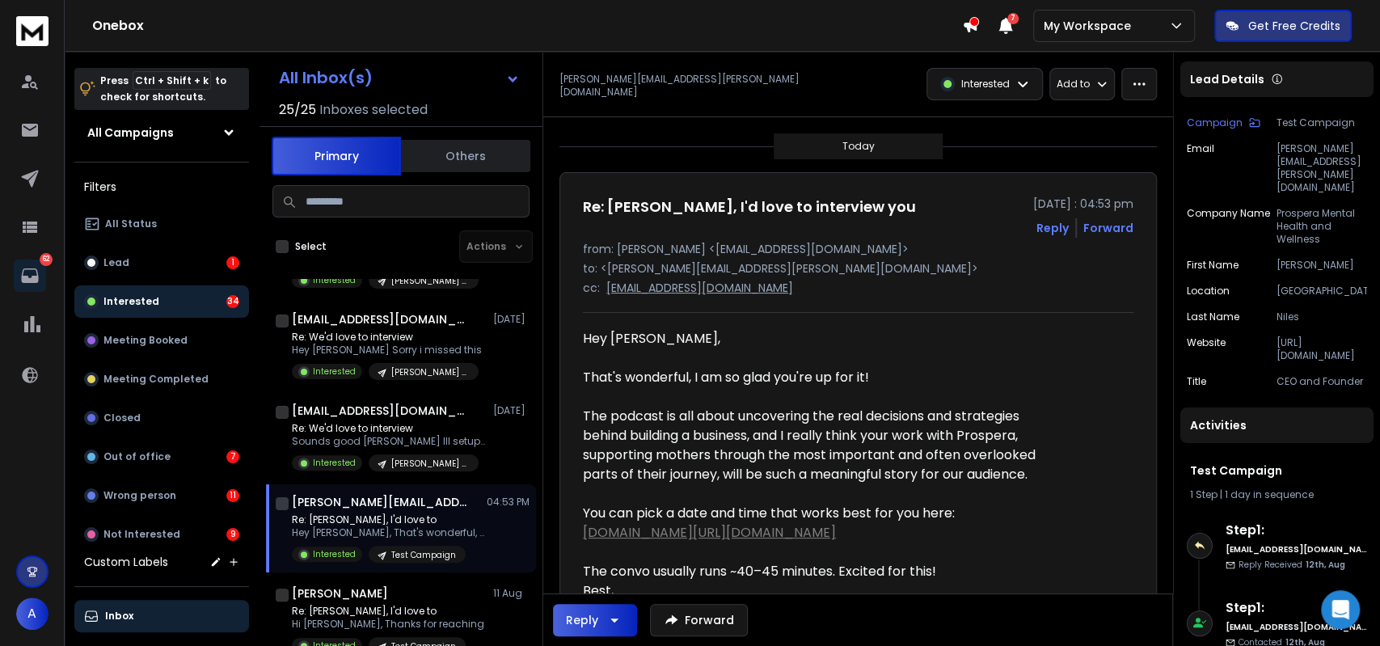
scroll to position [356, 0]
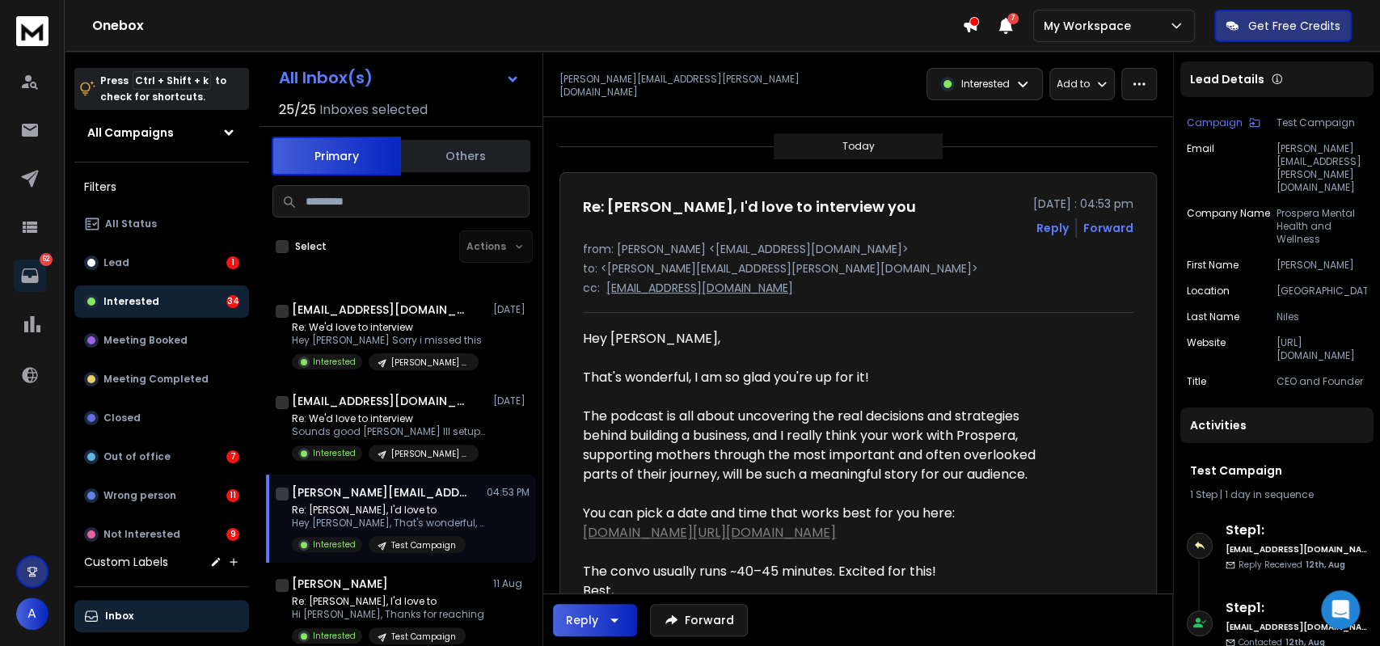
click at [464, 498] on h1 "andrea.niles@prosperamhw.com" at bounding box center [381, 492] width 178 height 16
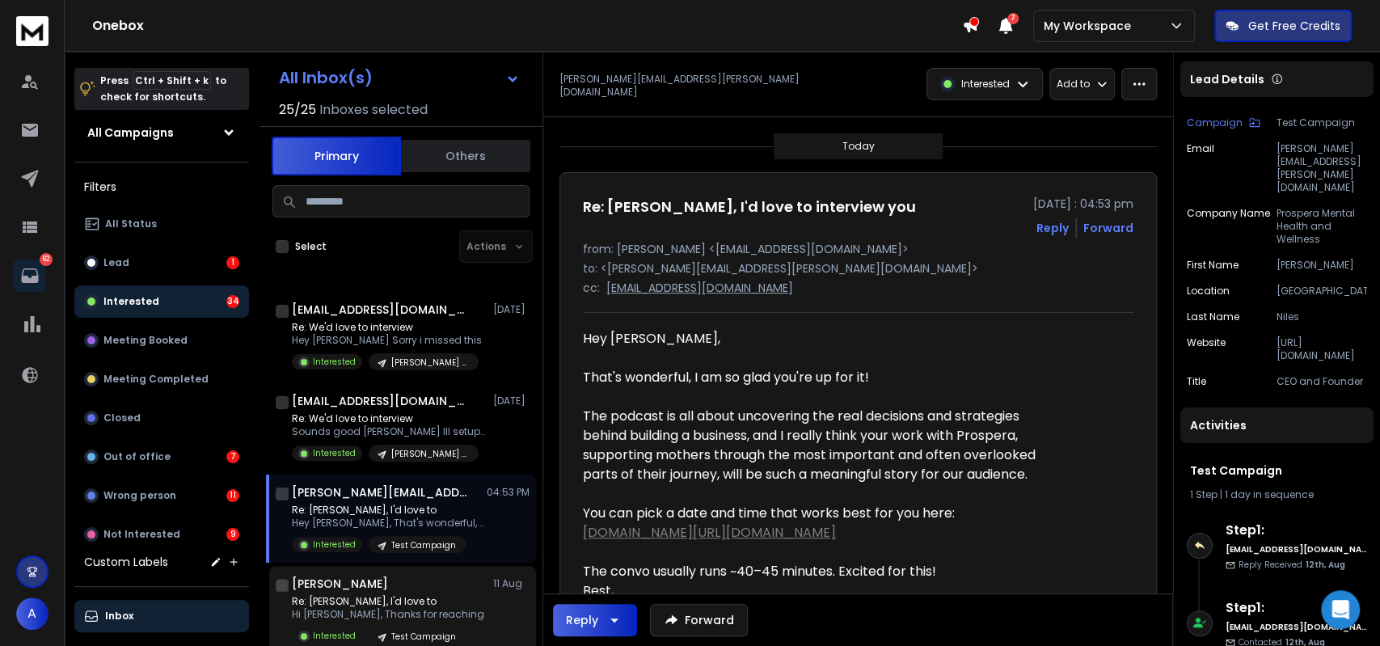
click at [456, 594] on div "Erin Kim 11 Aug Re: Erin, I'd love to Hi Ashley, Thanks for reaching Interested…" at bounding box center [411, 610] width 238 height 69
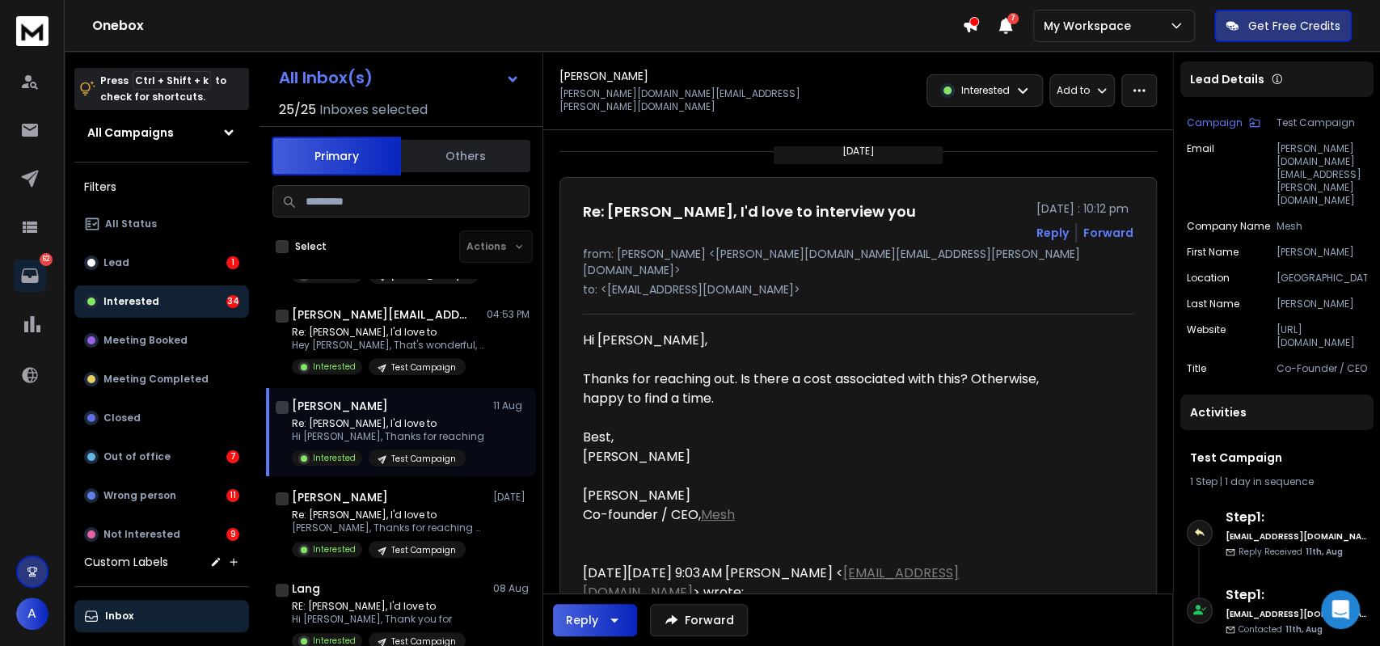
scroll to position [0, 0]
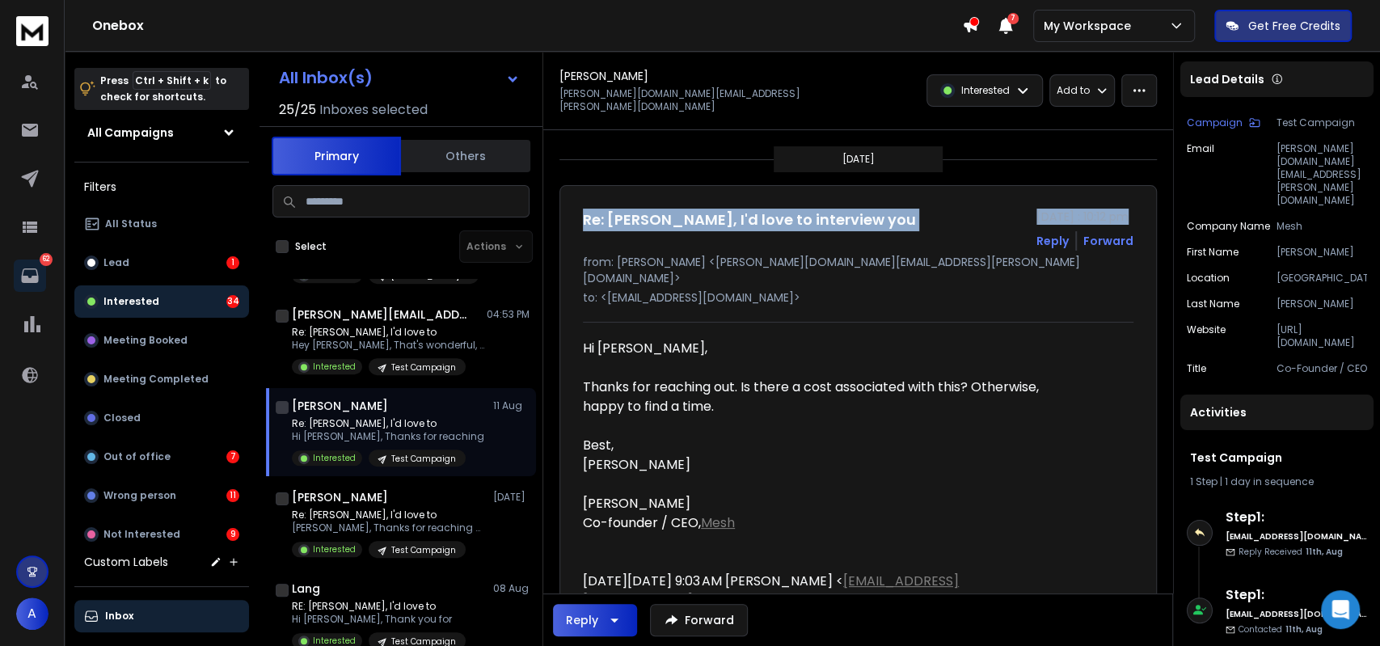
drag, startPoint x: 773, startPoint y: 497, endPoint x: 564, endPoint y: 213, distance: 352.3
copy div "Re: Erin, I'd love to interview you 11 August 2025 : 10:12 pm"
click at [742, 514] on div "Co-founder / CEO, Mesh" at bounding box center [819, 523] width 472 height 19
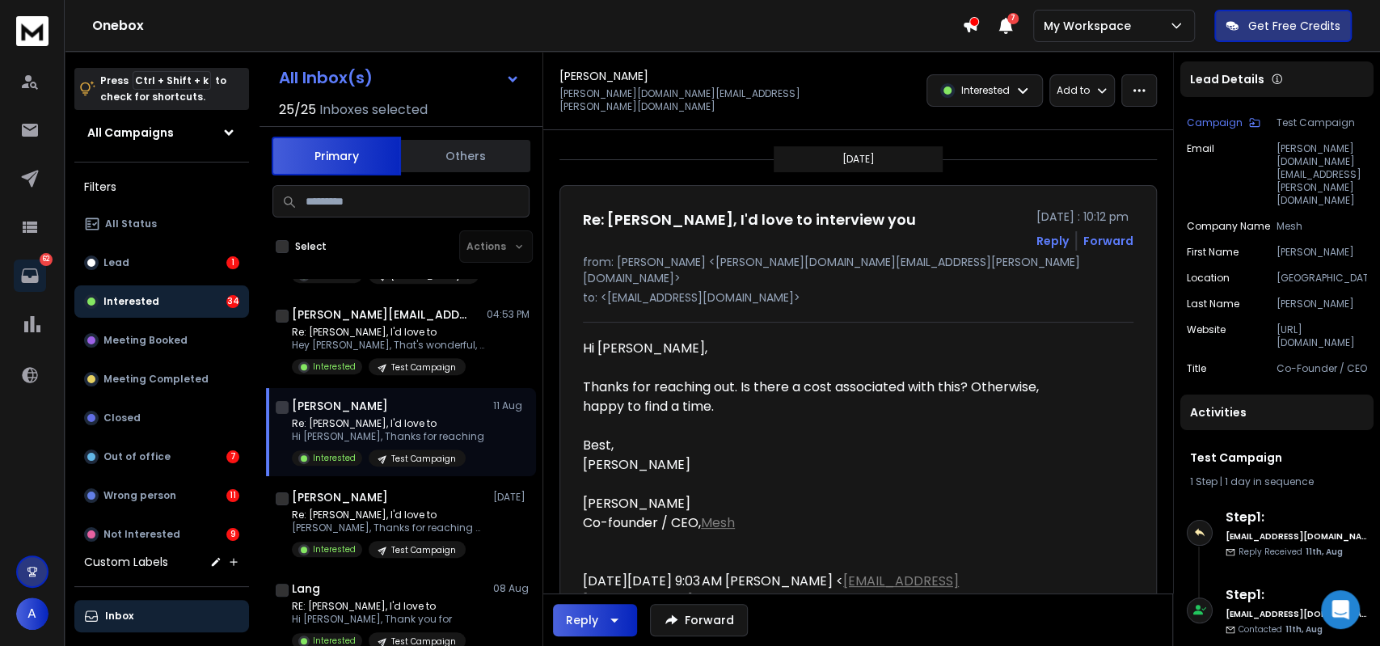
click at [731, 514] on link "Mesh" at bounding box center [718, 523] width 34 height 19
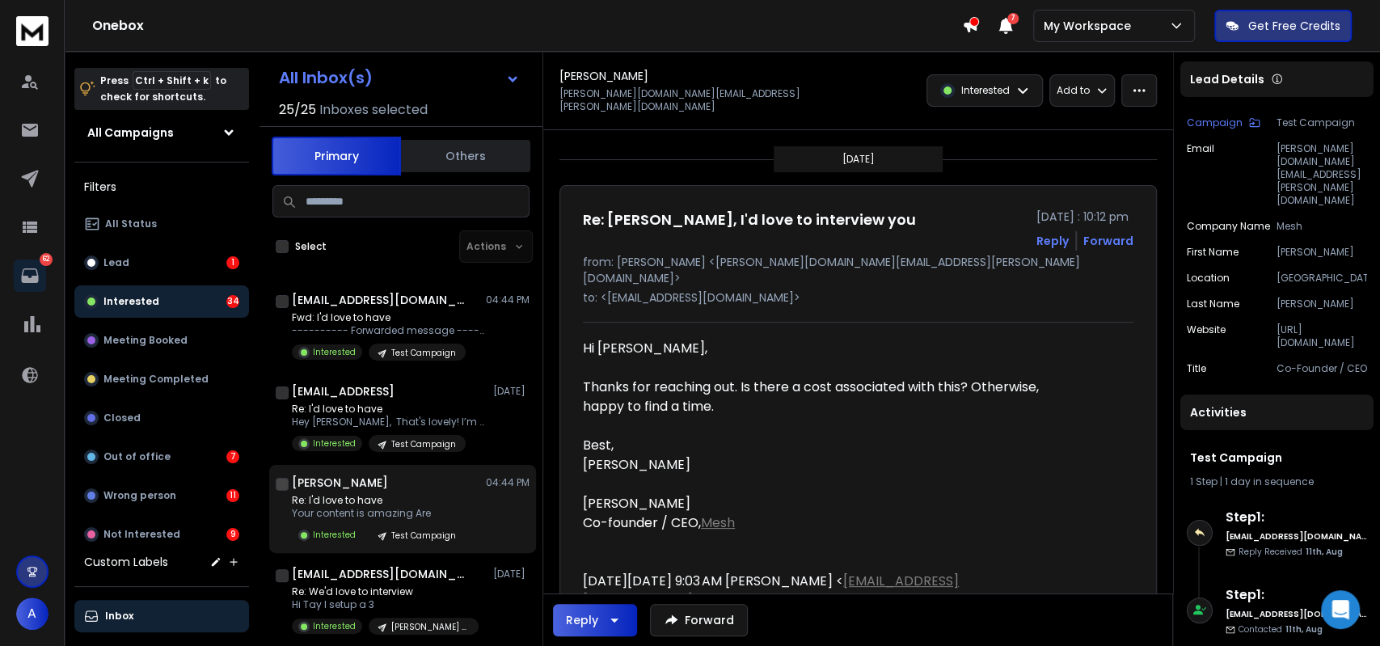
click at [457, 484] on div "Brittany Lindquist 04:44 PM" at bounding box center [411, 483] width 238 height 16
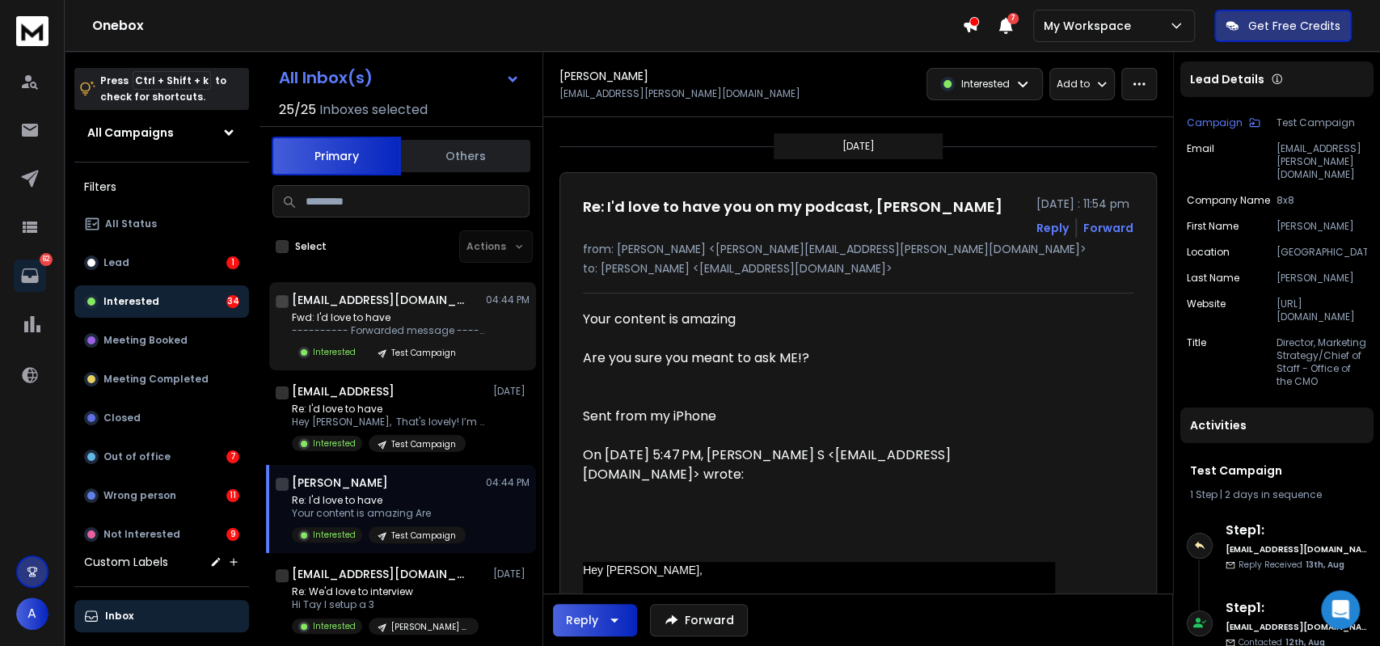
click at [405, 313] on p "Fwd: I'd love to have" at bounding box center [389, 317] width 194 height 13
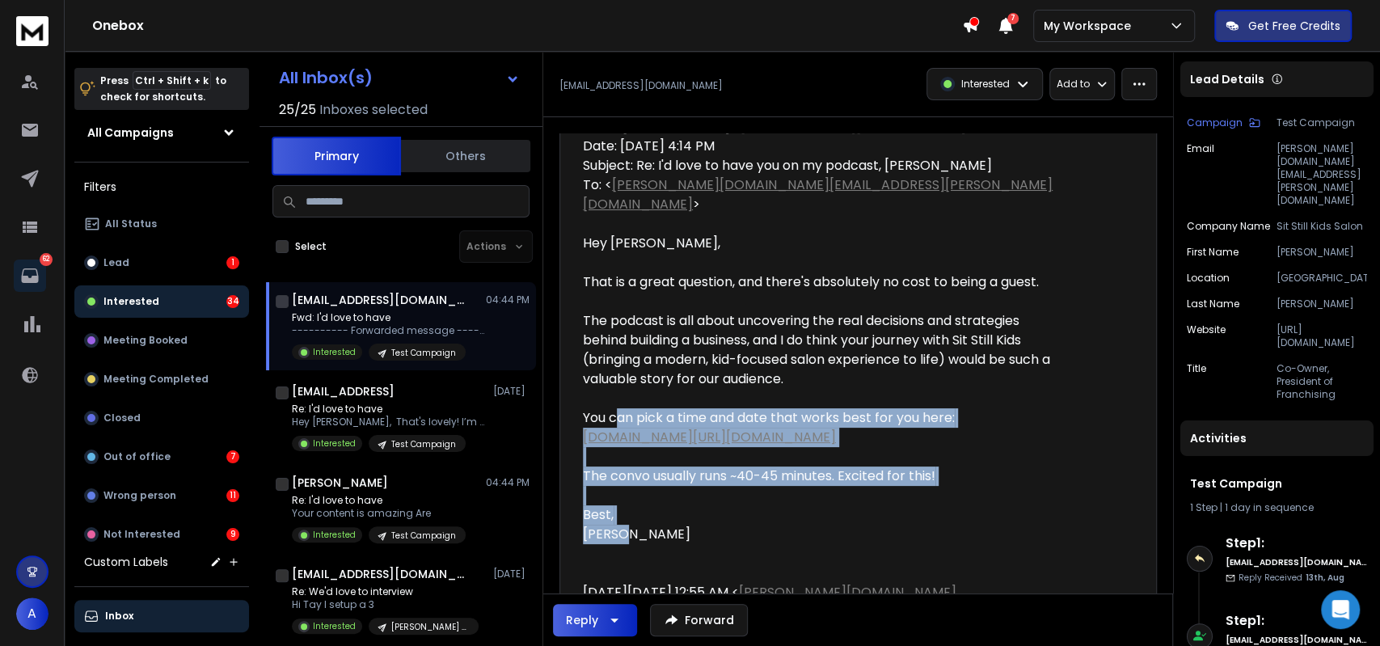
scroll to position [178, 0]
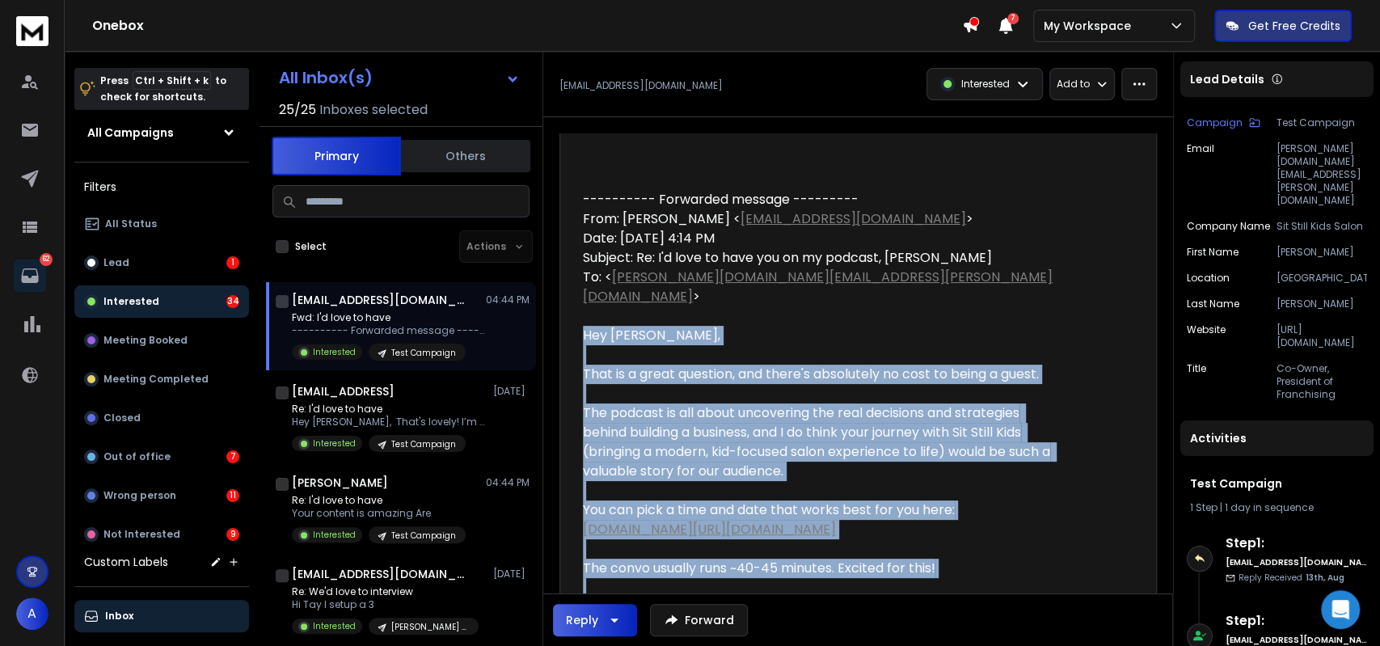
drag, startPoint x: 664, startPoint y: 436, endPoint x: 570, endPoint y: 323, distance: 147.0
copy div "Hey Amy, That is a great question, and there's absolutely no cost to being a gu…"
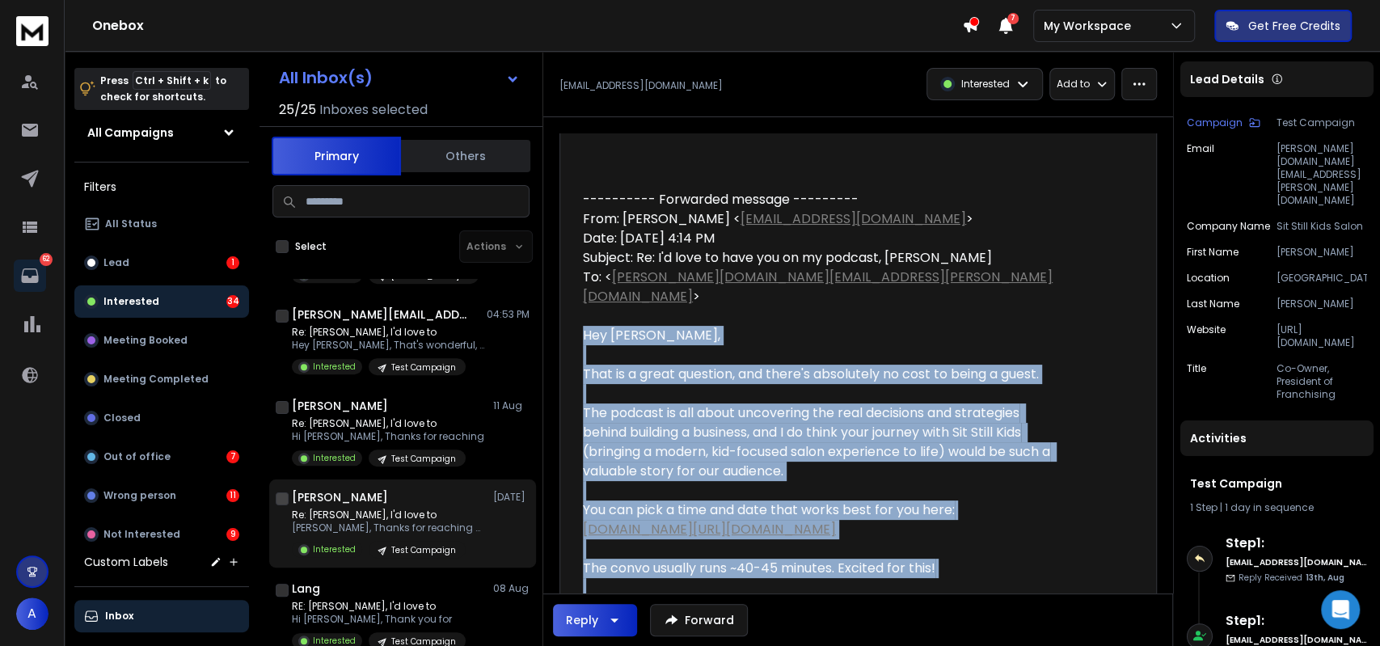
scroll to position [356, 0]
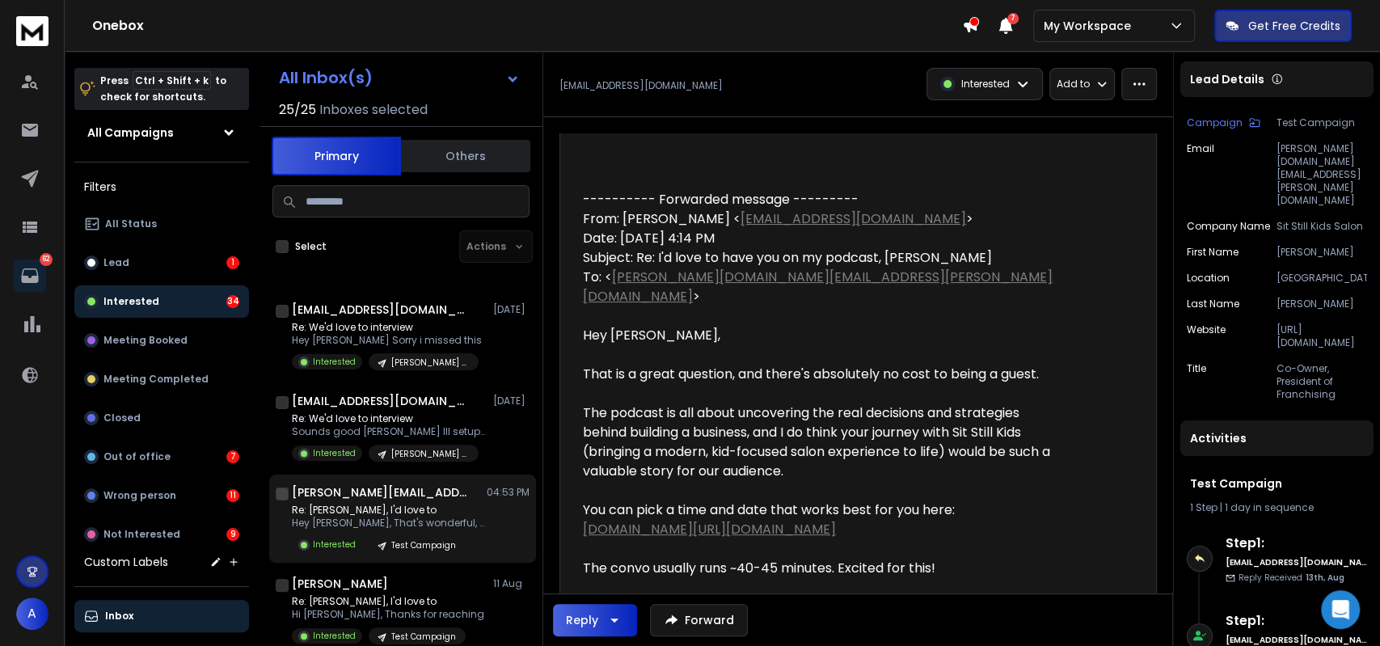
click at [439, 525] on p "Hey Andrea, That's wonderful, I am" at bounding box center [389, 523] width 194 height 13
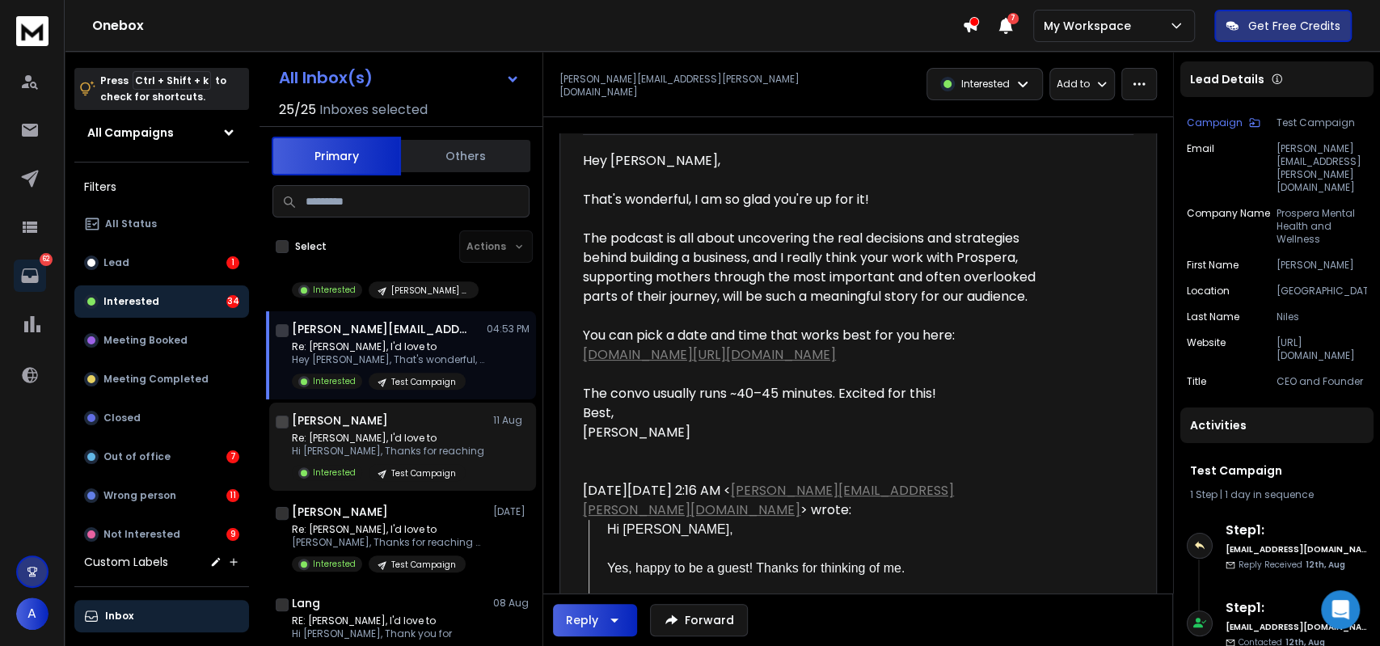
scroll to position [534, 0]
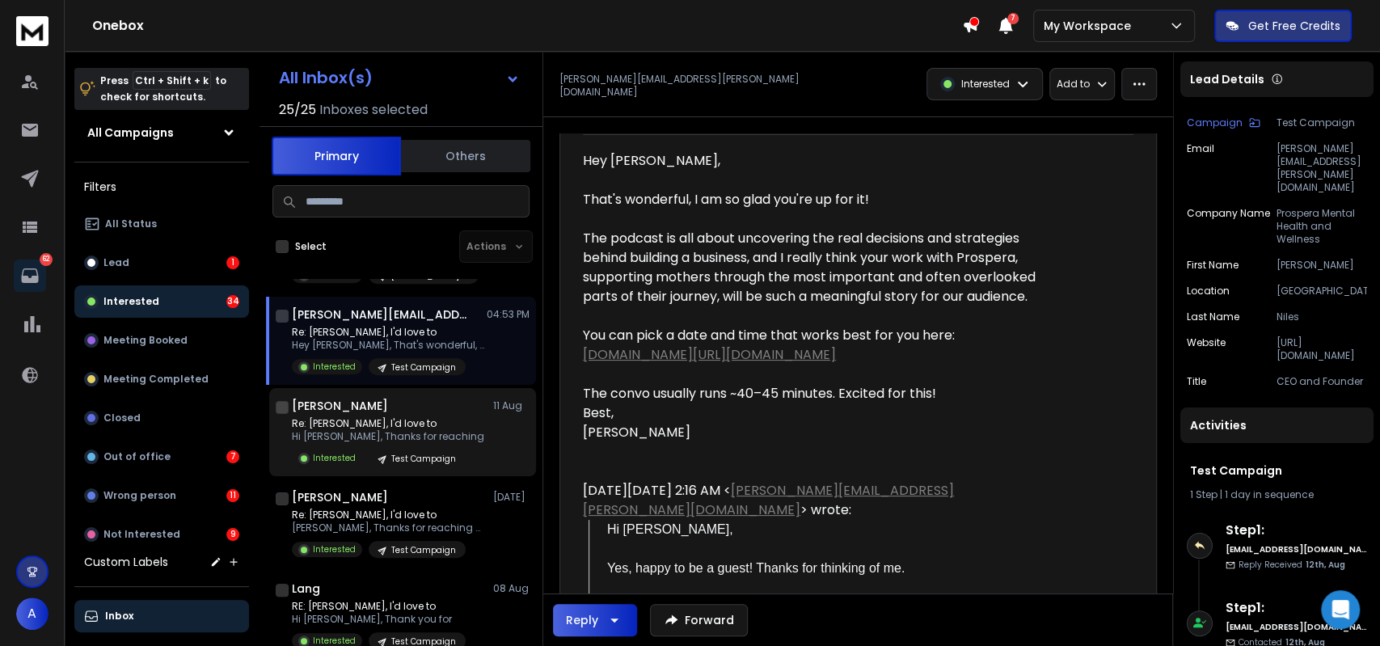
click at [489, 459] on div "Re: Erin, I'd love to Hi Ashley, Thanks for reaching Interested Test Campaign" at bounding box center [411, 441] width 238 height 49
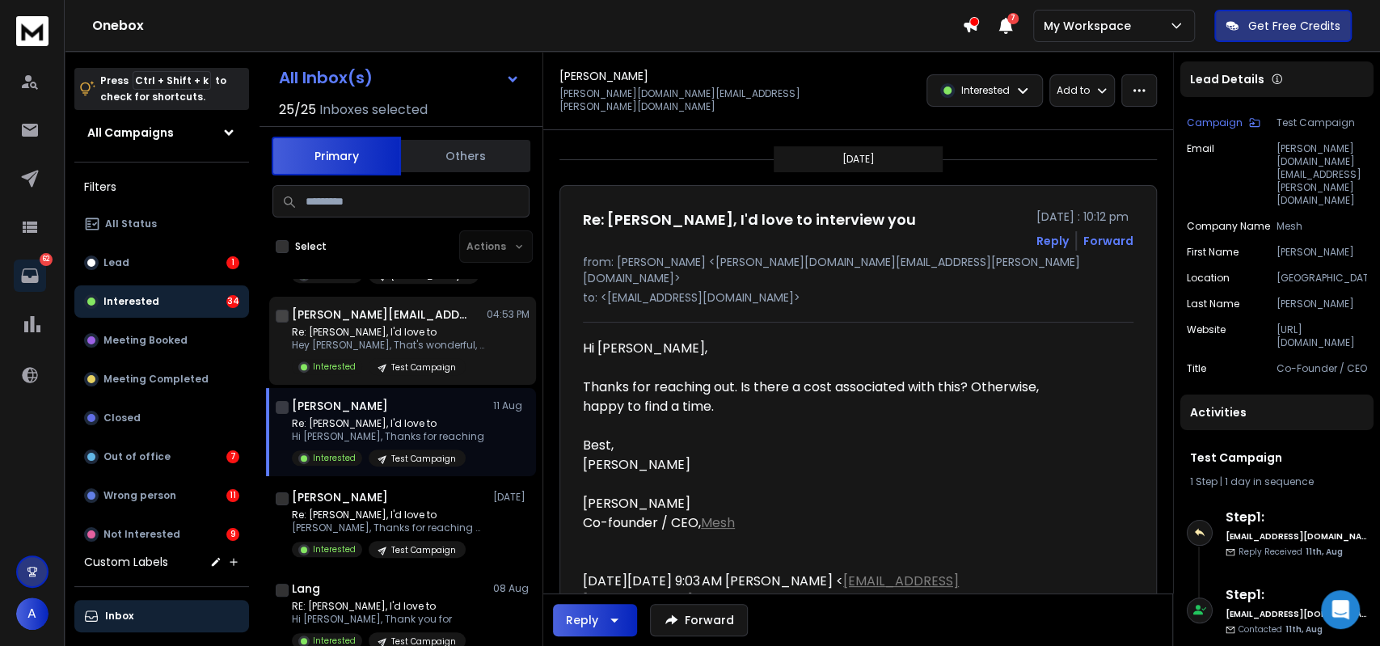
click at [493, 349] on div "Re: Andrea, I'd love to Hey Andrea, That's wonderful, I am Interested Test Camp…" at bounding box center [411, 350] width 238 height 49
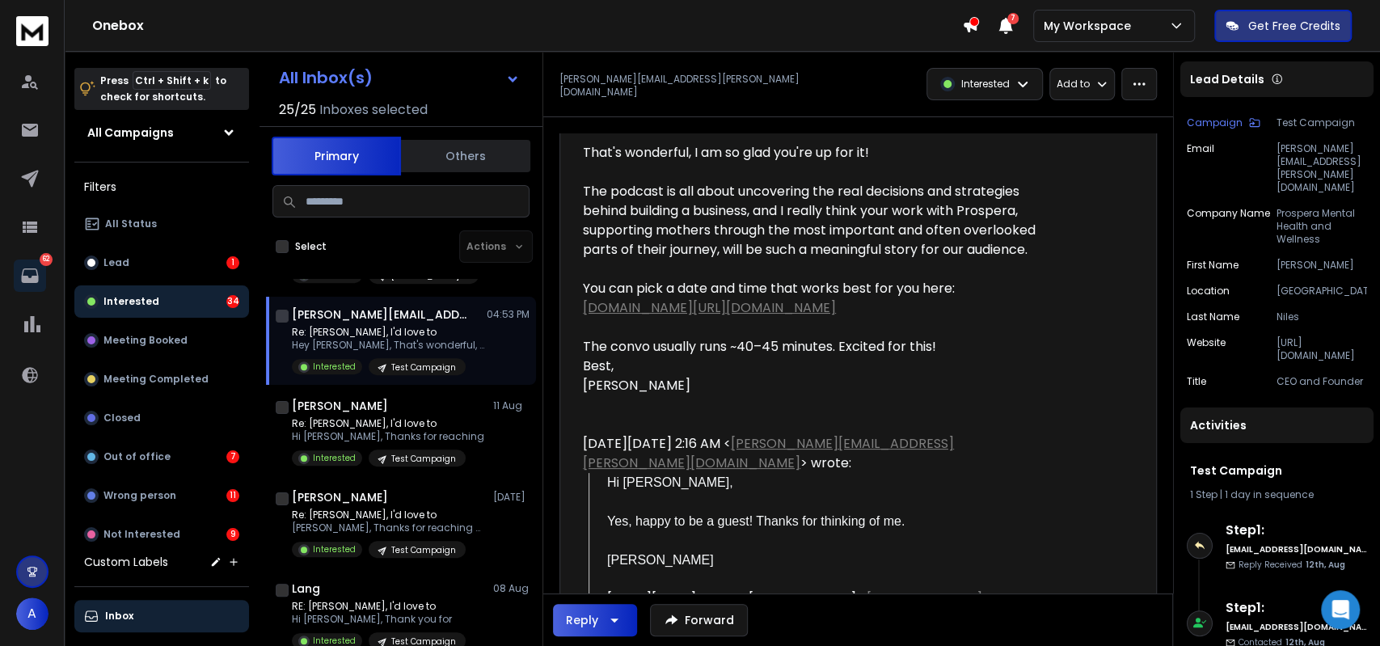
scroll to position [356, 0]
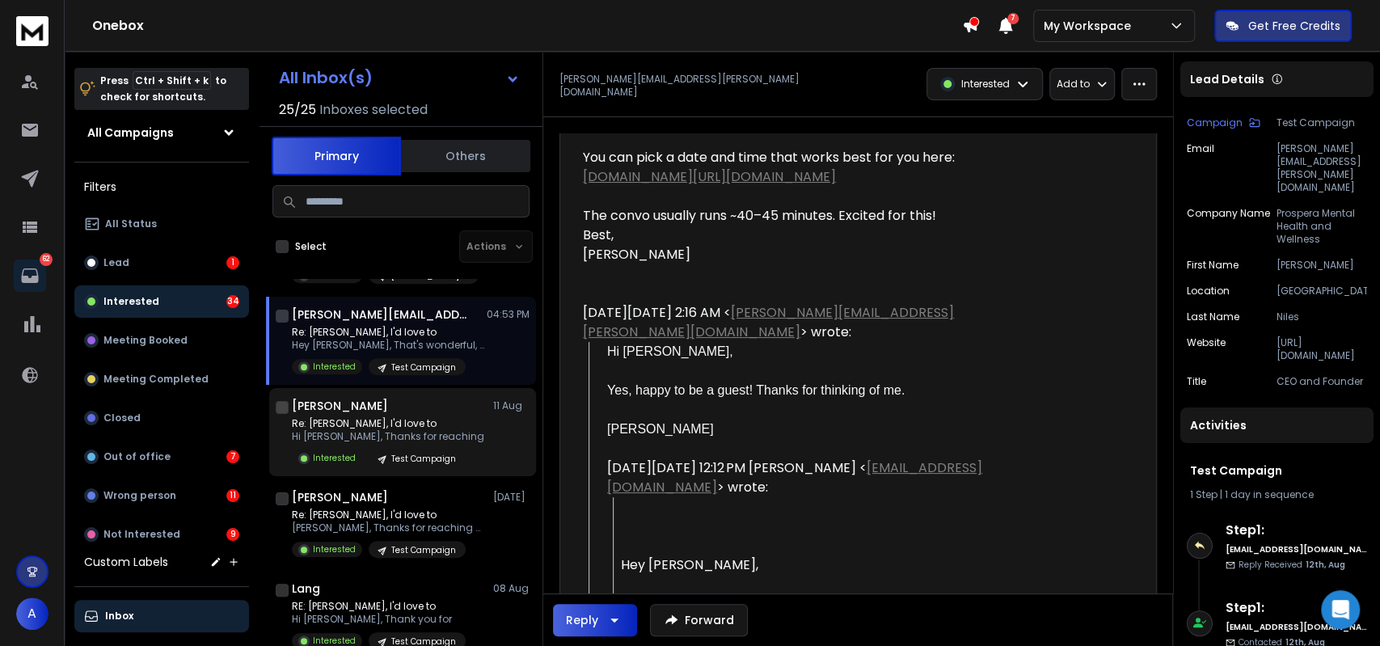
click at [471, 407] on div "Erin Kim 11 Aug" at bounding box center [411, 406] width 238 height 16
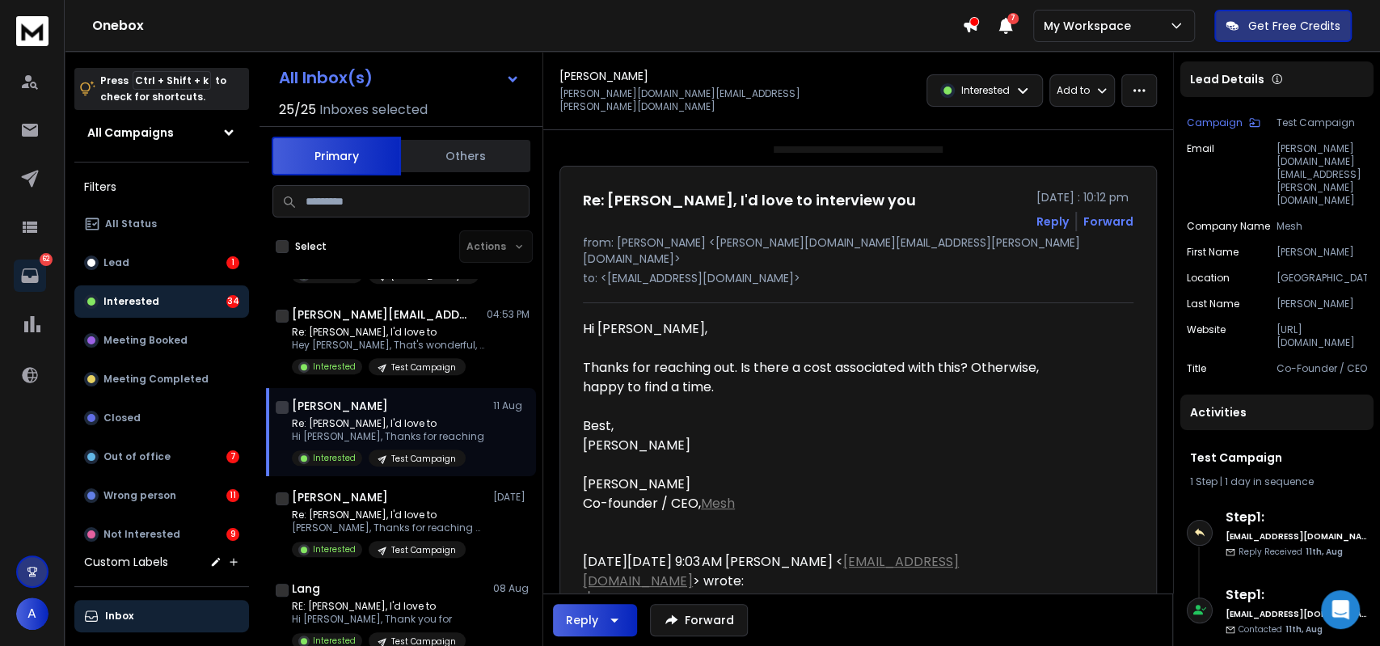
scroll to position [0, 0]
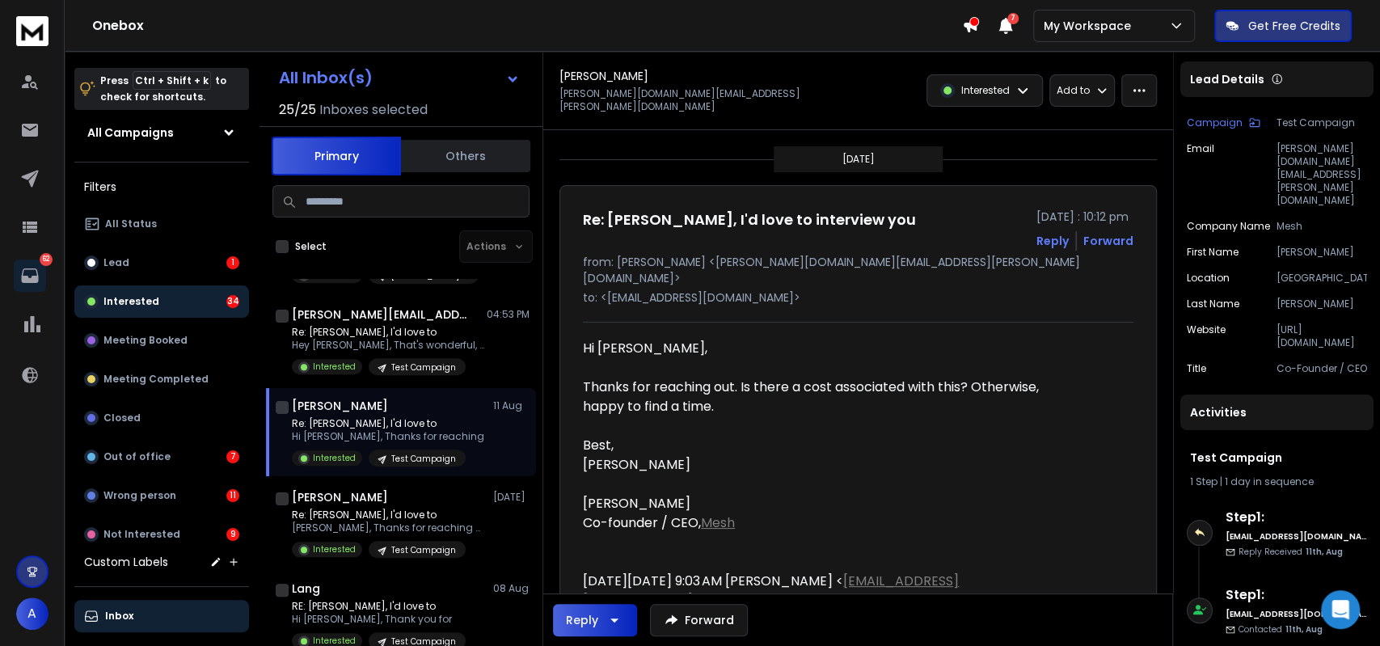
click at [580, 623] on div "Reply" at bounding box center [582, 620] width 32 height 16
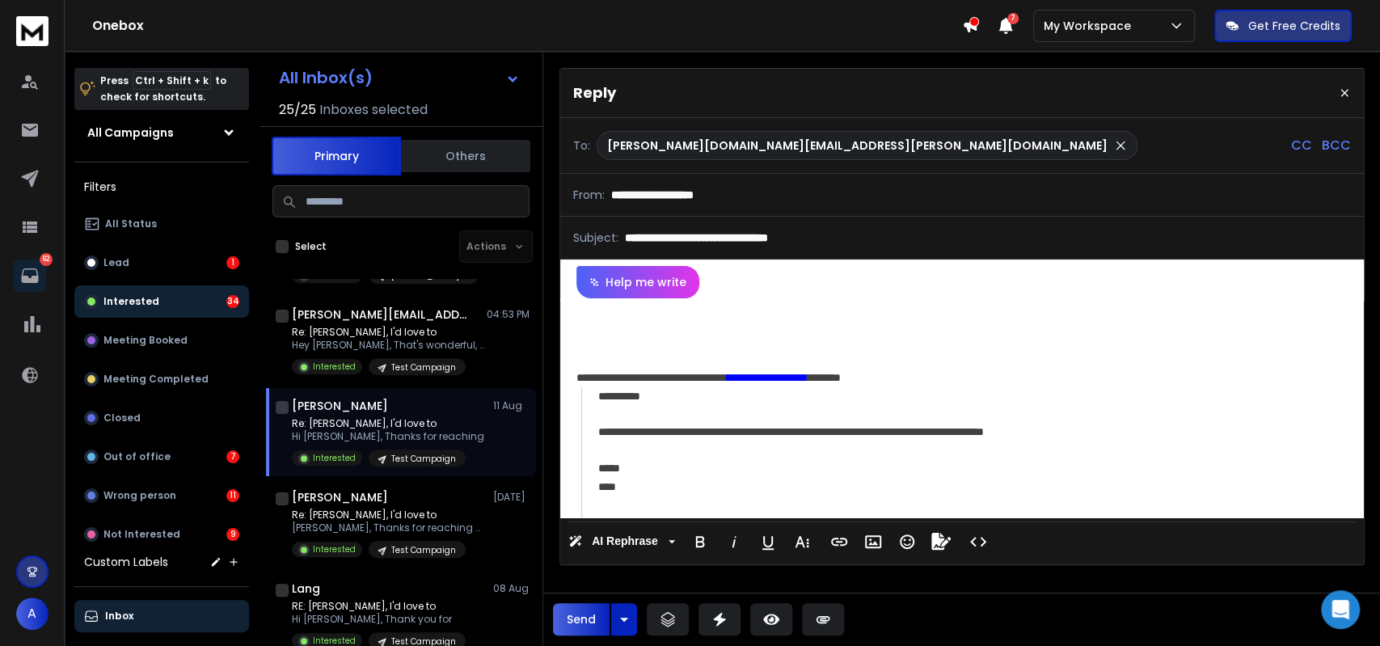
click at [670, 290] on button "Help me write" at bounding box center [638, 282] width 123 height 32
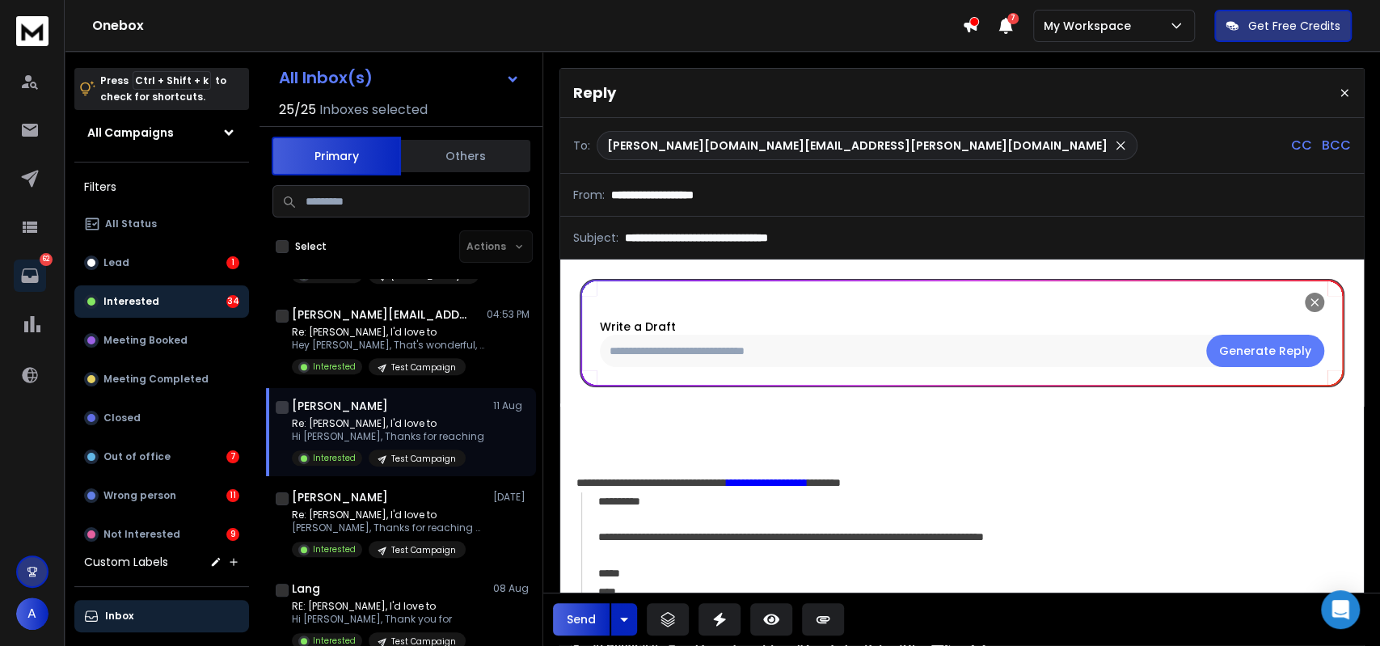
click at [1313, 302] on icon at bounding box center [1314, 302] width 13 height 13
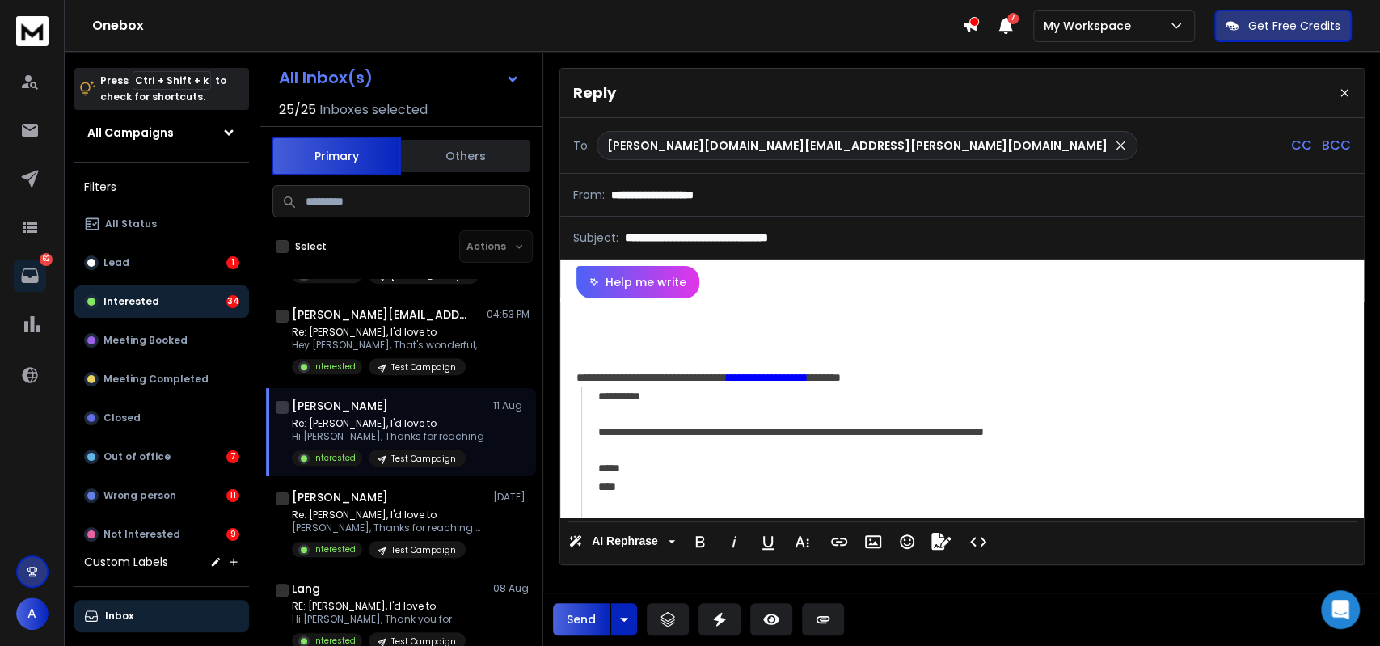
click at [751, 324] on div at bounding box center [962, 324] width 771 height 18
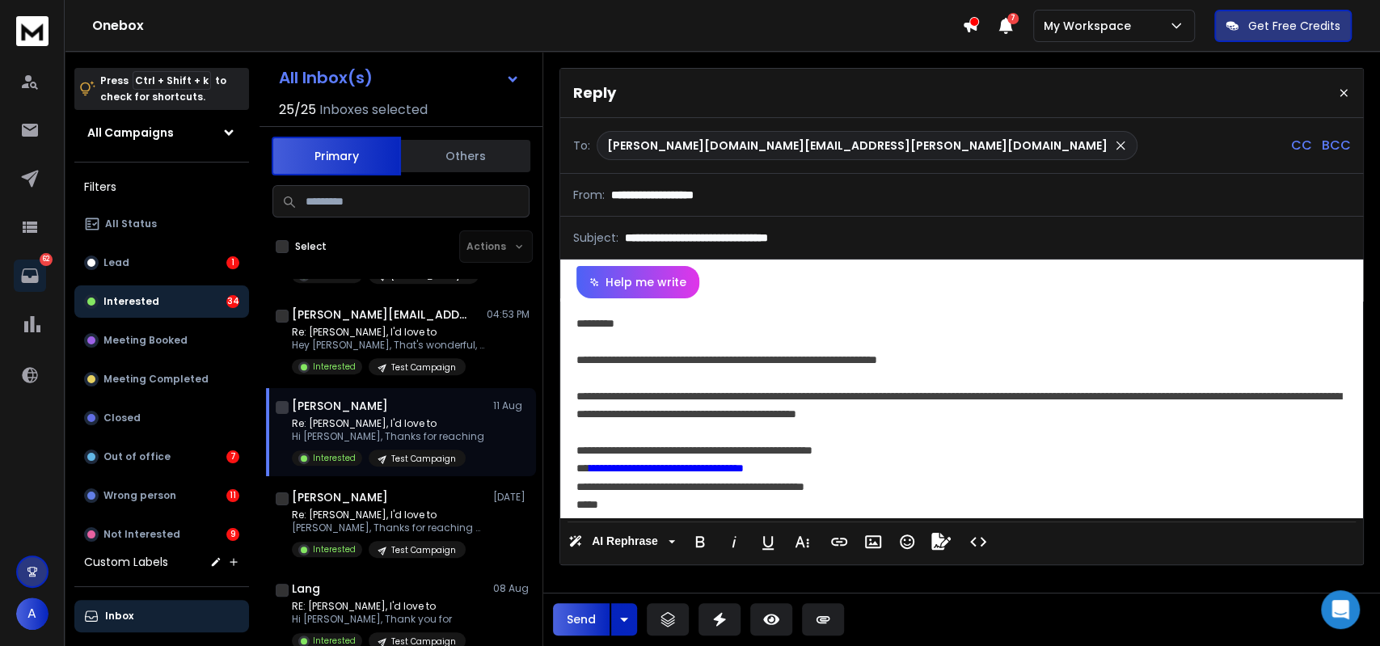
click at [600, 447] on p "**********" at bounding box center [962, 460] width 771 height 36
click at [619, 439] on div at bounding box center [962, 432] width 771 height 18
click at [853, 472] on p "**********" at bounding box center [962, 460] width 771 height 36
click at [593, 473] on p "**********" at bounding box center [962, 460] width 771 height 36
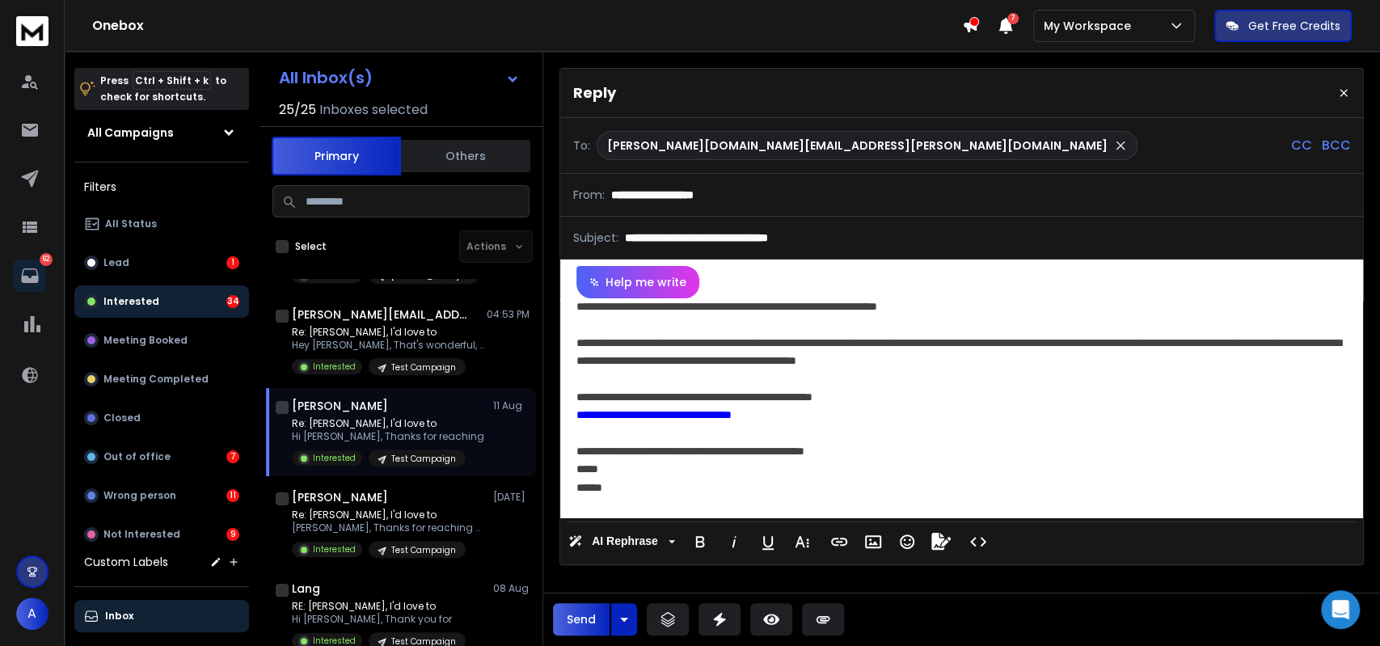
scroll to position [124, 0]
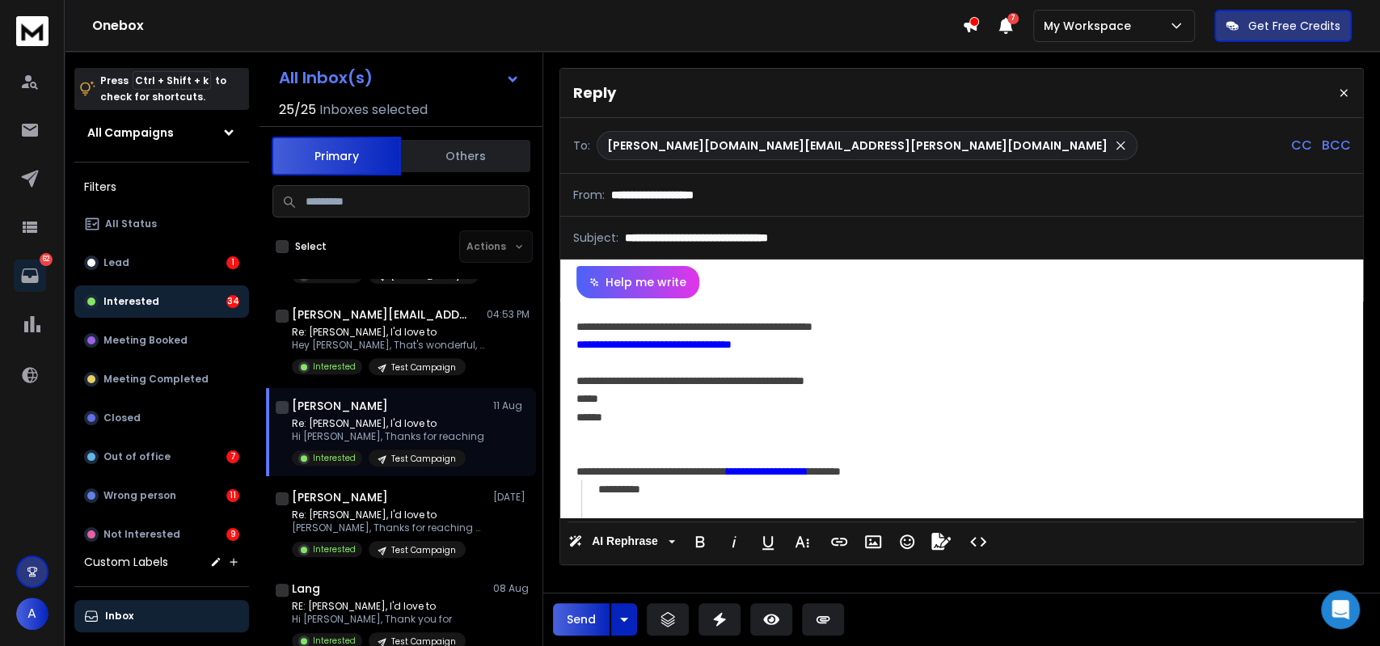
click at [947, 381] on p "**********" at bounding box center [962, 381] width 771 height 18
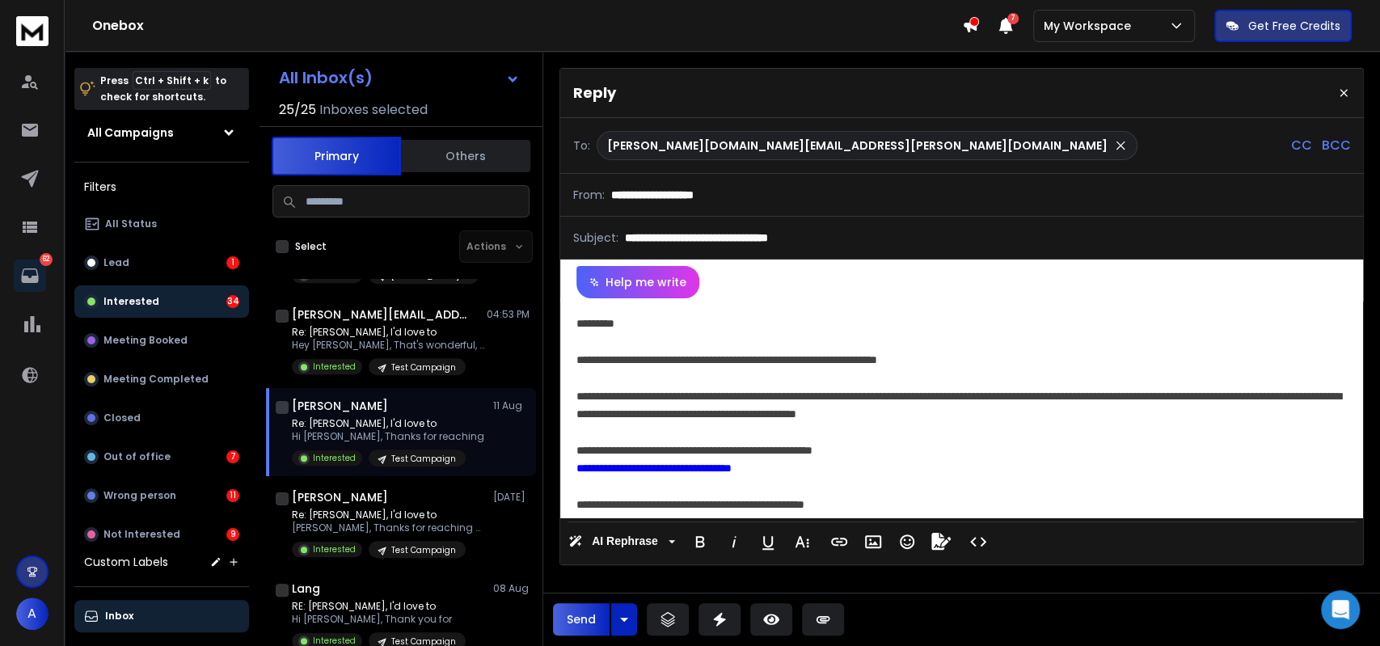
click at [1303, 146] on p "CC" at bounding box center [1301, 145] width 21 height 19
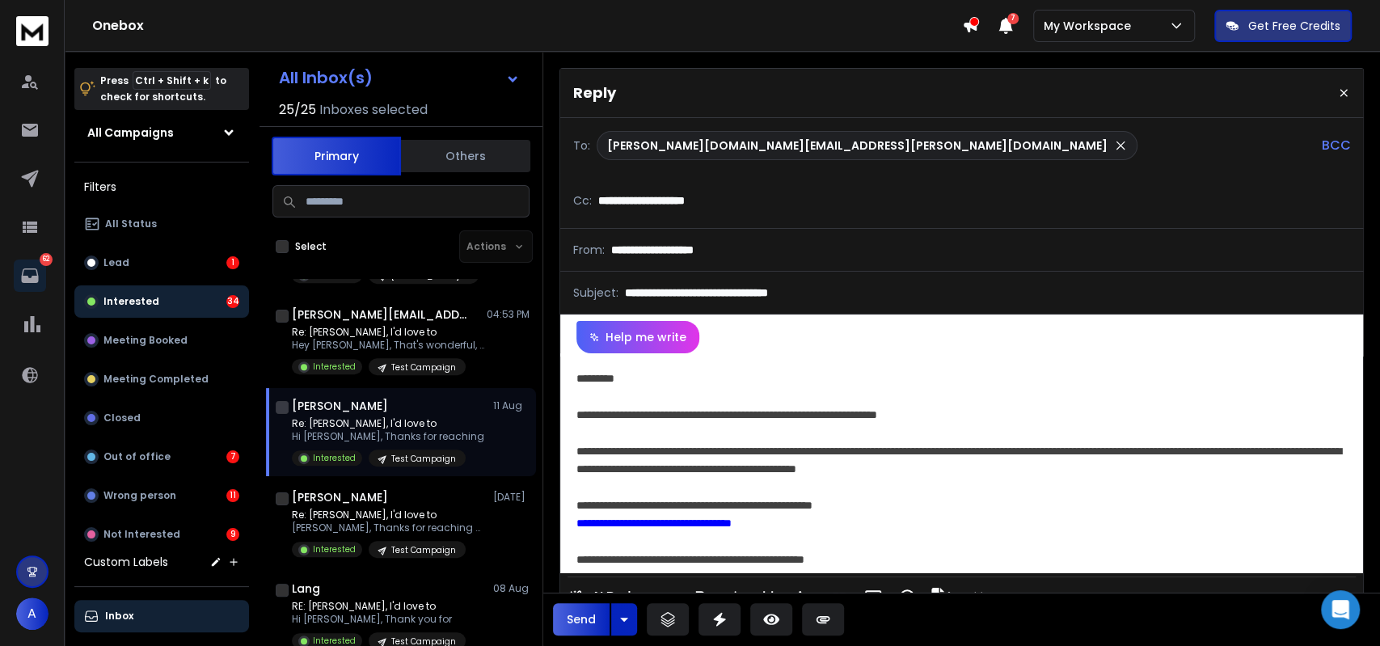
type input "**********"
click at [853, 161] on div "To: erin.kim@usemesh.com BCC" at bounding box center [961, 145] width 803 height 55
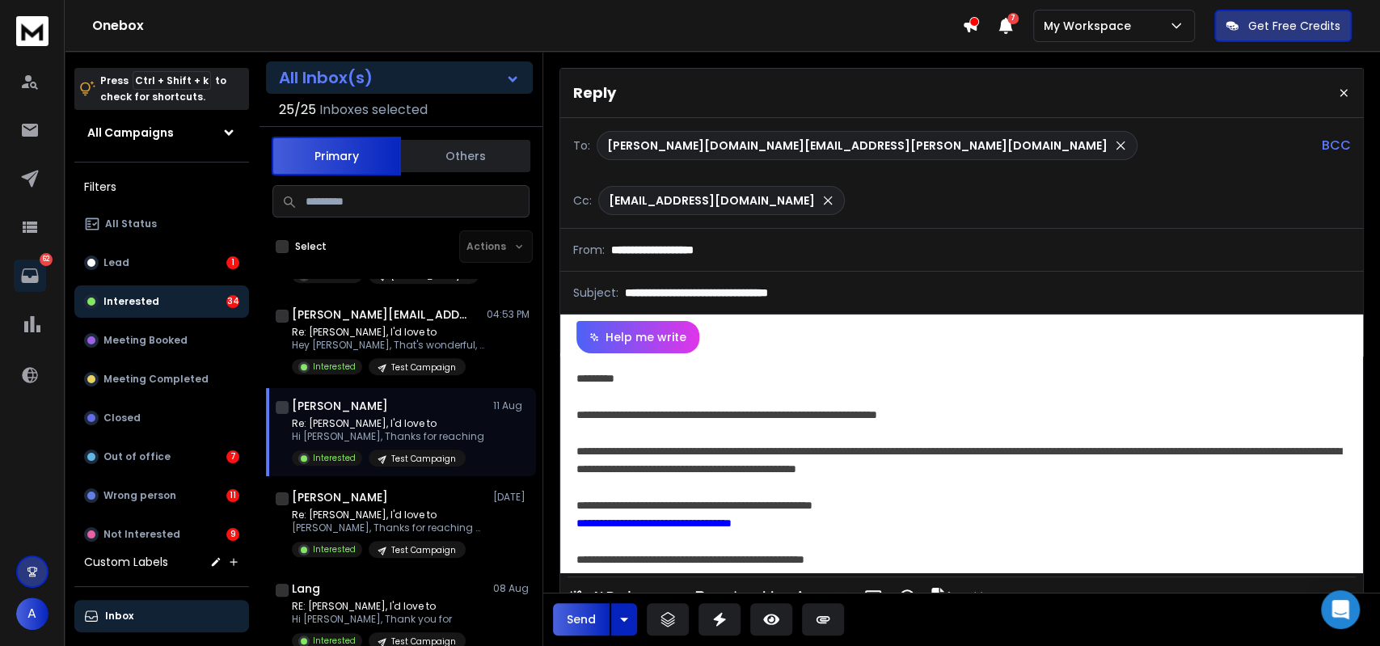
click at [321, 78] on div "All Inbox(s)" at bounding box center [326, 78] width 94 height 16
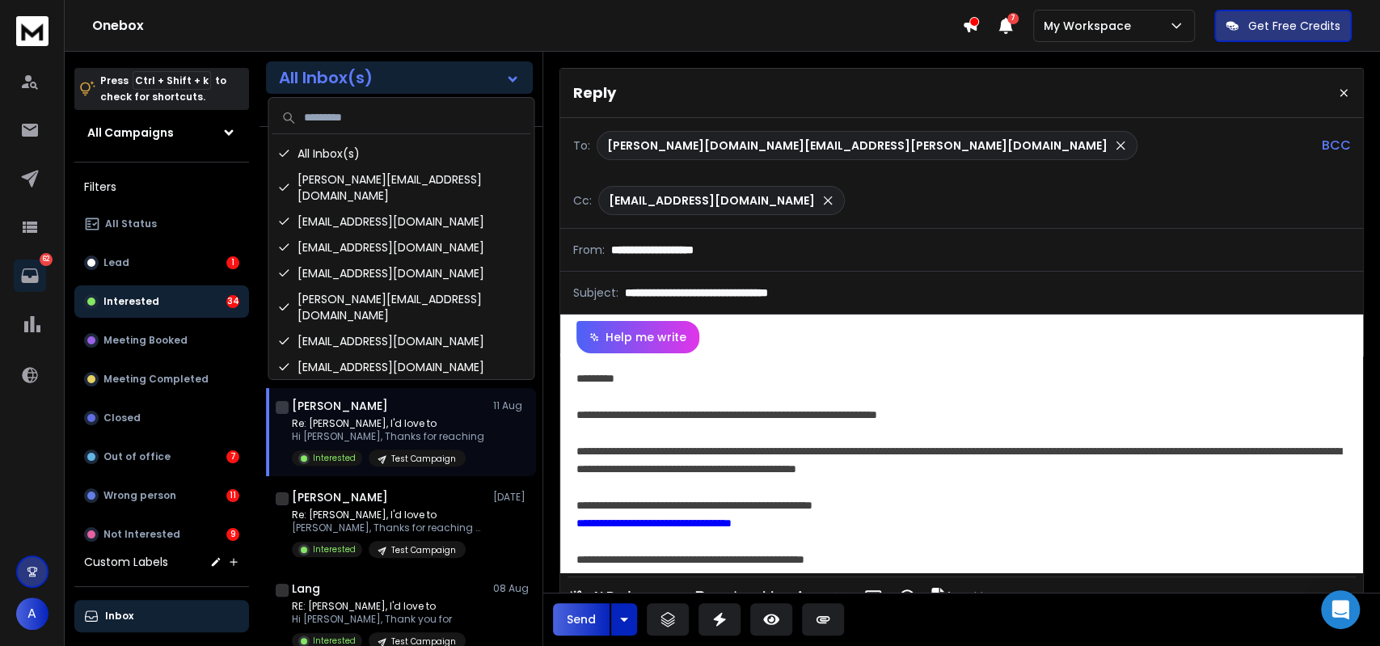
scroll to position [534, 0]
click at [637, 61] on div "**********" at bounding box center [961, 437] width 837 height 771
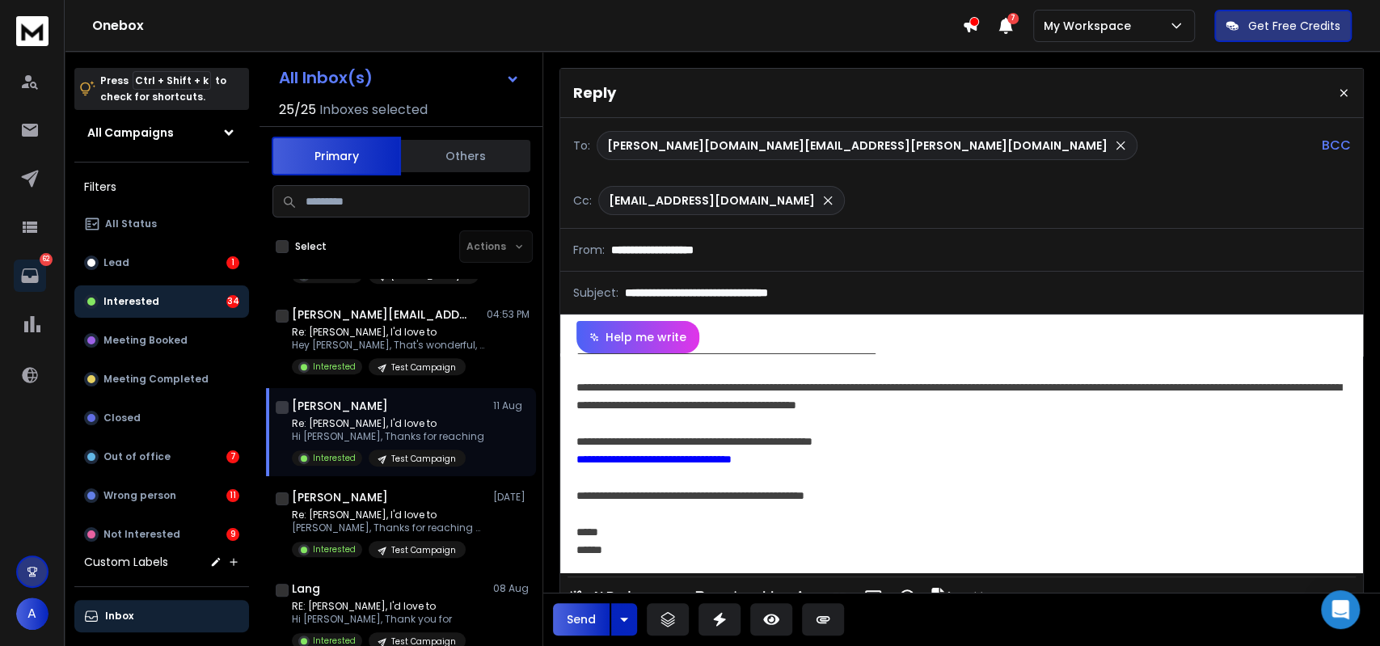
scroll to position [0, 0]
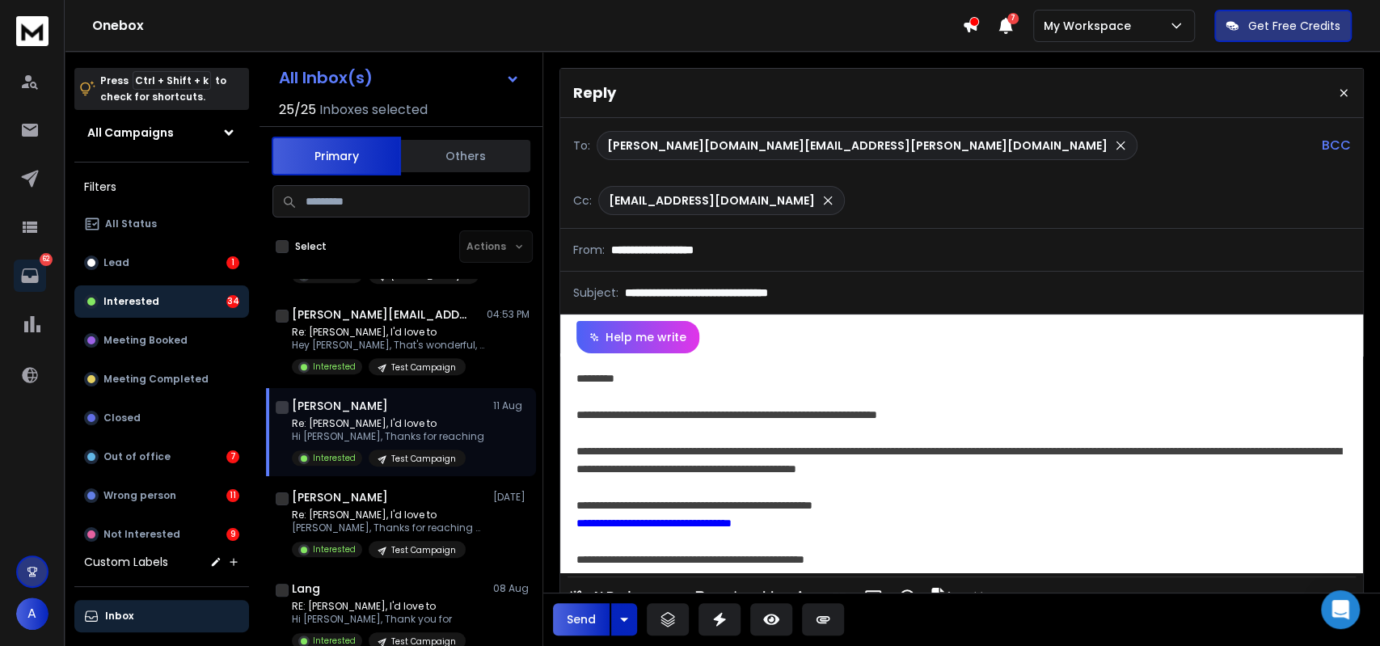
click at [1070, 471] on div "**********" at bounding box center [961, 463] width 803 height 220
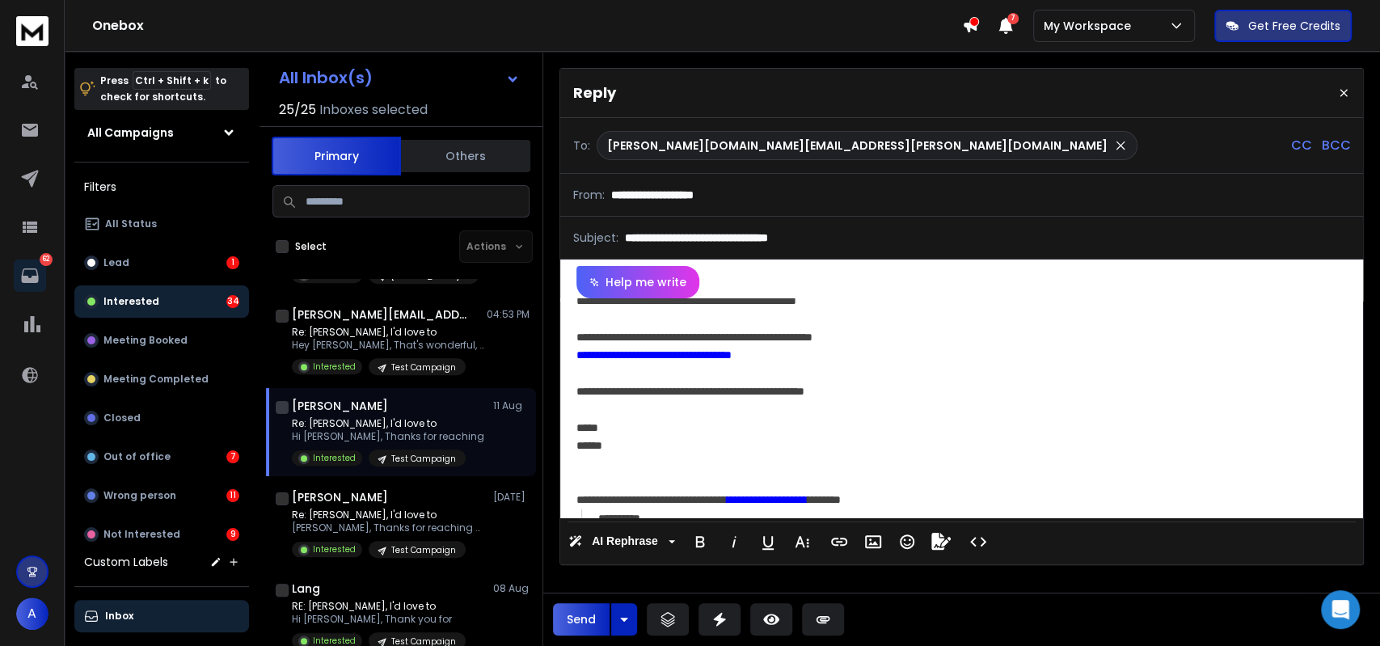
scroll to position [124, 0]
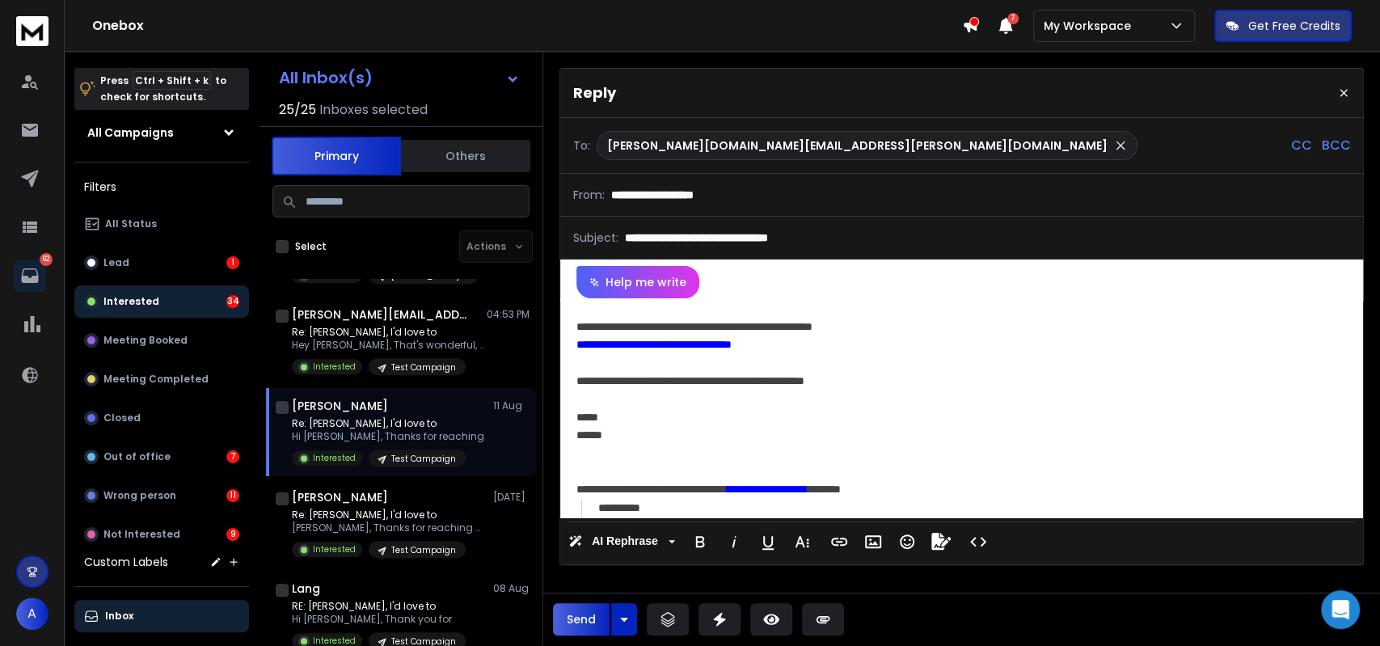
click at [982, 381] on p "**********" at bounding box center [962, 381] width 771 height 18
click at [831, 442] on p "***** ******" at bounding box center [962, 426] width 771 height 36
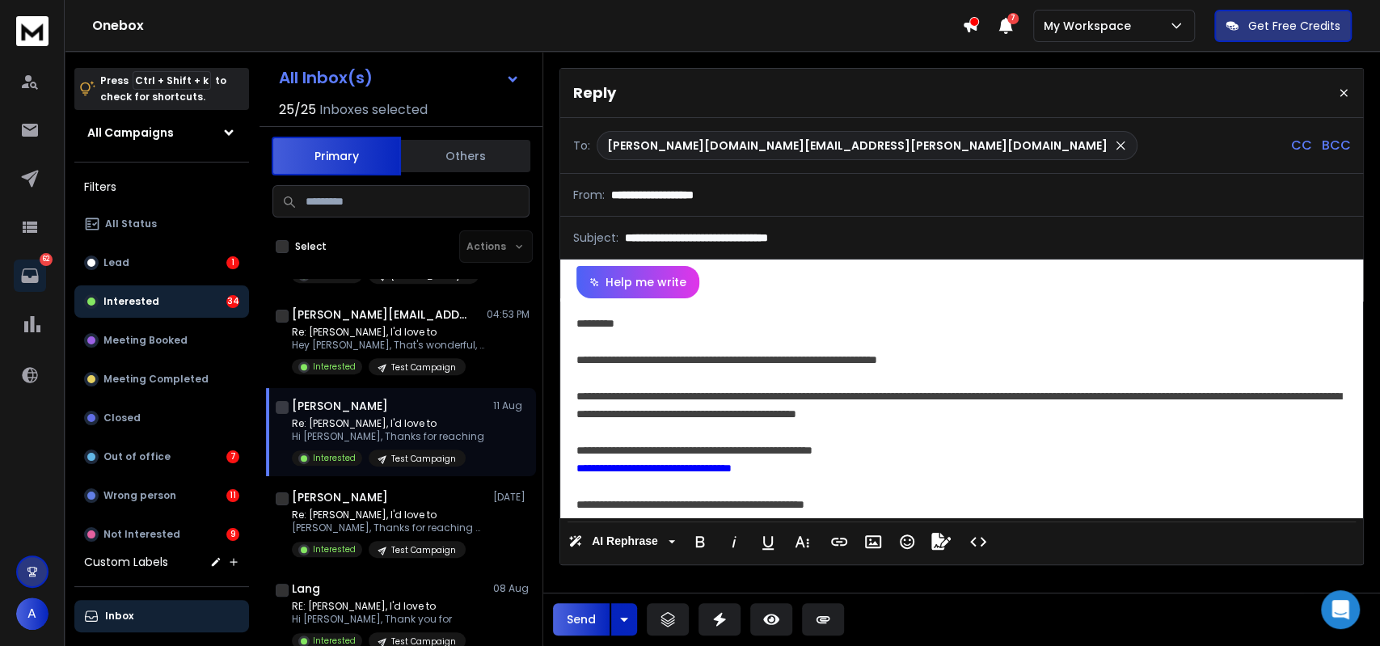
click at [1308, 147] on p "CC" at bounding box center [1301, 145] width 21 height 19
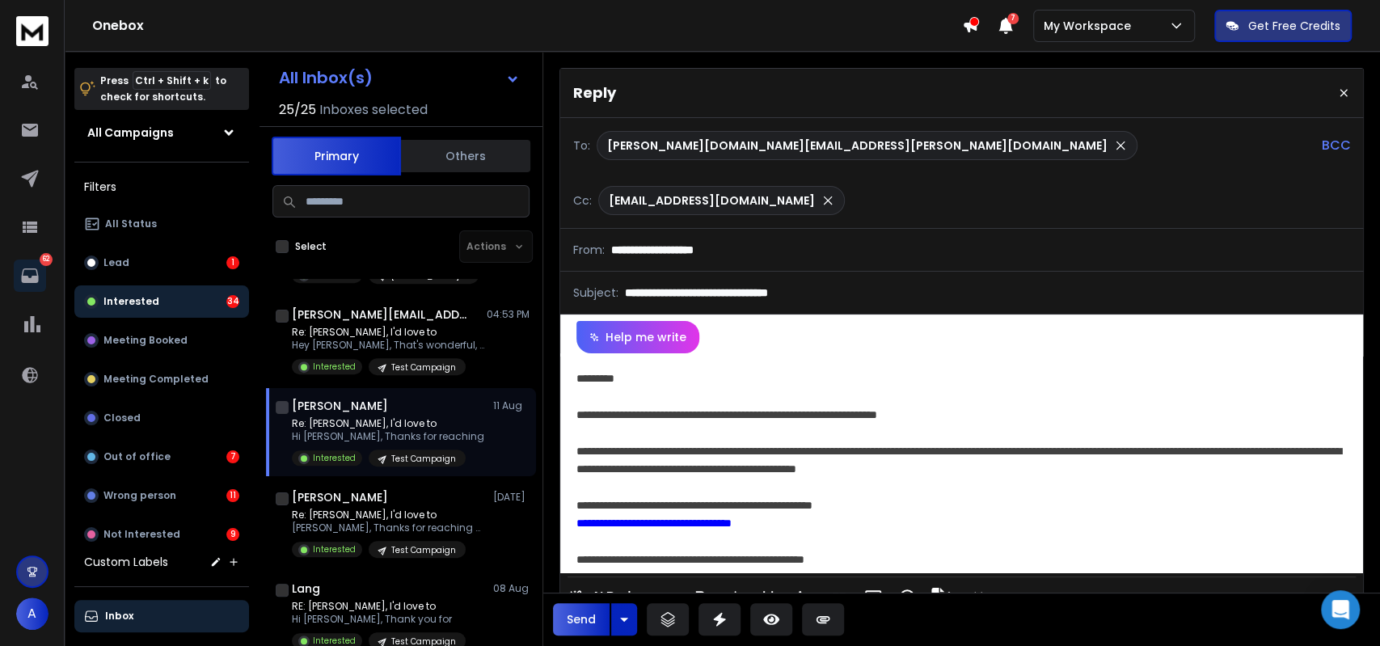
click at [719, 442] on div "**********" at bounding box center [961, 463] width 803 height 220
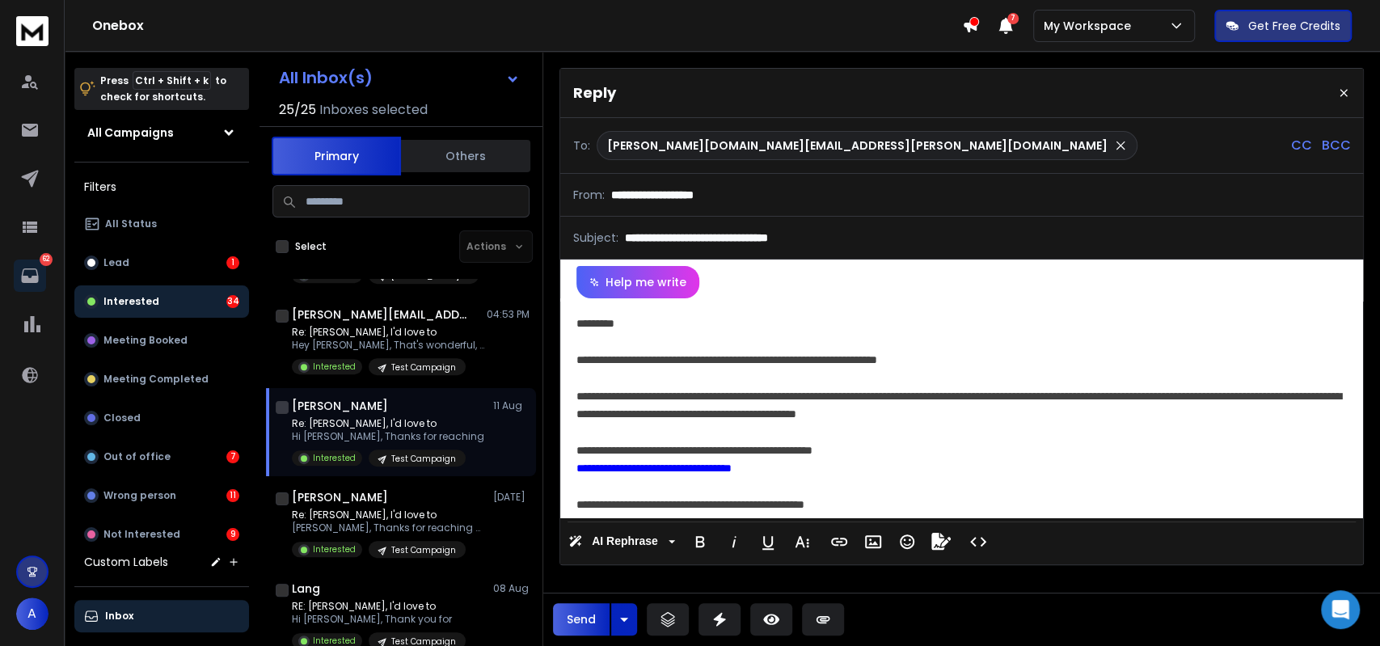
click at [577, 613] on button "Send" at bounding box center [581, 619] width 57 height 32
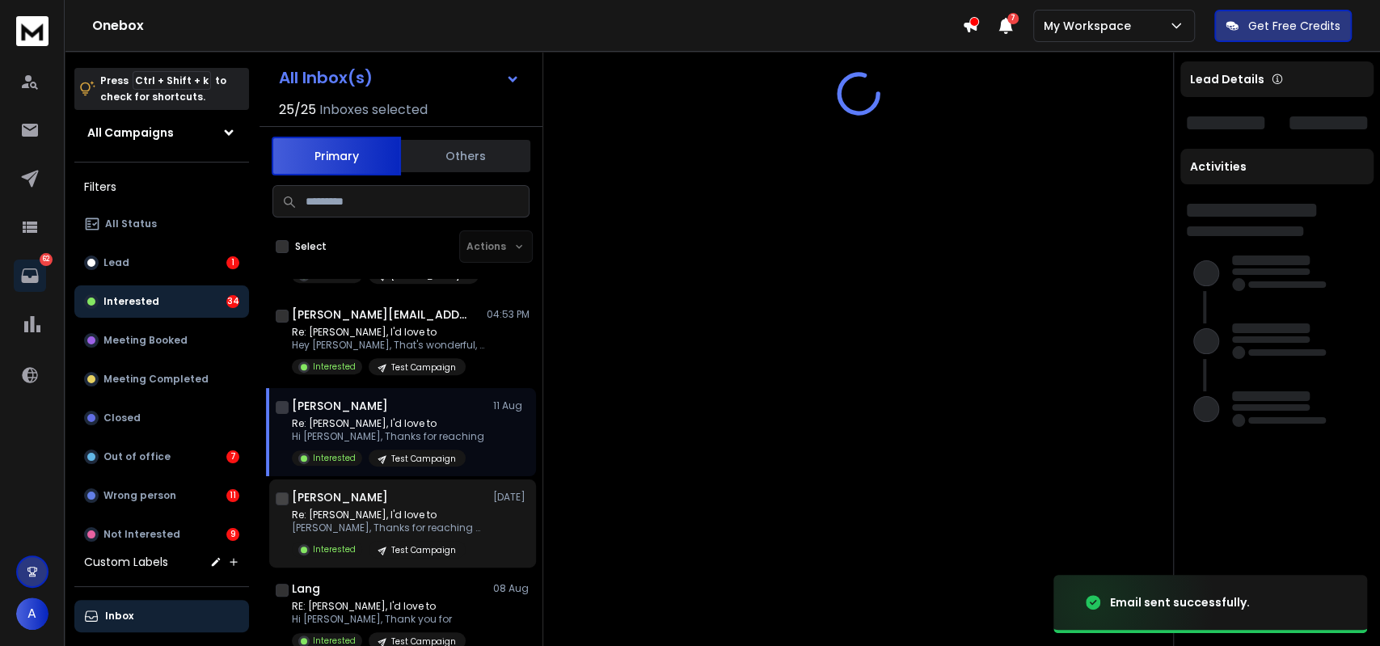
click at [408, 496] on div "Sharon Samjitsingh 09 Aug" at bounding box center [411, 497] width 238 height 16
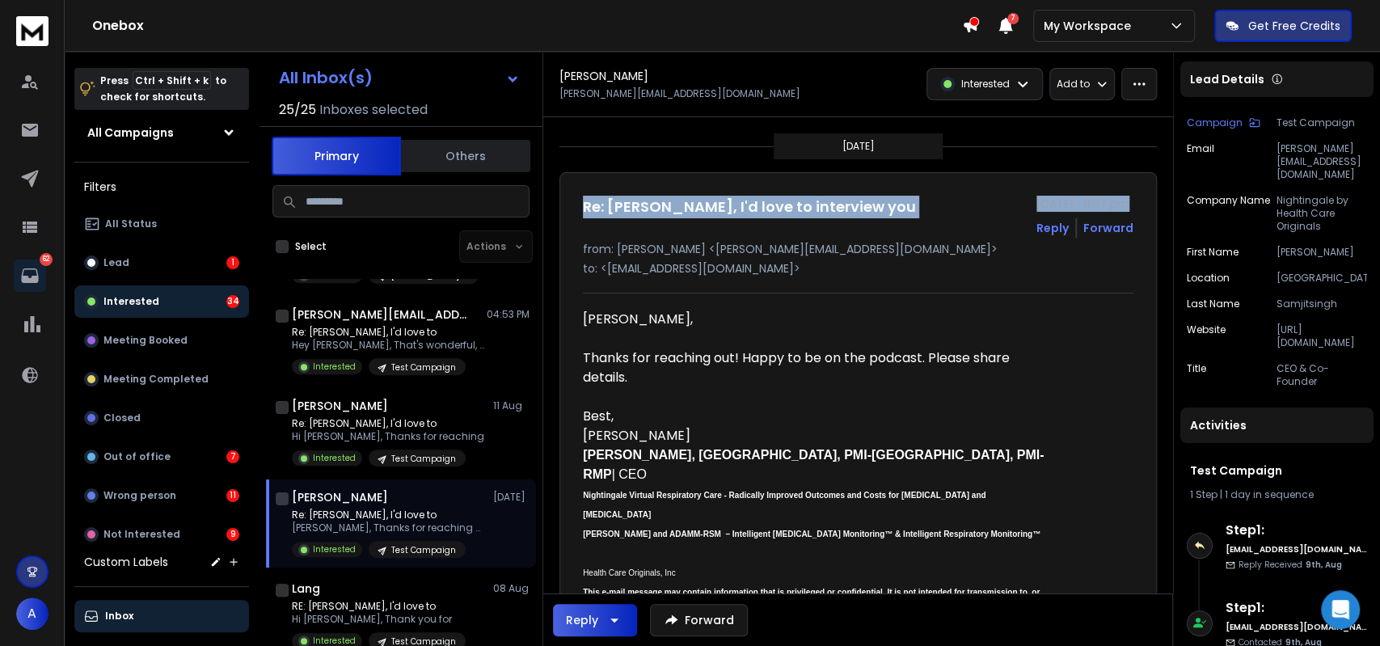
drag, startPoint x: 704, startPoint y: 538, endPoint x: 568, endPoint y: 214, distance: 350.8
copy div "Re: Sharon, I'd love to interview you 9 August 2025 : 11:07 pm"
click at [714, 486] on div "Nightingale Virtual Respiratory Care - Radically Improved Outcomes and Costs fo…" at bounding box center [819, 513] width 472 height 58
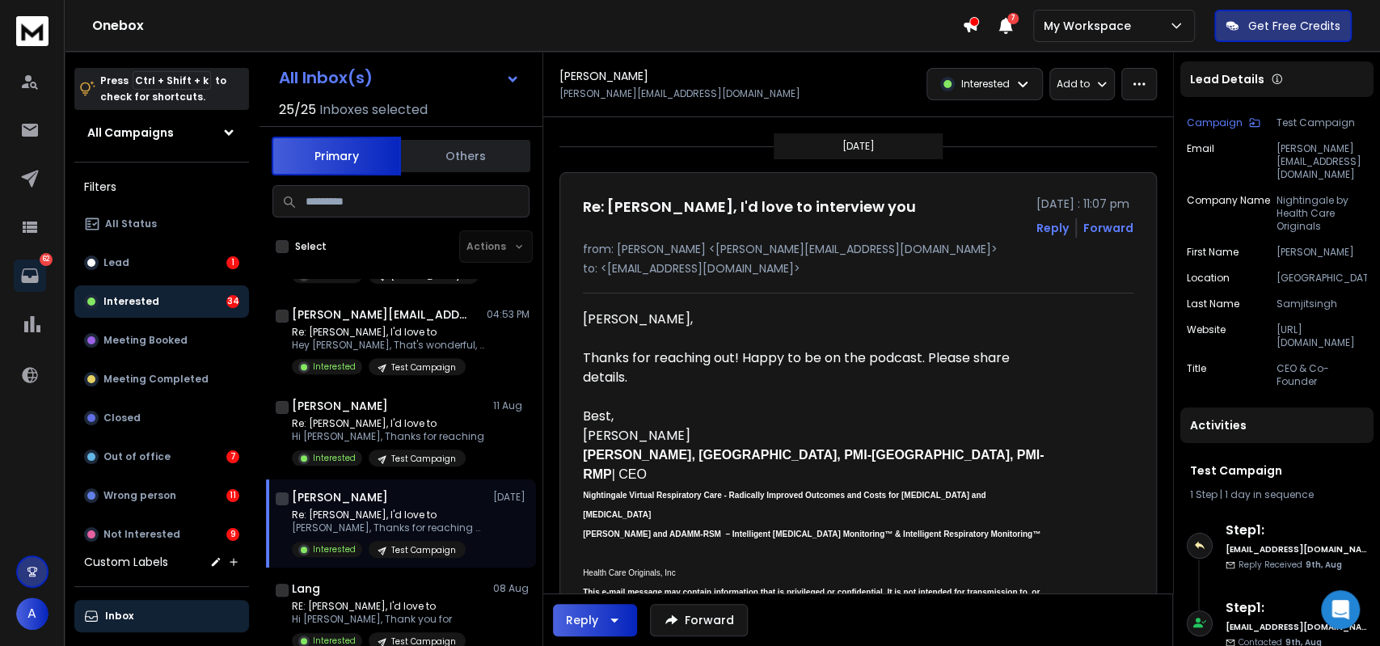
click at [590, 629] on div "Reply" at bounding box center [595, 620] width 58 height 19
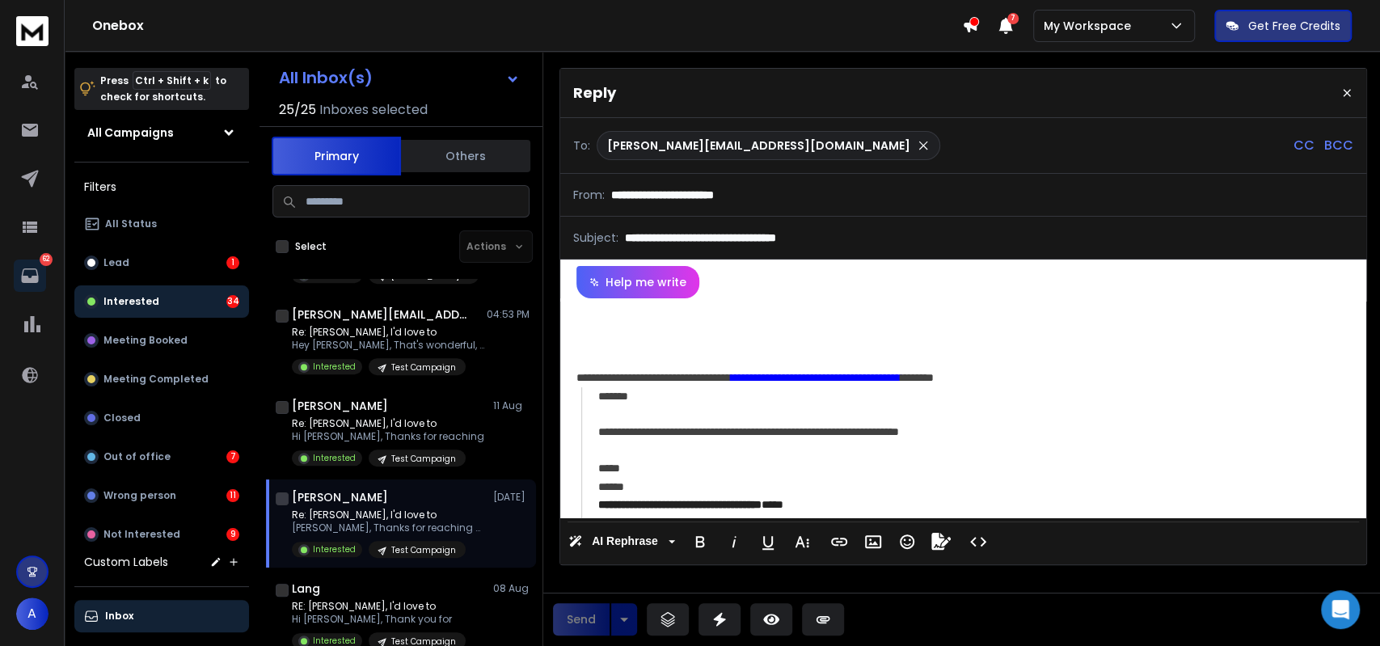
click at [1301, 148] on p "CC" at bounding box center [1304, 145] width 21 height 19
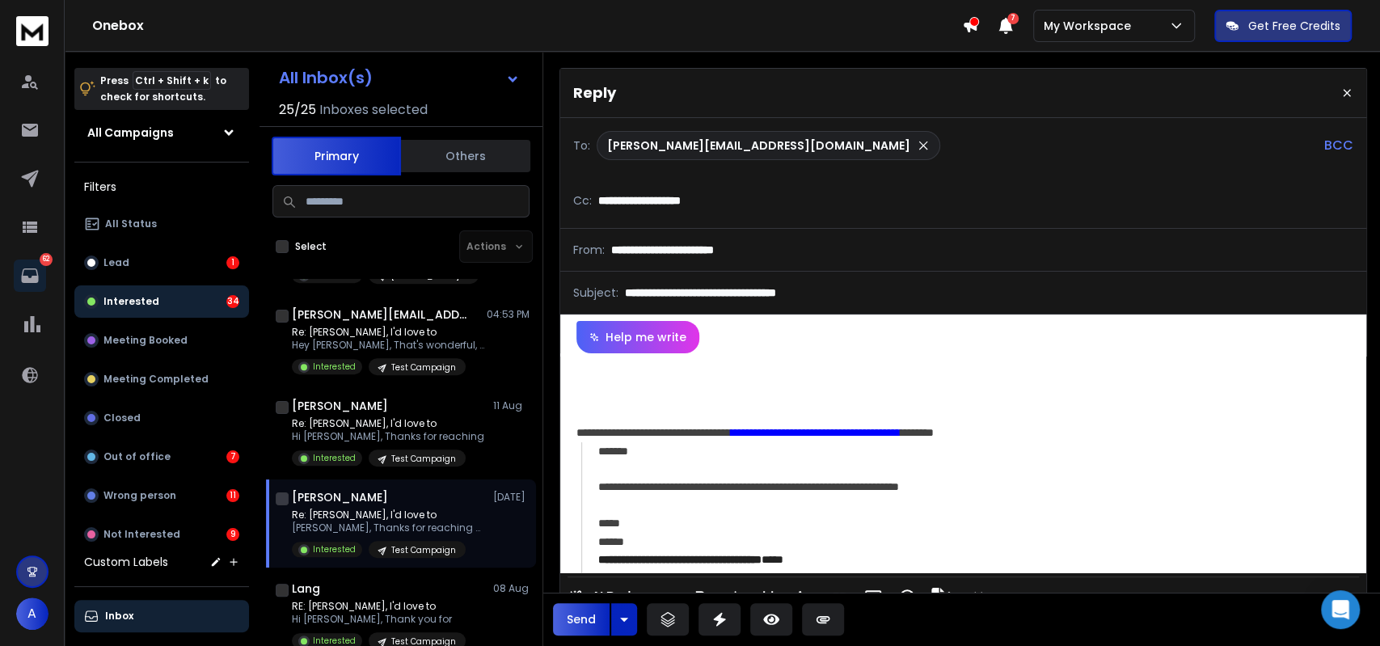
type input "**********"
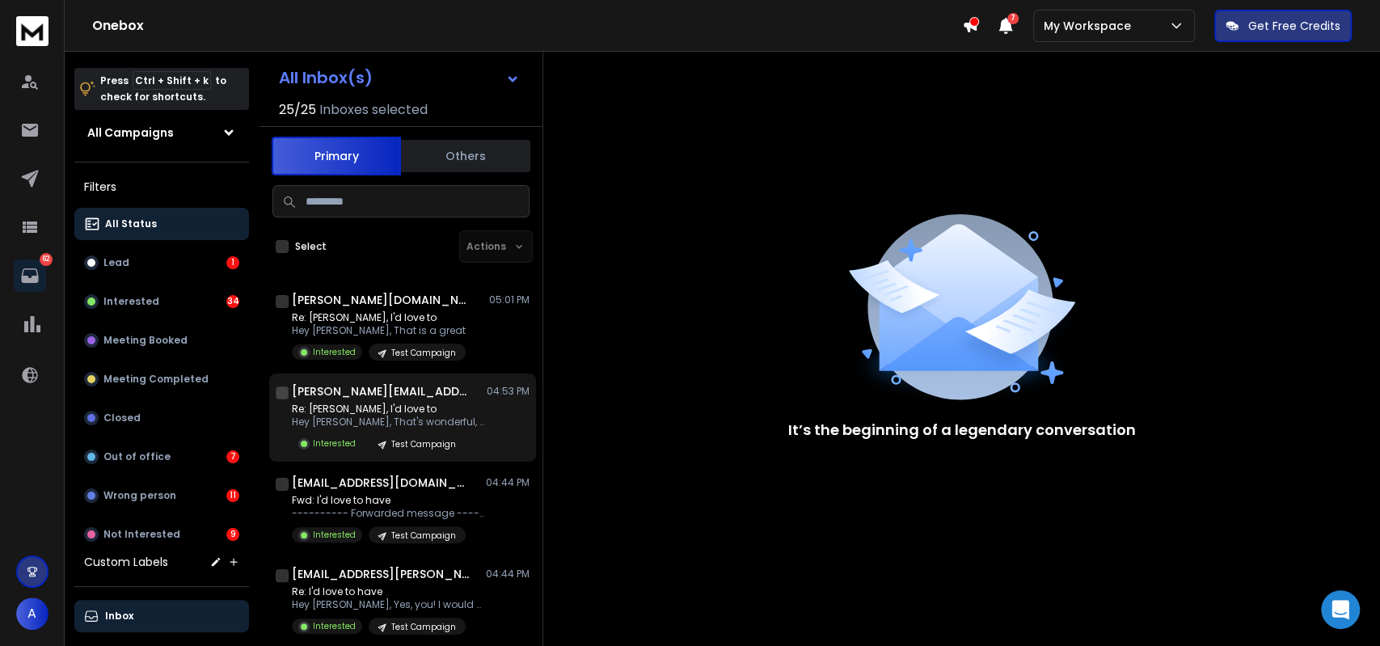
click at [495, 420] on div "Re: [PERSON_NAME], I'd love to Hey [PERSON_NAME], That's wonderful, I am Intere…" at bounding box center [411, 427] width 238 height 49
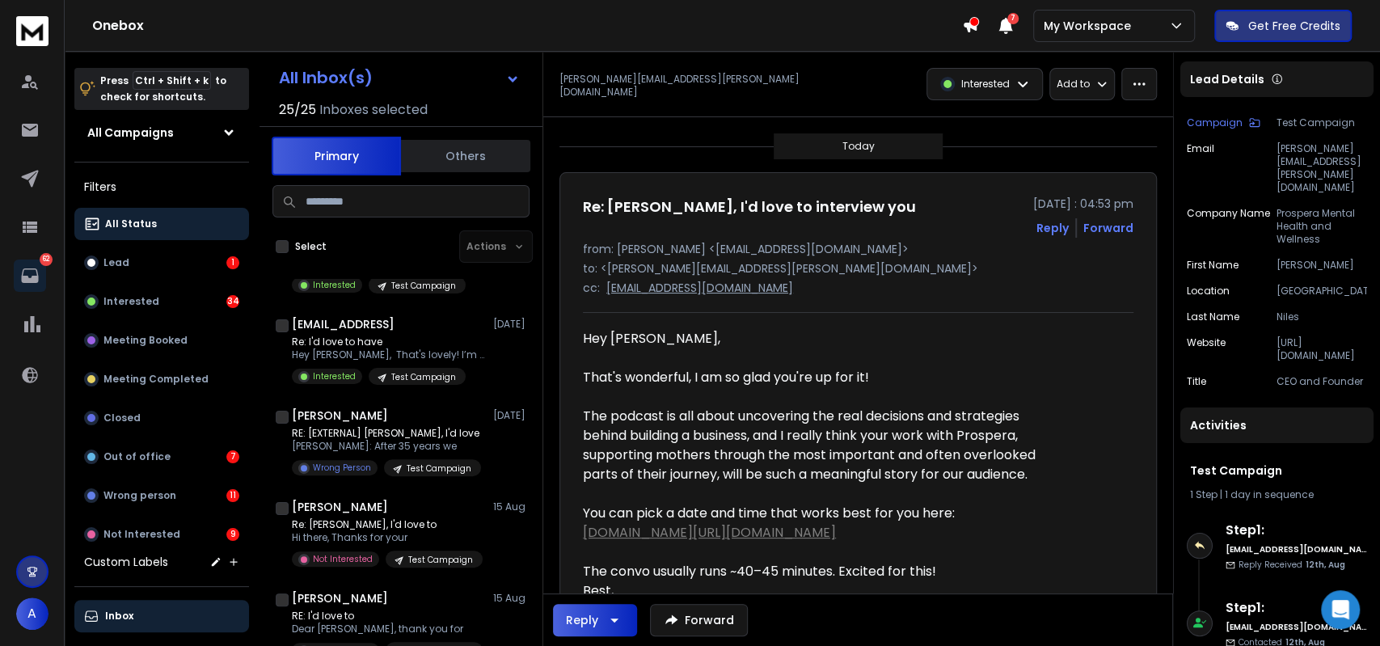
scroll to position [356, 0]
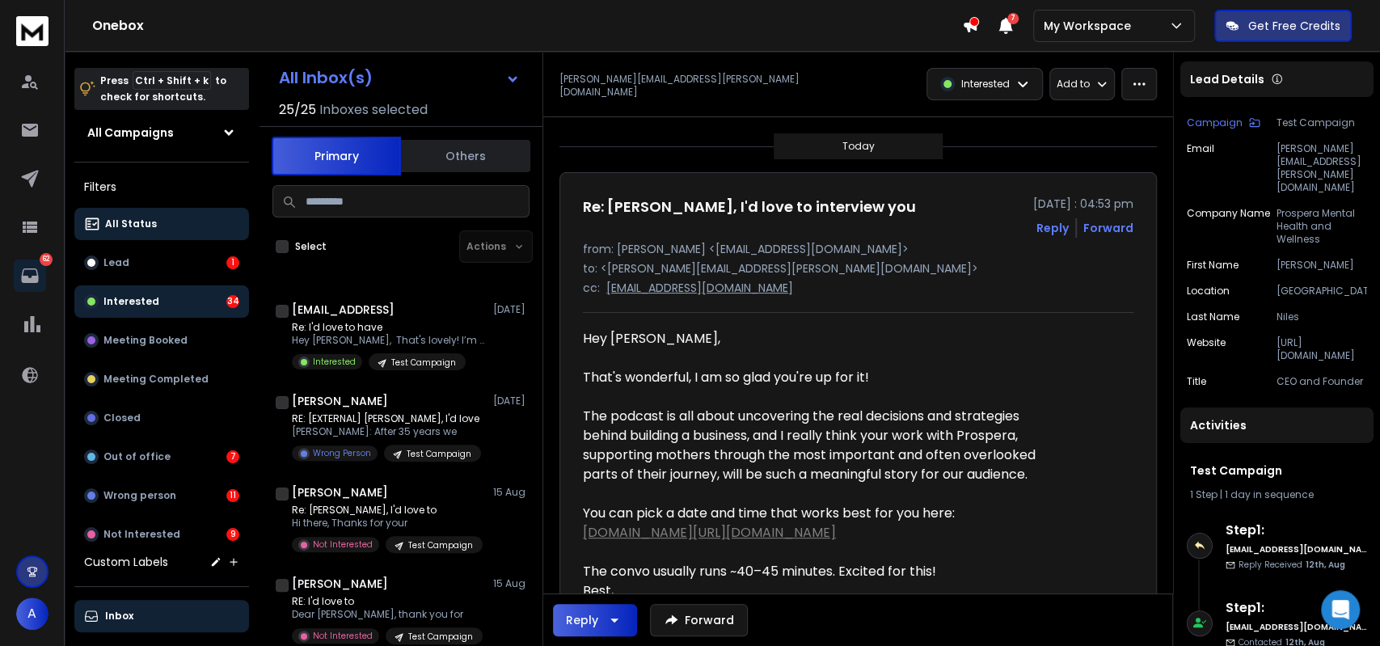
click at [133, 308] on p "Interested" at bounding box center [132, 301] width 56 height 13
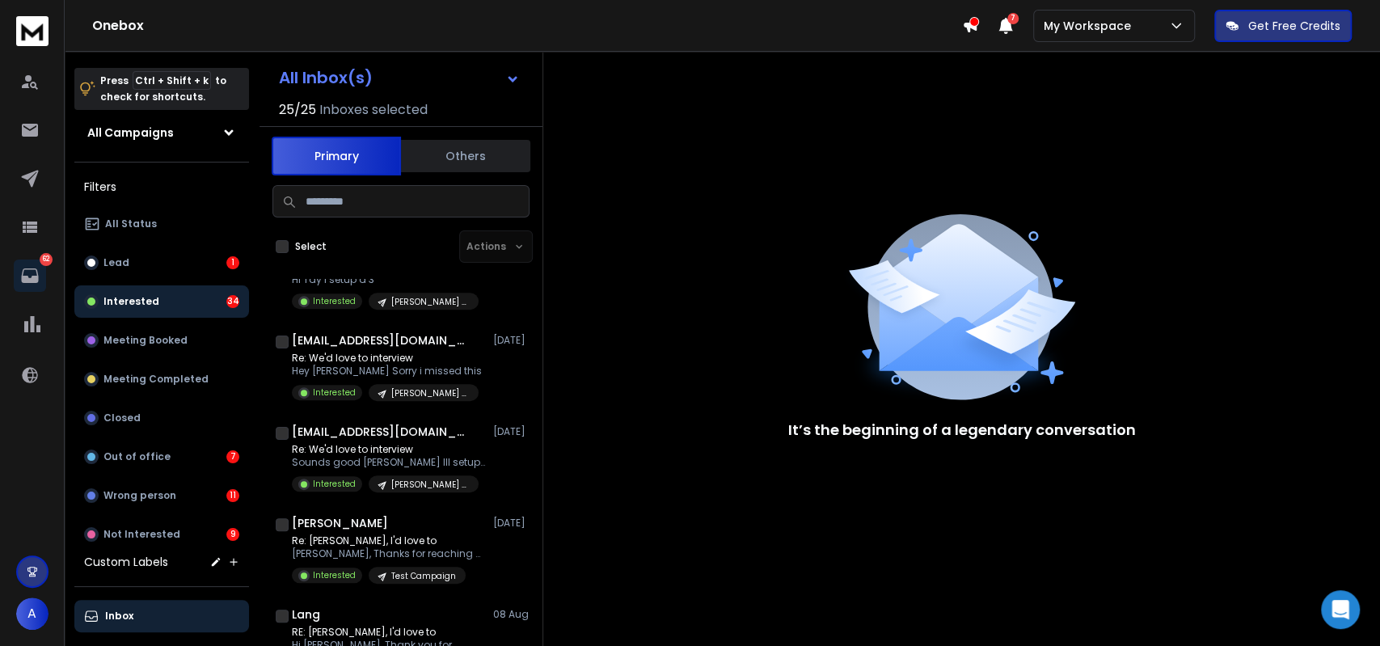
scroll to position [534, 0]
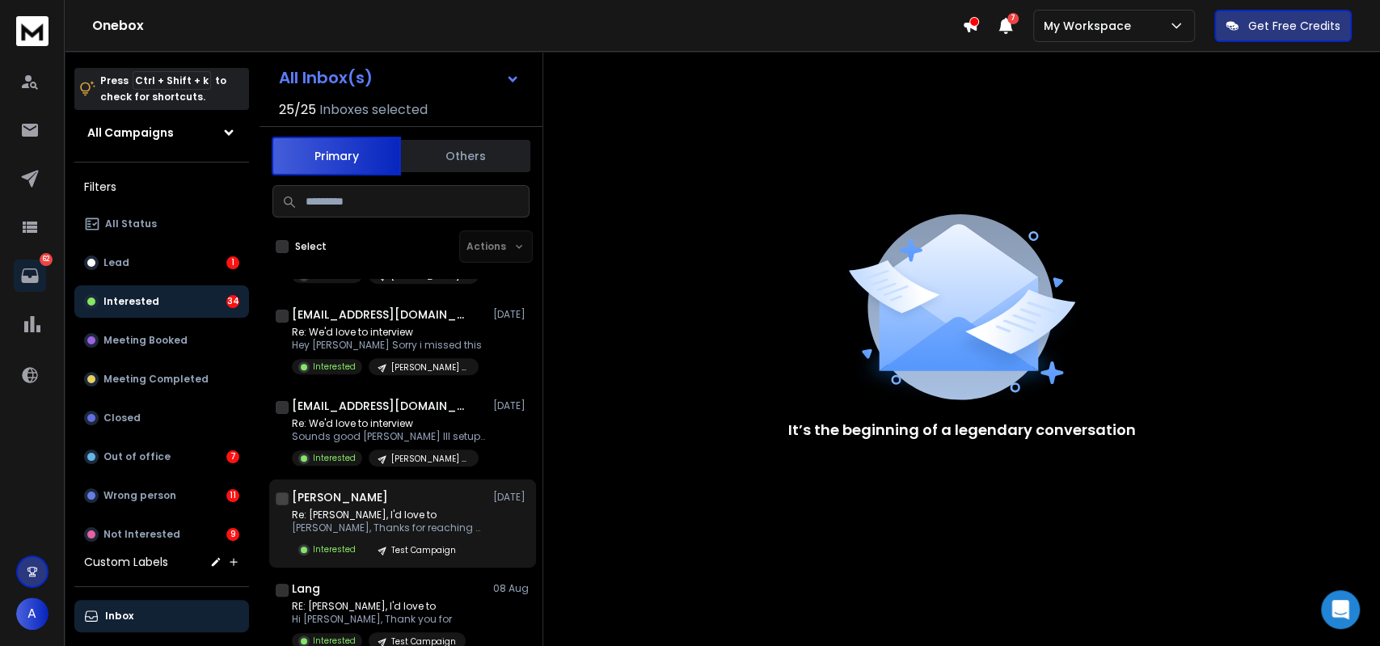
click at [483, 526] on div "Re: Sharon, I'd love to Ashley, Thanks for reaching out! Interested Test Campai…" at bounding box center [411, 533] width 238 height 49
